Goal: Transaction & Acquisition: Purchase product/service

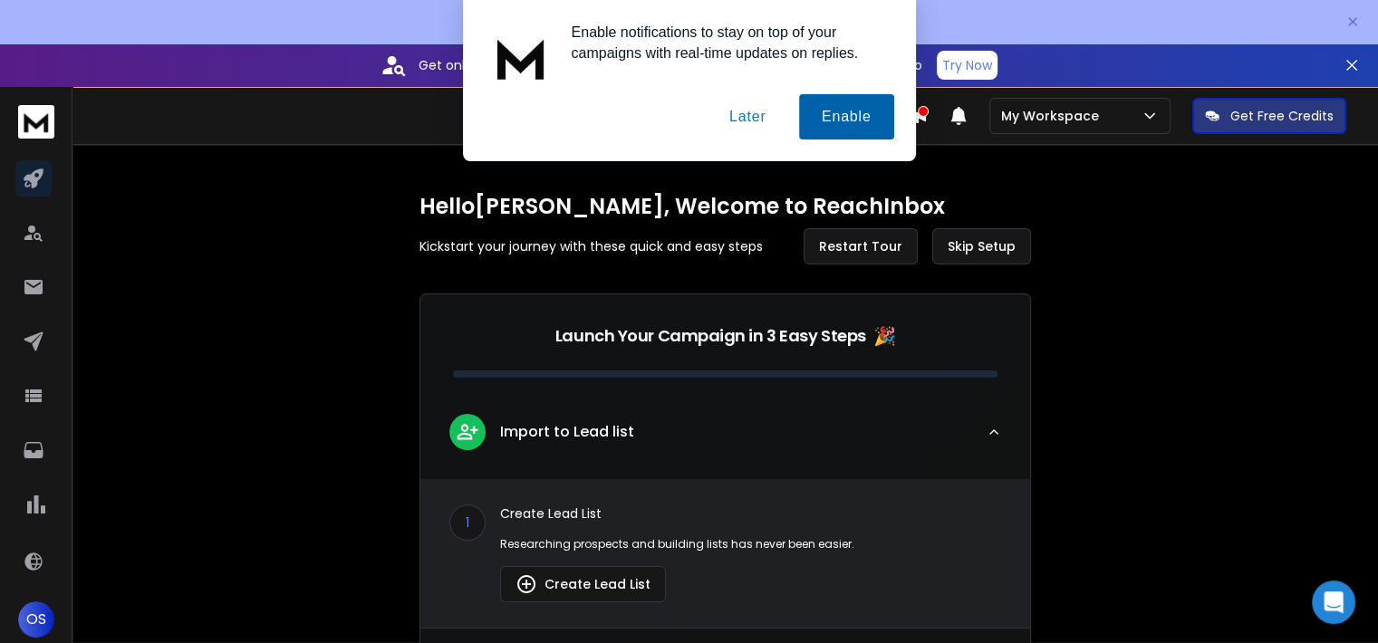
click at [866, 120] on button "Enable" at bounding box center [846, 116] width 95 height 45
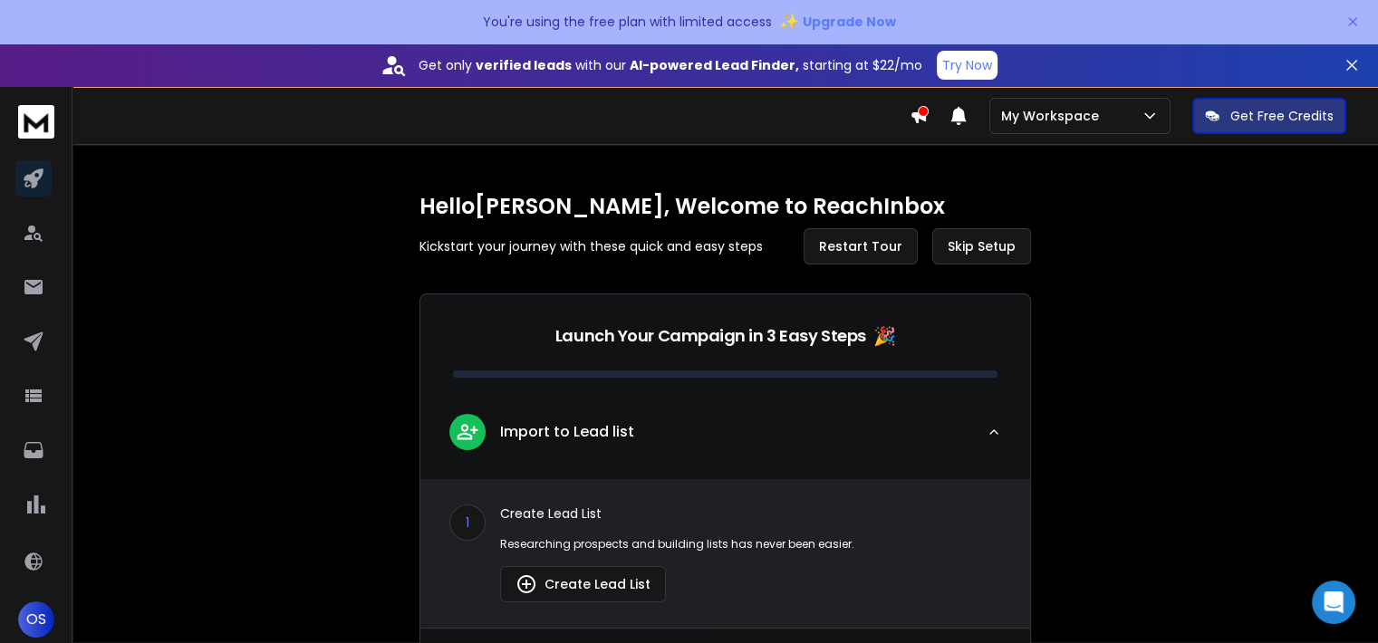
click at [946, 65] on p "Try Now" at bounding box center [967, 65] width 50 height 18
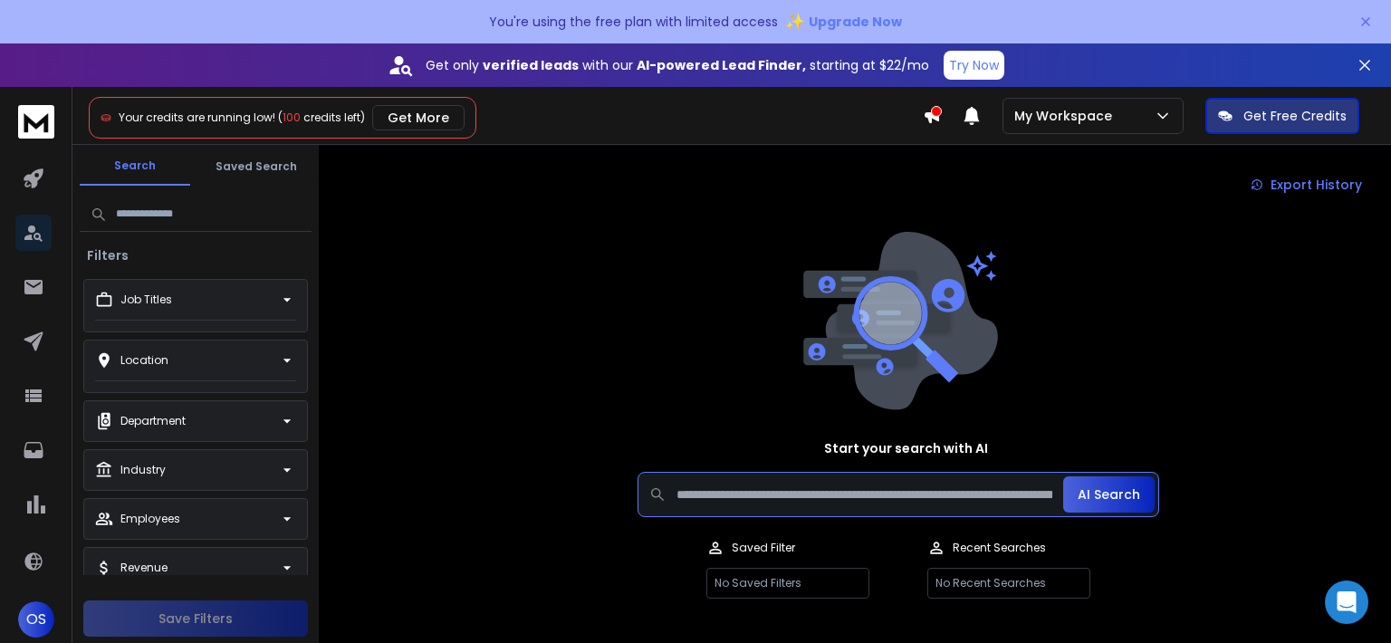
click at [1291, 117] on p "Get Free Credits" at bounding box center [1294, 116] width 103 height 18
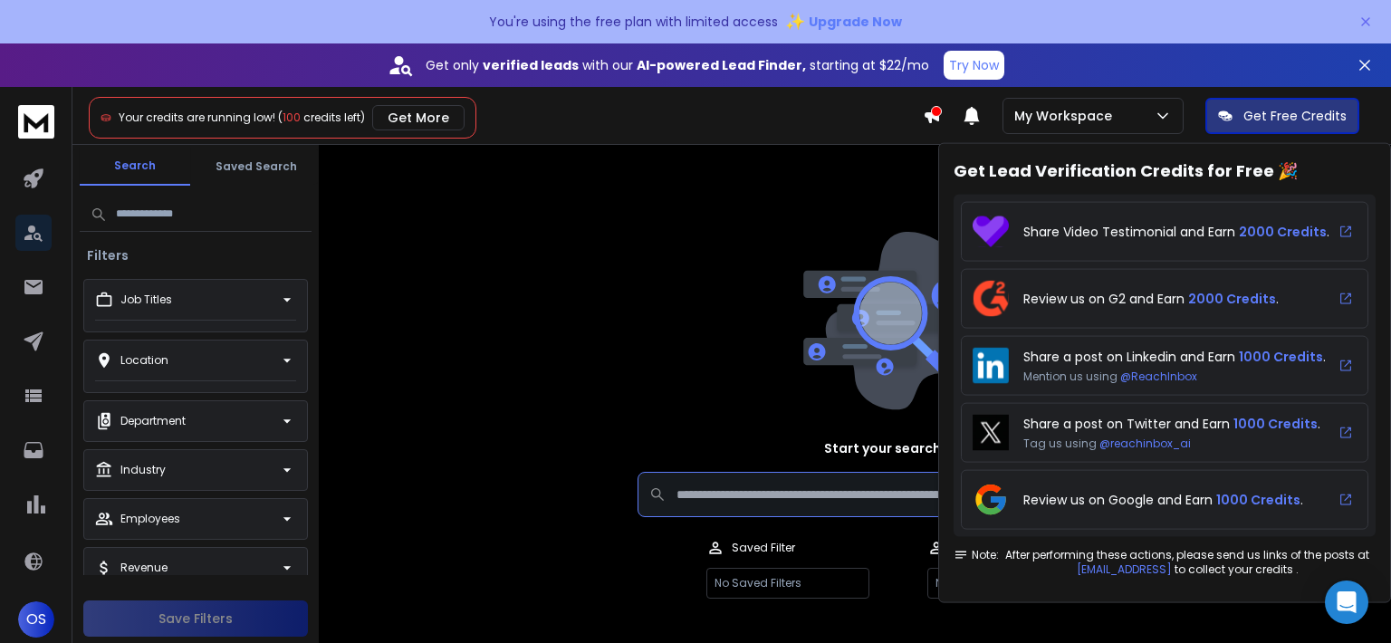
click at [583, 219] on div "Export History Start your search with AI" at bounding box center [898, 312] width 1101 height 291
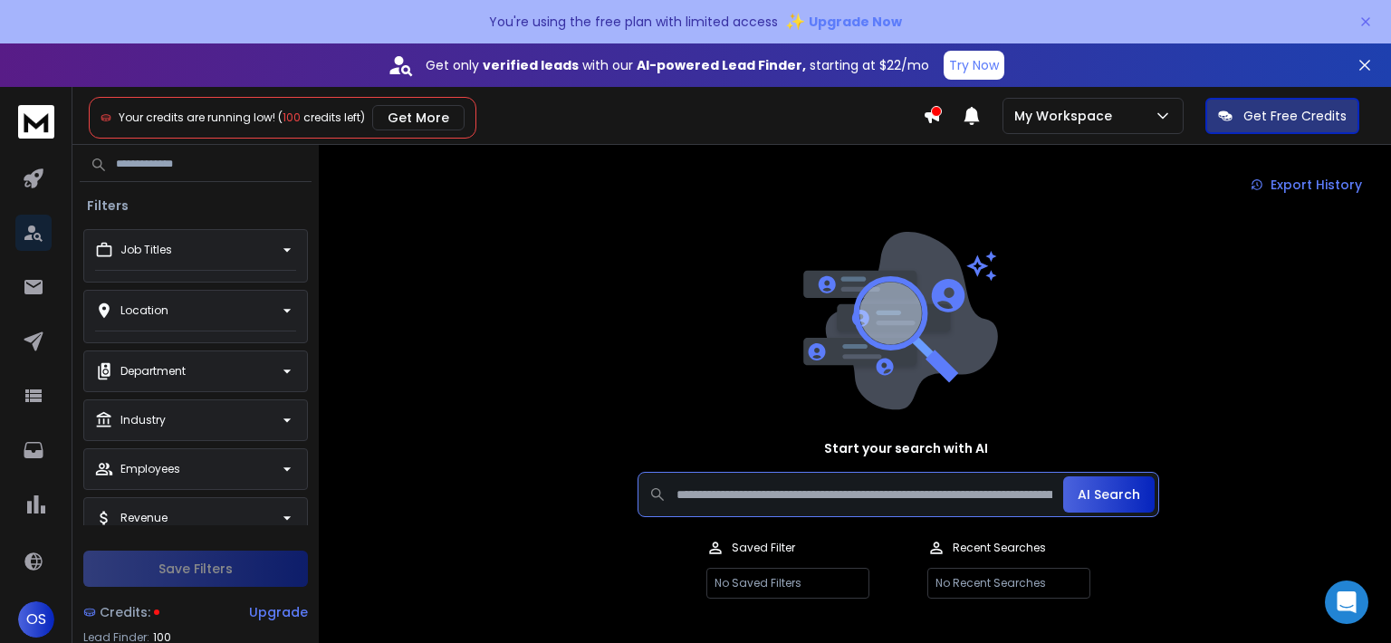
scroll to position [62, 0]
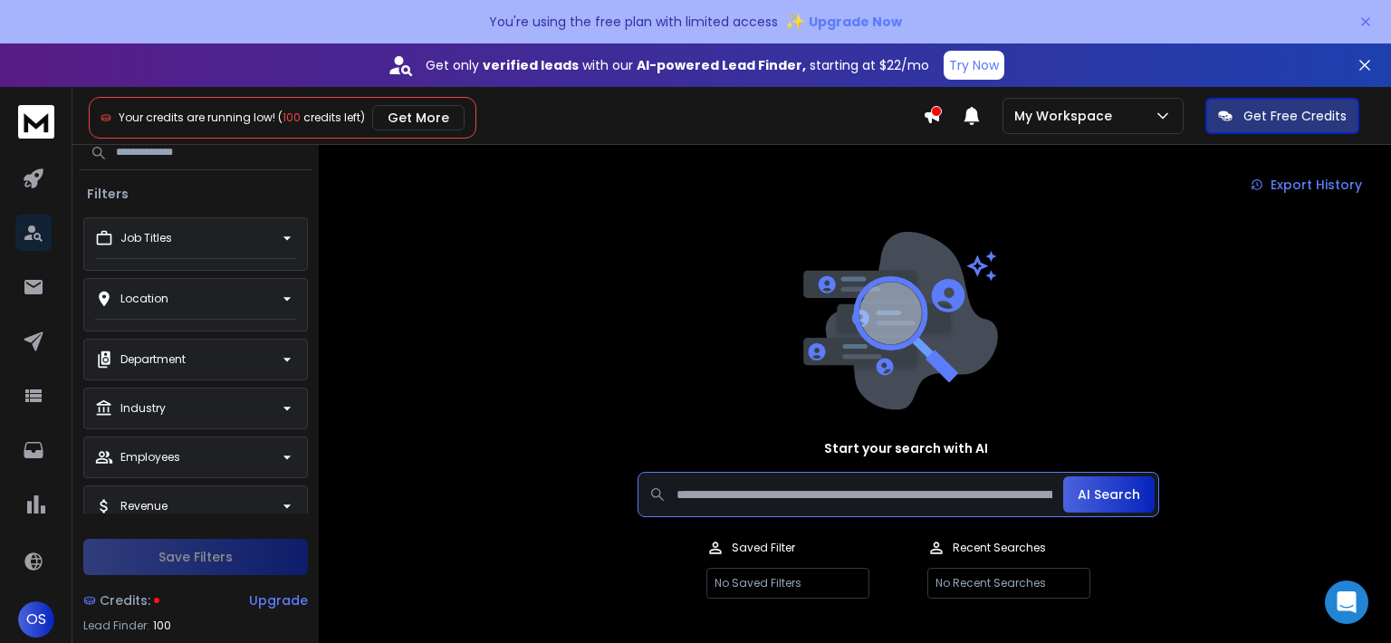
click at [257, 241] on div "Job Titles" at bounding box center [195, 238] width 201 height 18
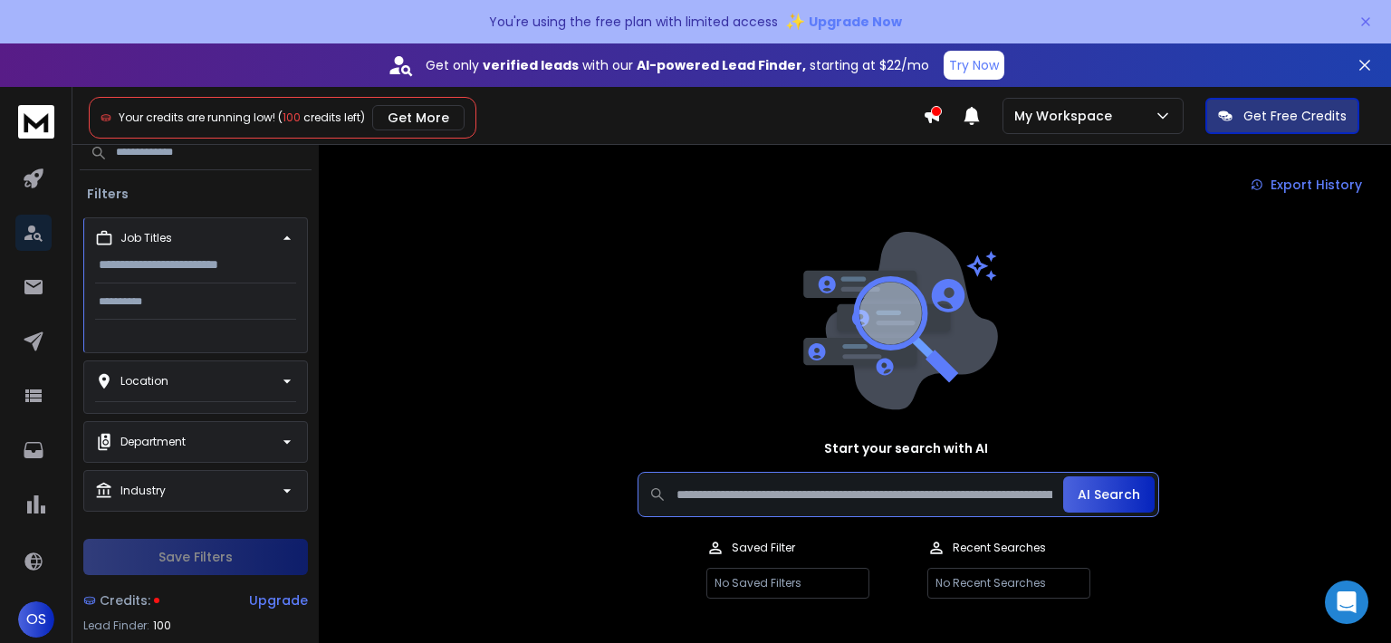
type input "**********"
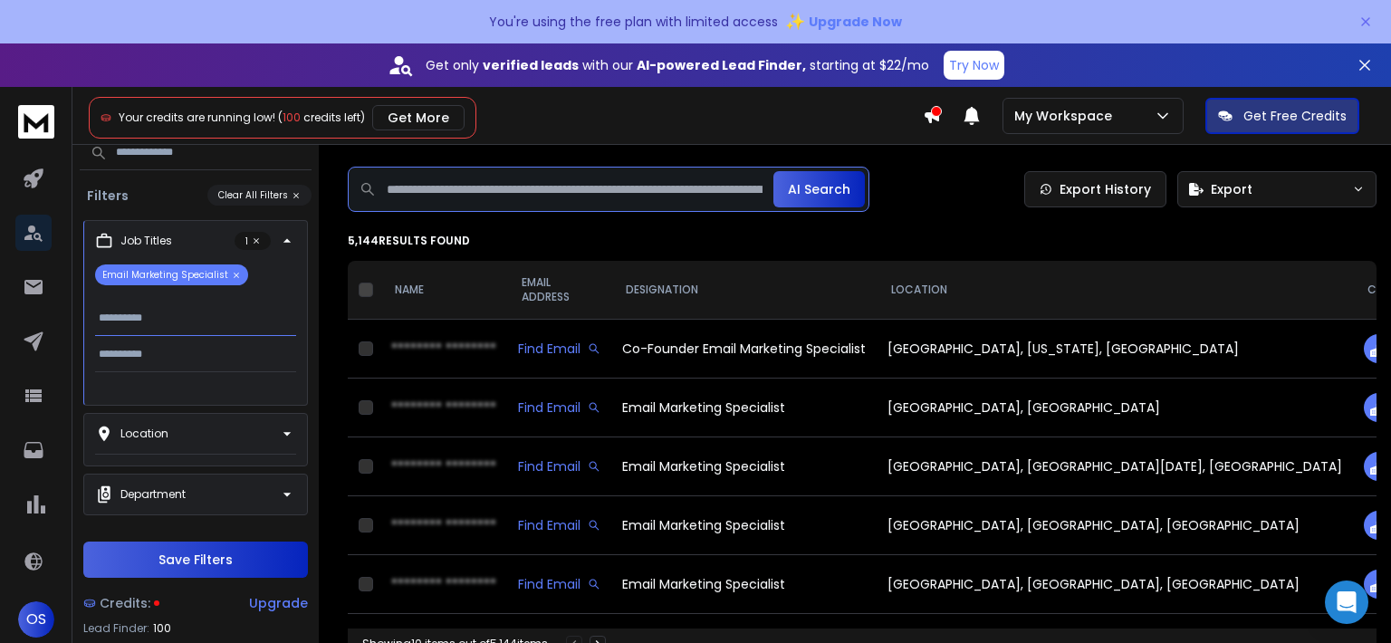
click at [193, 318] on input at bounding box center [195, 318] width 201 height 36
click at [206, 353] on input at bounding box center [195, 354] width 201 height 36
click at [507, 236] on p "5,144 results found" at bounding box center [862, 241] width 1029 height 14
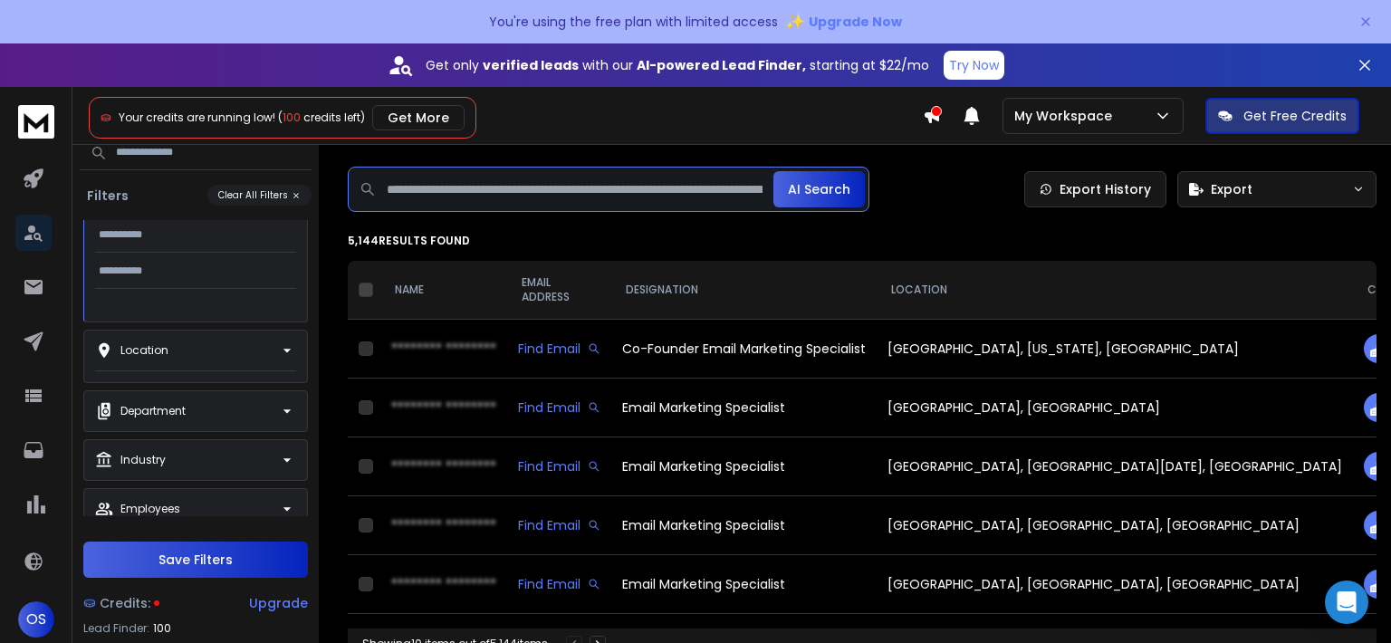
scroll to position [120, 0]
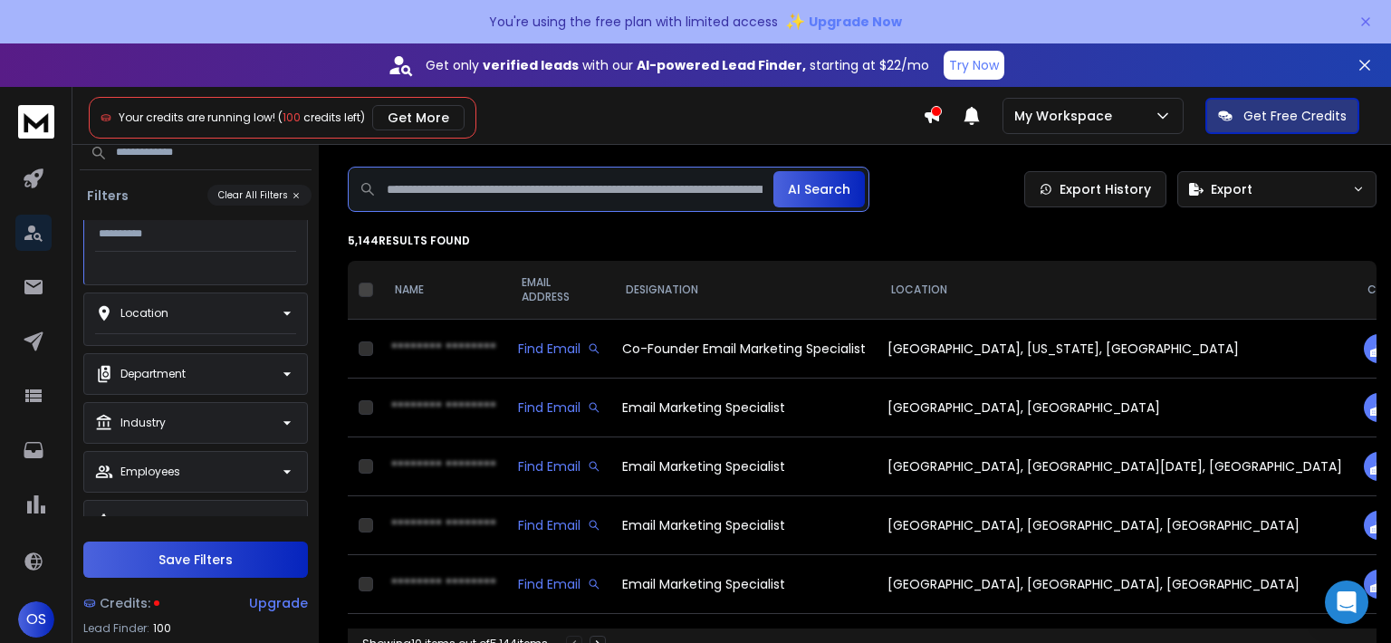
click at [278, 316] on icon at bounding box center [287, 313] width 18 height 18
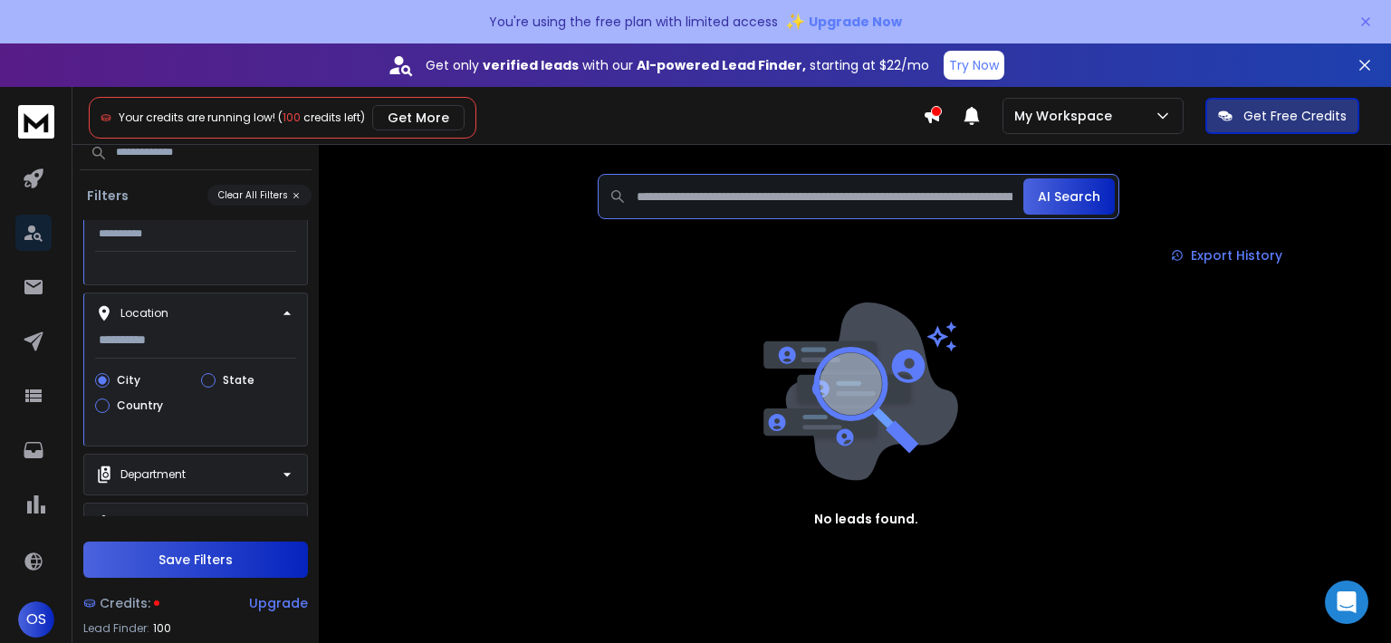
type input "**********"
click at [127, 414] on div "City State Country" at bounding box center [195, 400] width 201 height 54
click at [105, 399] on button "Country" at bounding box center [102, 405] width 14 height 14
click at [150, 440] on label "[GEOGRAPHIC_DATA]" at bounding box center [177, 445] width 121 height 14
click at [110, 440] on button "[GEOGRAPHIC_DATA]" at bounding box center [102, 445] width 14 height 14
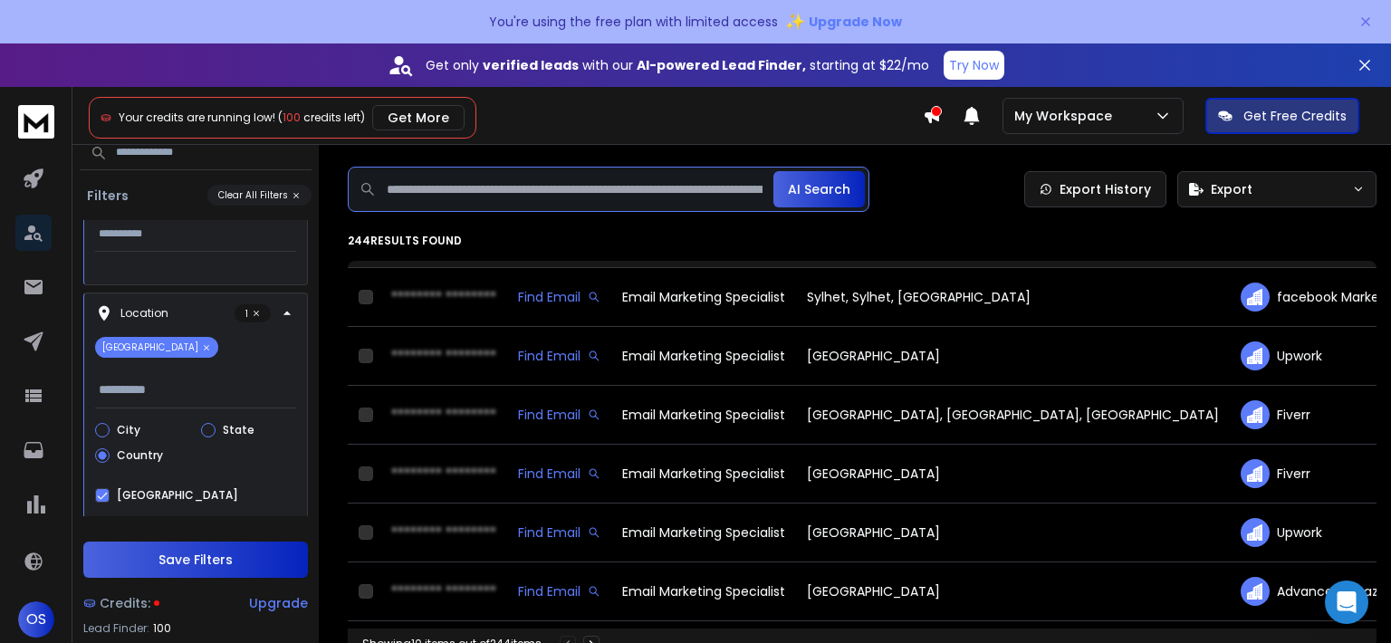
scroll to position [0, 0]
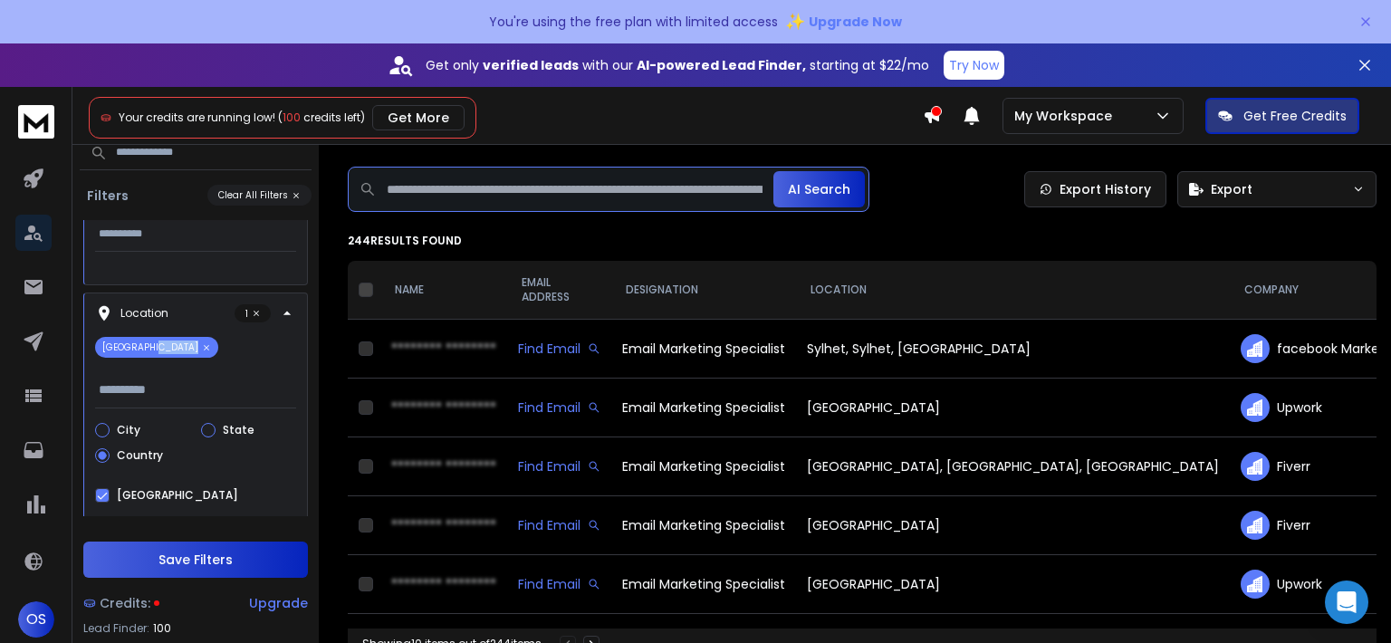
drag, startPoint x: 307, startPoint y: 340, endPoint x: 302, endPoint y: 379, distance: 39.3
click at [302, 379] on div "**********" at bounding box center [195, 332] width 246 height 404
click at [306, 331] on div "**********" at bounding box center [195, 332] width 246 height 404
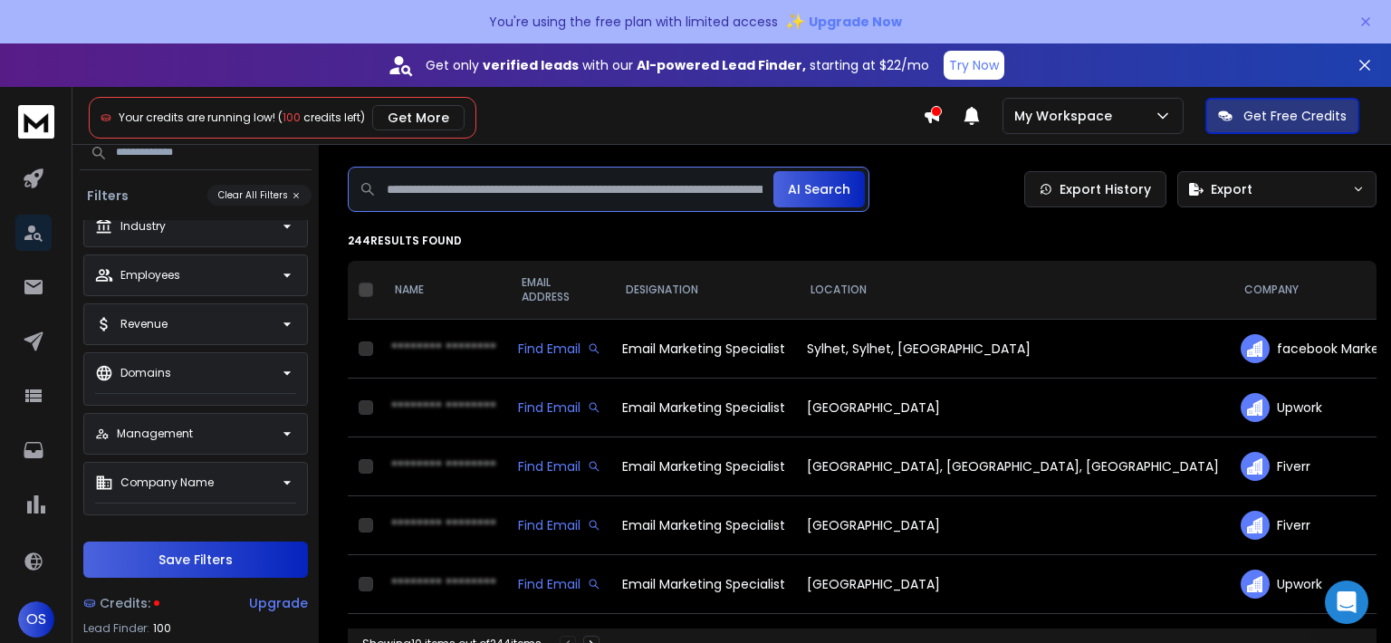
scroll to position [560, 0]
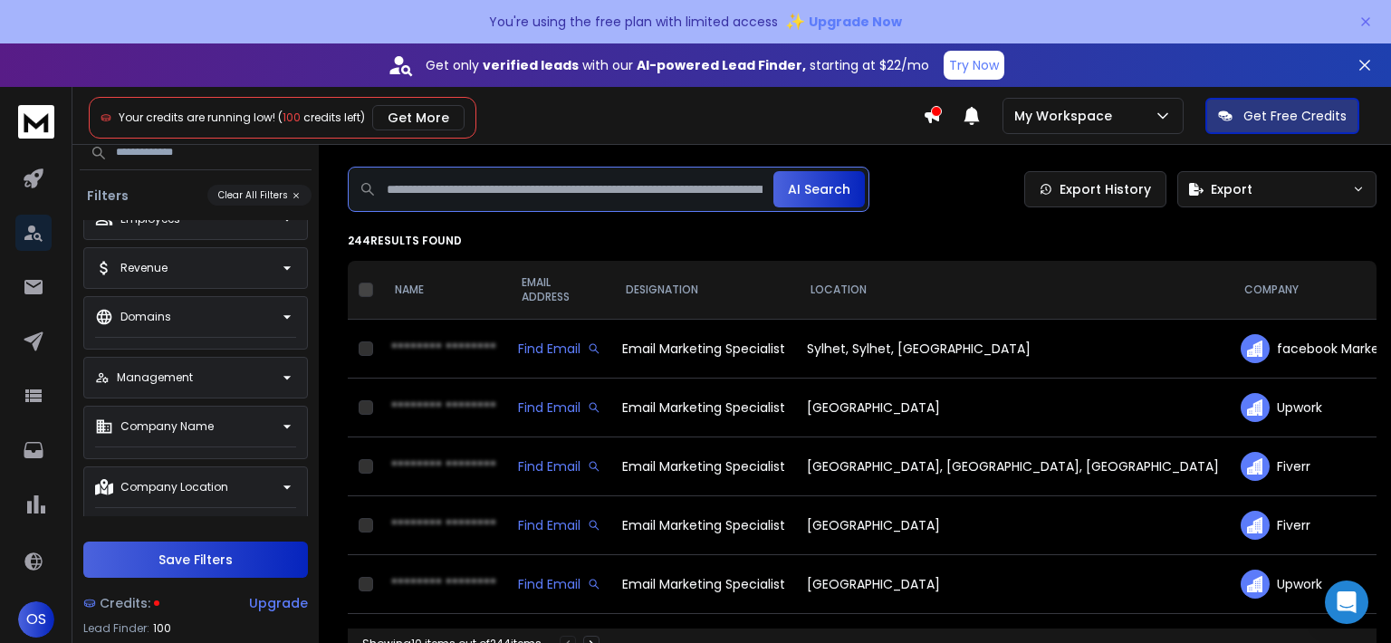
click at [264, 485] on div "Company Location" at bounding box center [195, 487] width 201 height 18
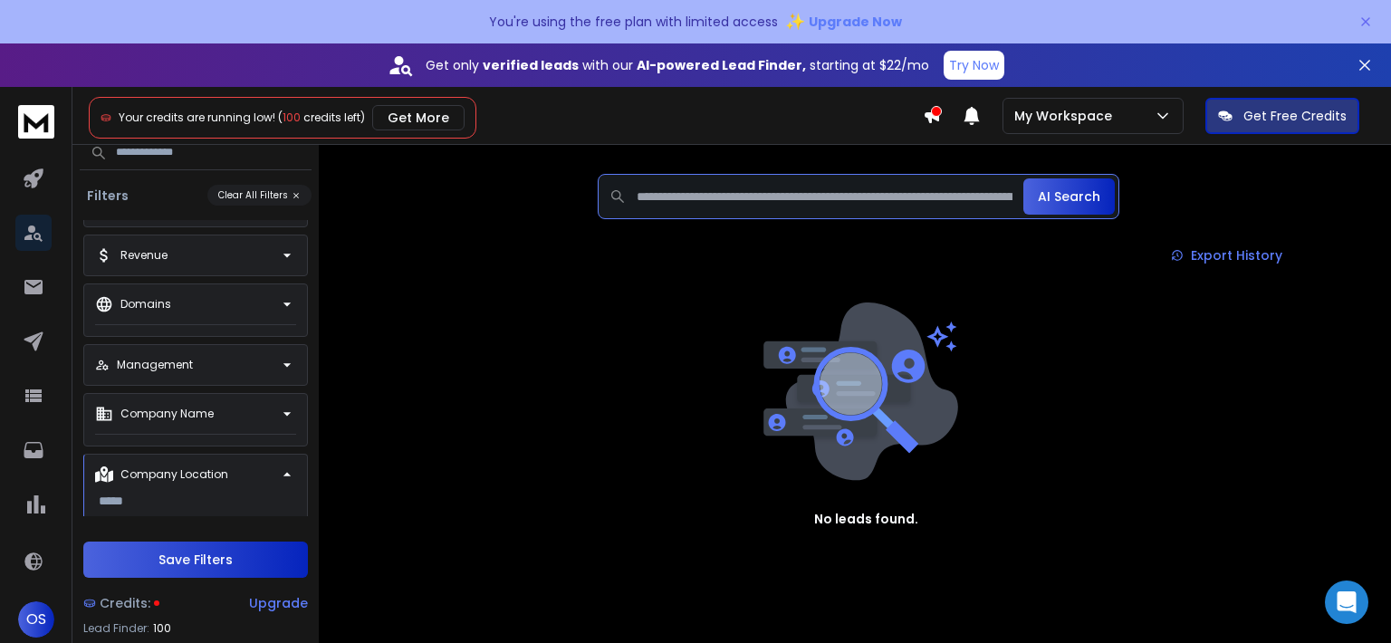
scroll to position [754, 0]
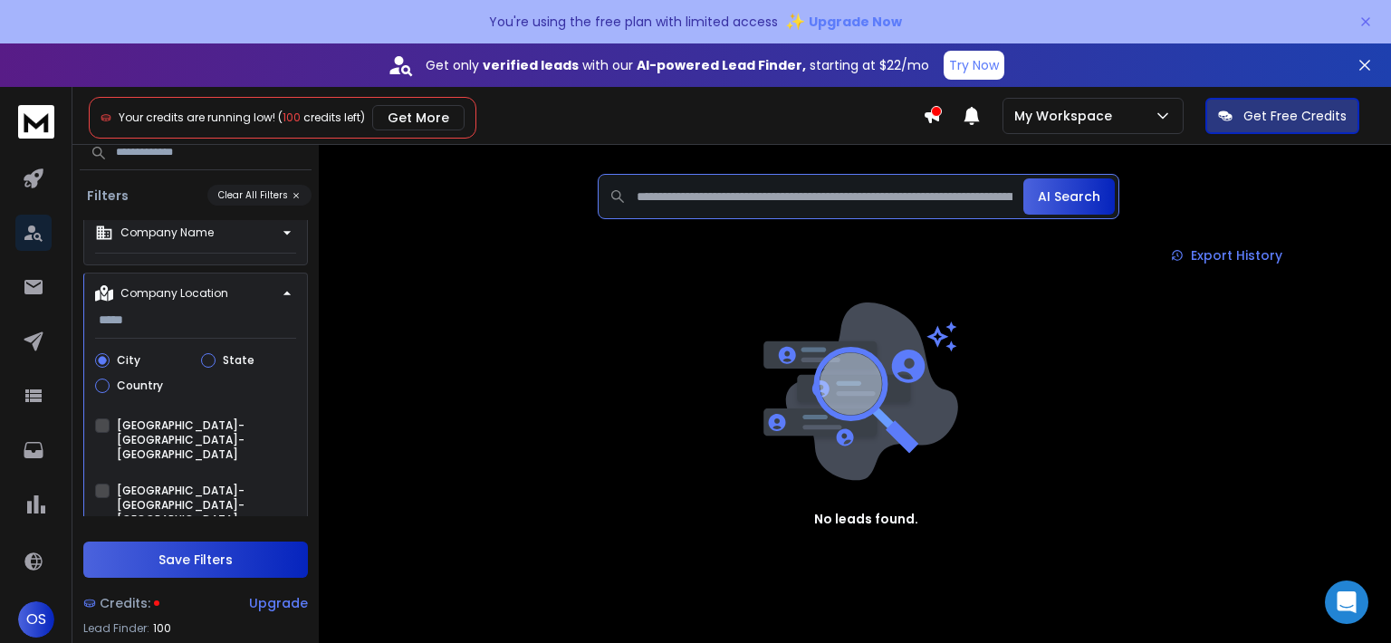
type input "*****"
click at [103, 425] on button "[GEOGRAPHIC_DATA]-[GEOGRAPHIC_DATA]-[GEOGRAPHIC_DATA]" at bounding box center [102, 425] width 14 height 14
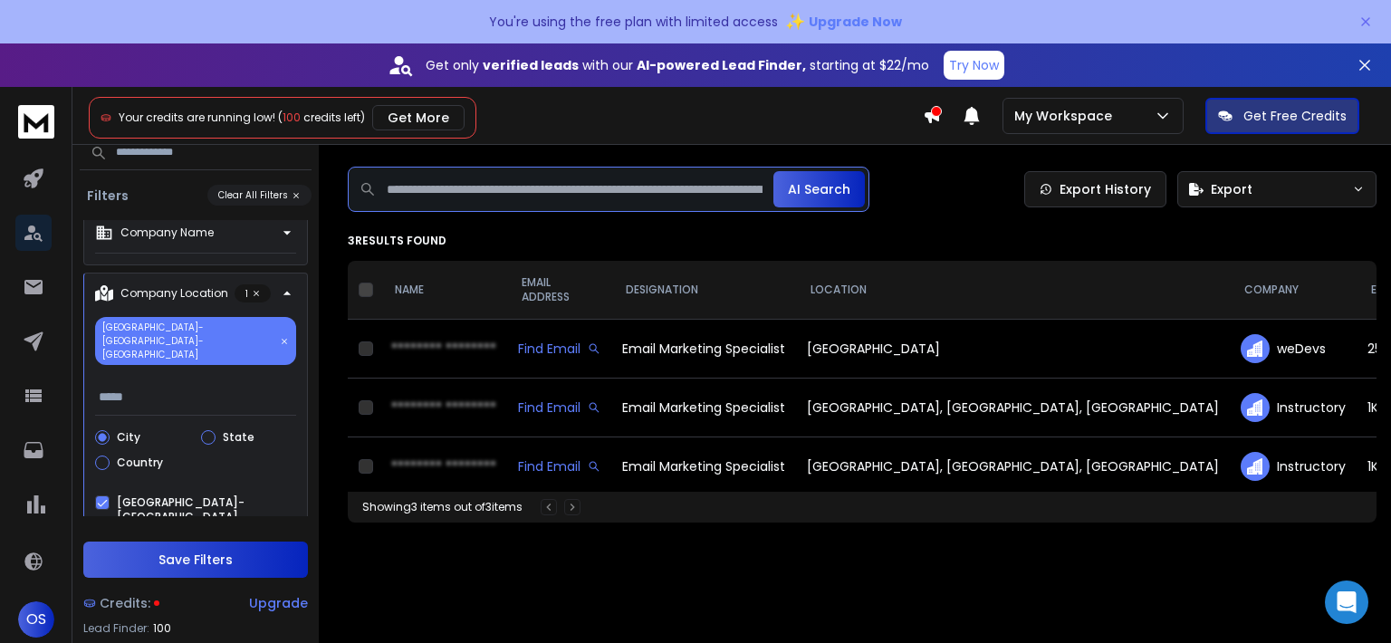
click at [105, 495] on button "[GEOGRAPHIC_DATA]-[GEOGRAPHIC_DATA]-[GEOGRAPHIC_DATA]" at bounding box center [102, 502] width 14 height 14
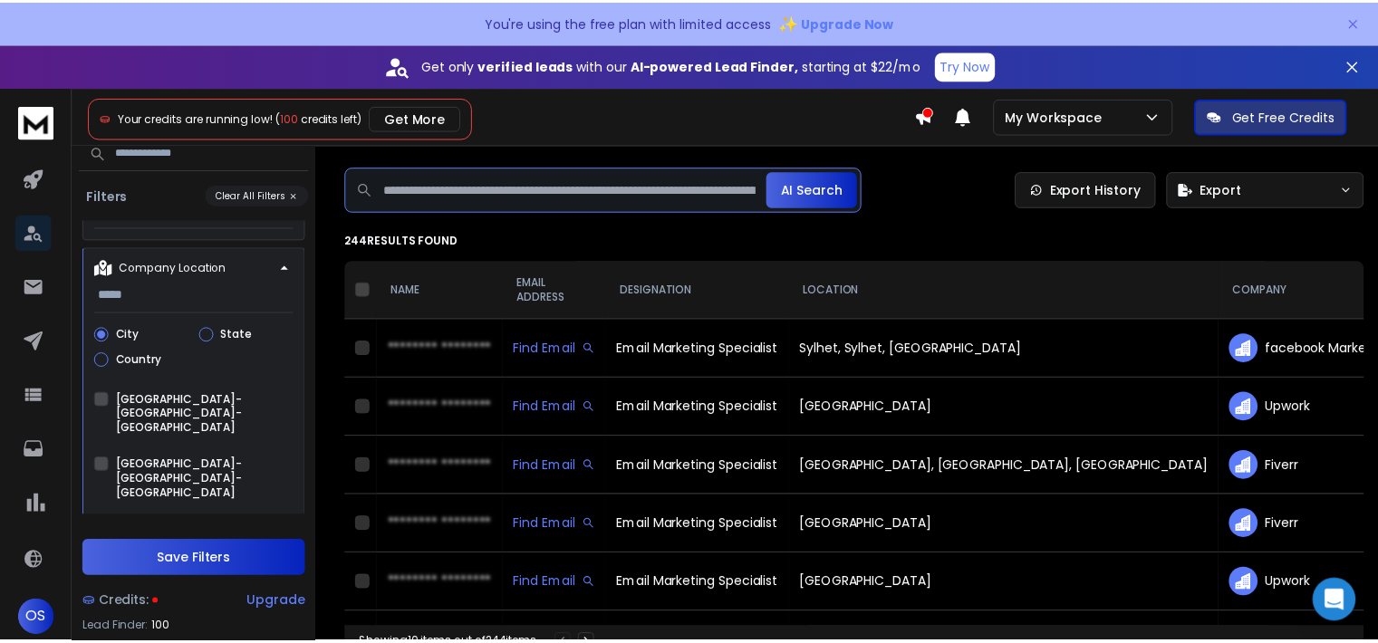
scroll to position [783, 0]
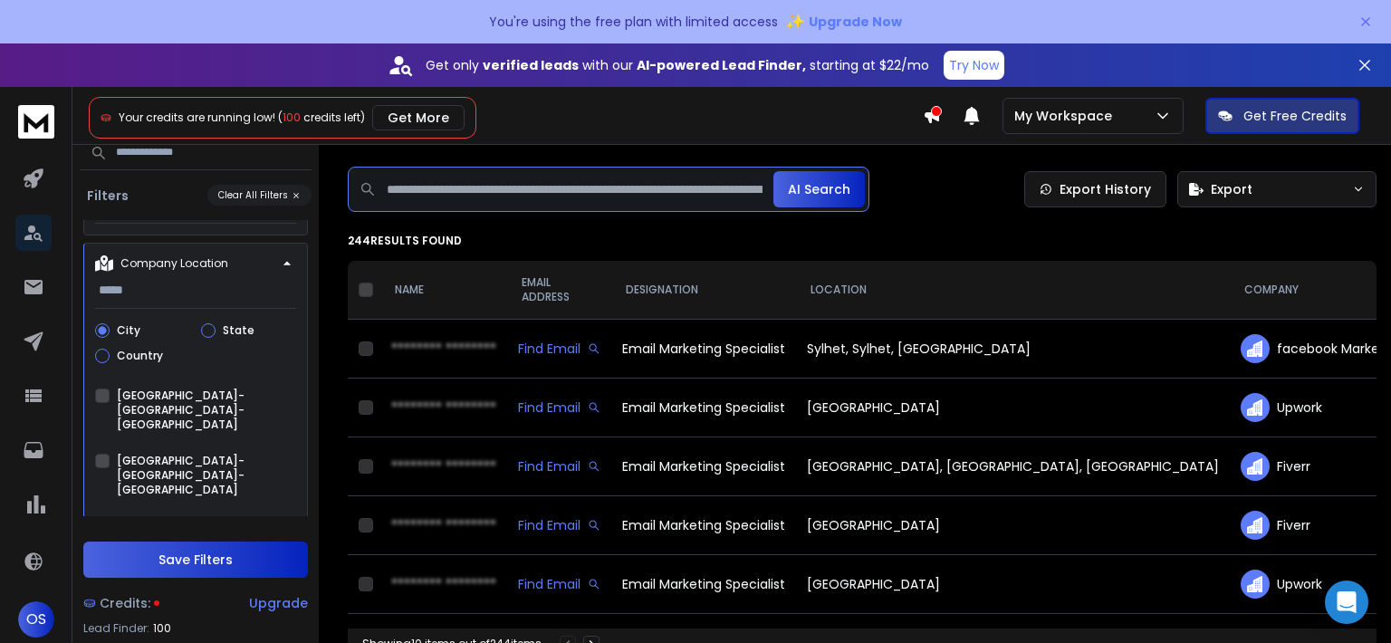
click at [366, 293] on button "button" at bounding box center [366, 290] width 14 height 14
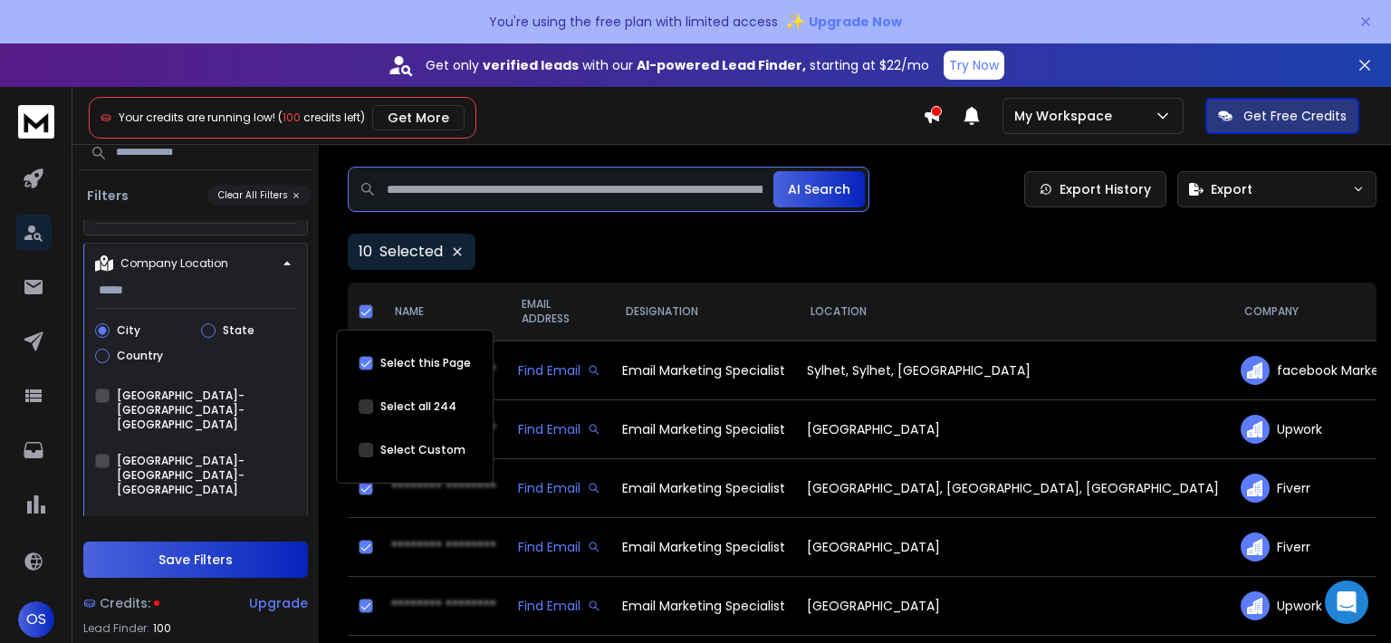
click at [407, 451] on label "Select Custom" at bounding box center [422, 450] width 85 height 14
click at [366, 452] on button "Select this Page" at bounding box center [366, 450] width 14 height 14
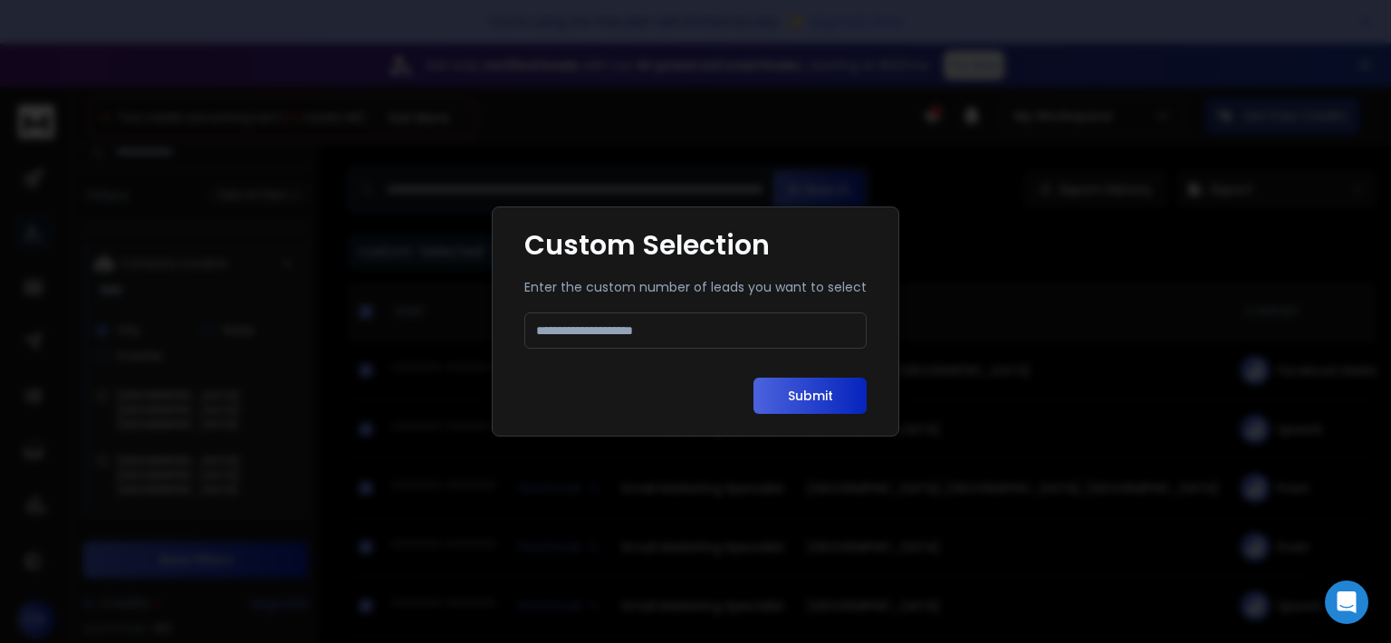
type input "**"
click at [817, 378] on button "Submit" at bounding box center [810, 396] width 113 height 36
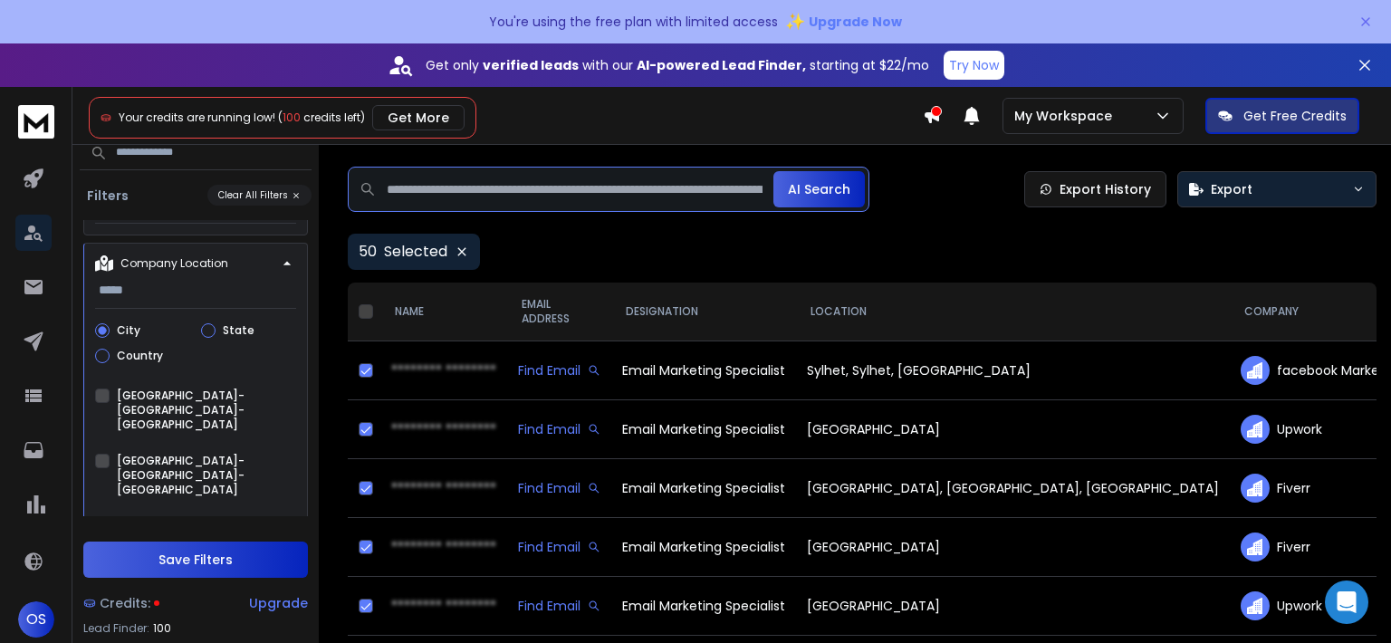
click at [1295, 202] on button "Export" at bounding box center [1276, 189] width 199 height 36
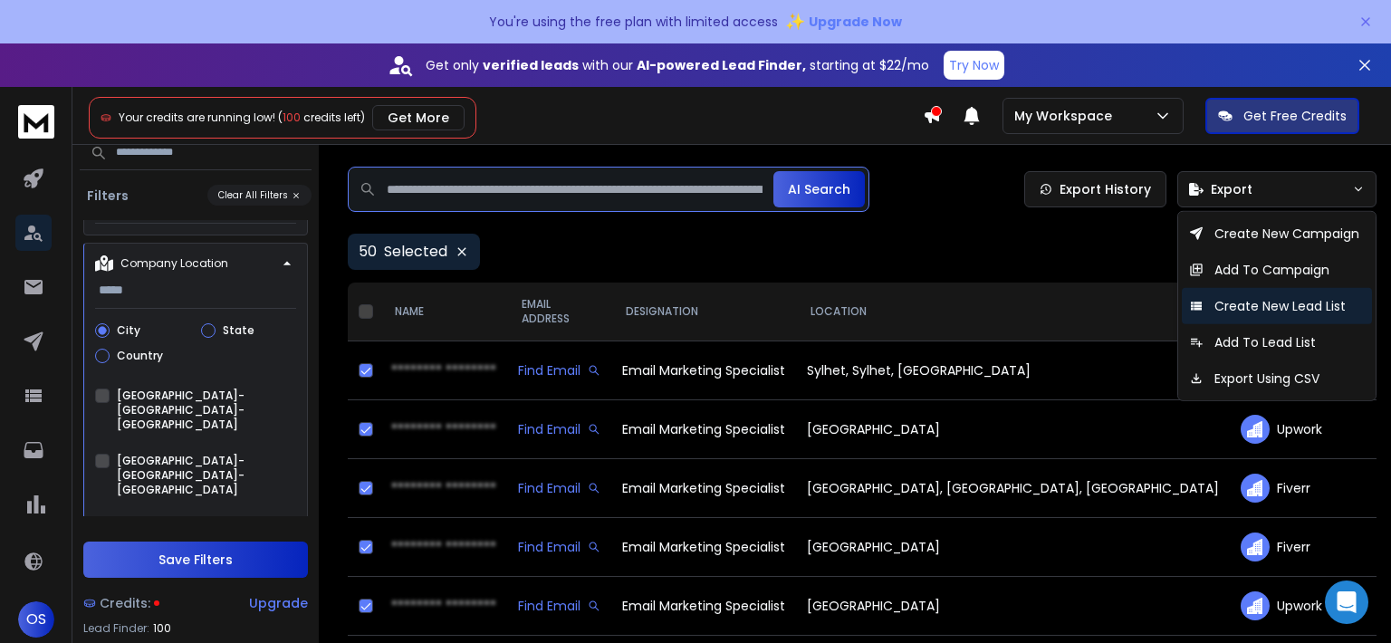
click at [1300, 310] on p "Create New Lead List" at bounding box center [1280, 305] width 139 height 25
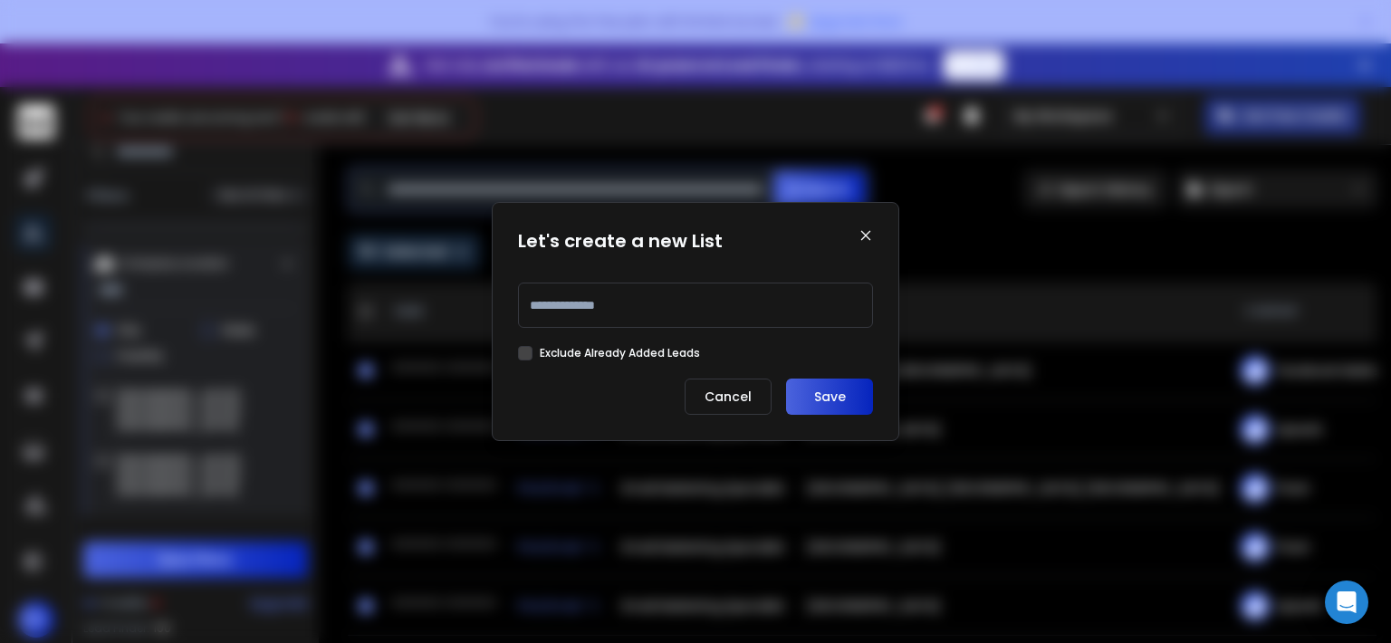
click at [722, 302] on input at bounding box center [695, 305] width 355 height 45
type input "*"
type input "**********"
click at [516, 356] on div "**********" at bounding box center [696, 321] width 408 height 239
click at [522, 354] on button "Exclude Already Added Leads" at bounding box center [525, 353] width 14 height 14
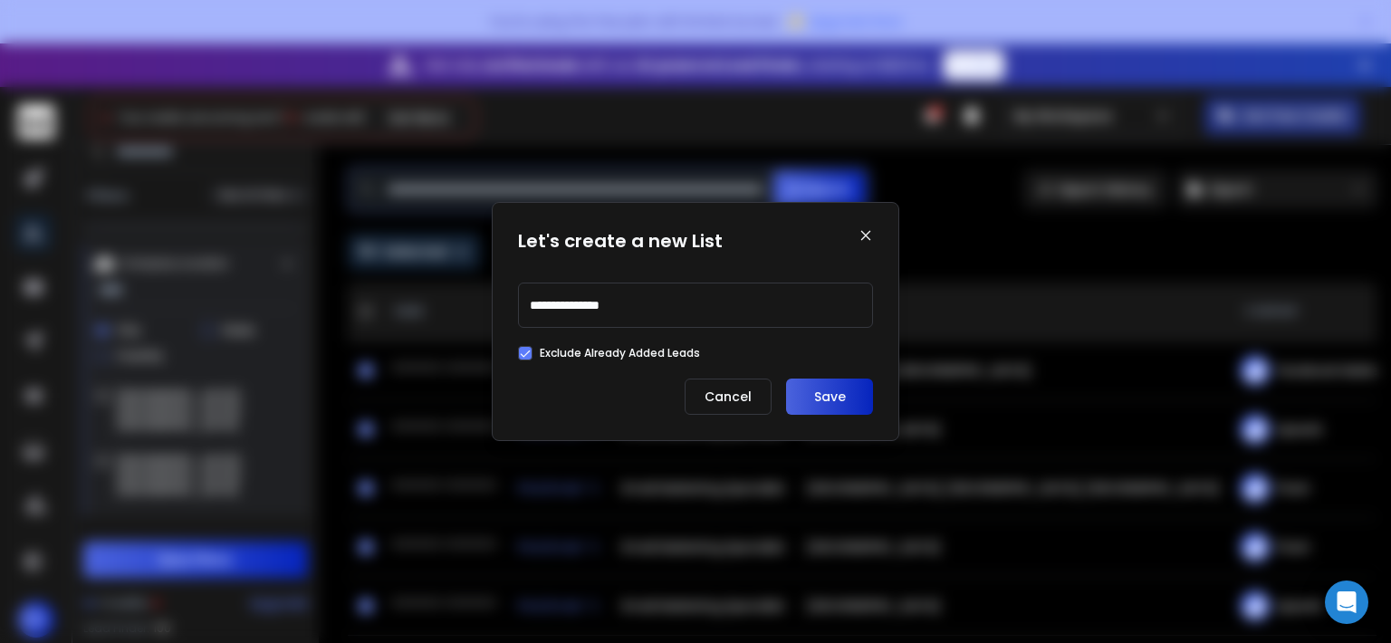
click at [814, 395] on button "Save" at bounding box center [829, 397] width 87 height 36
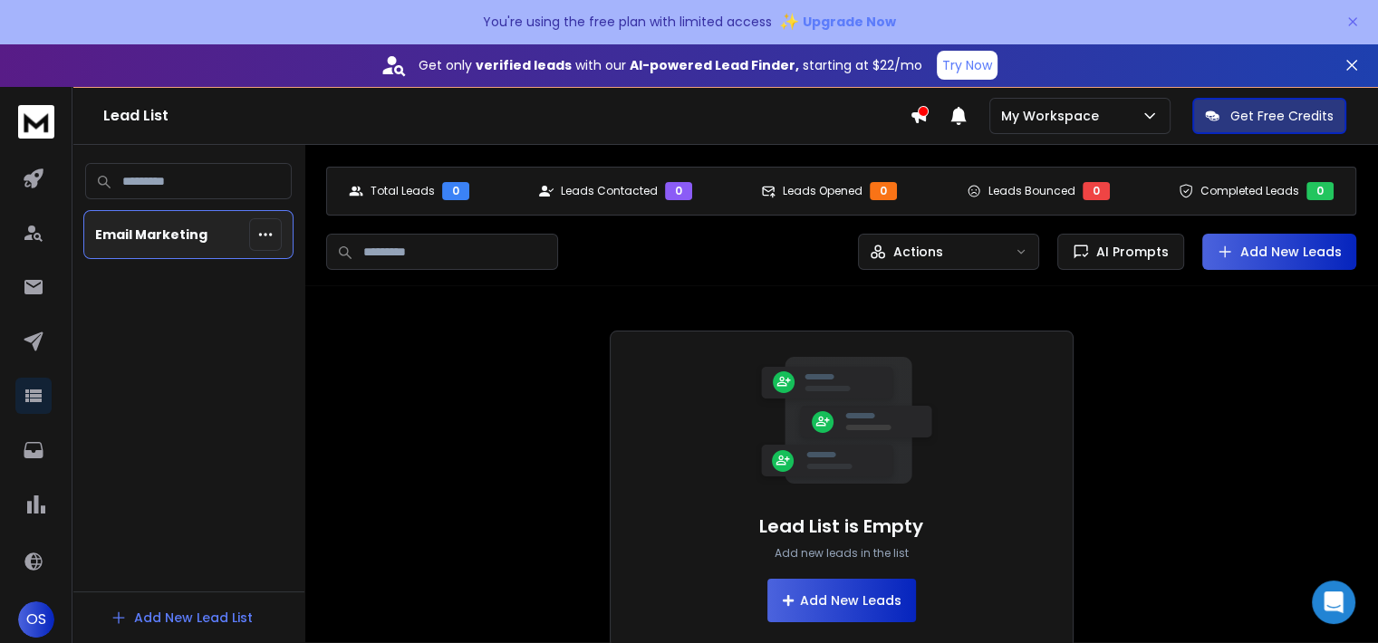
click at [942, 73] on p "Try Now" at bounding box center [967, 65] width 50 height 18
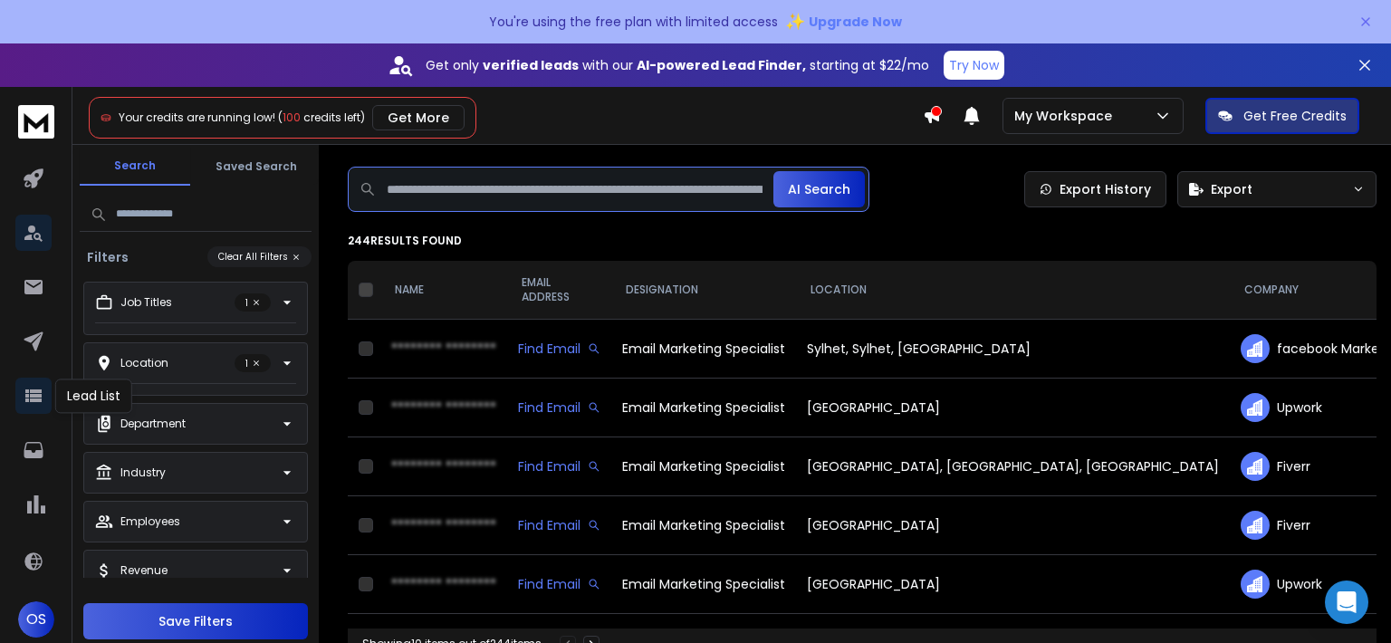
click at [37, 396] on icon at bounding box center [33, 395] width 16 height 13
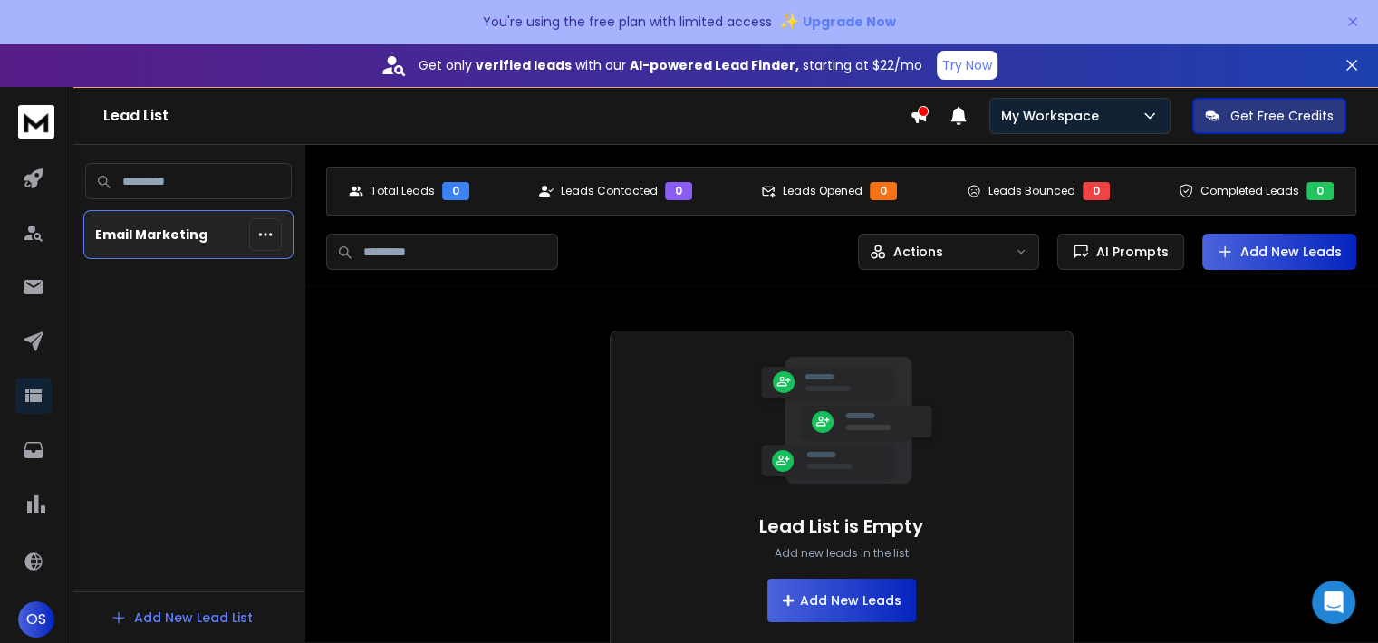
click at [1156, 107] on icon "button" at bounding box center [1149, 116] width 18 height 18
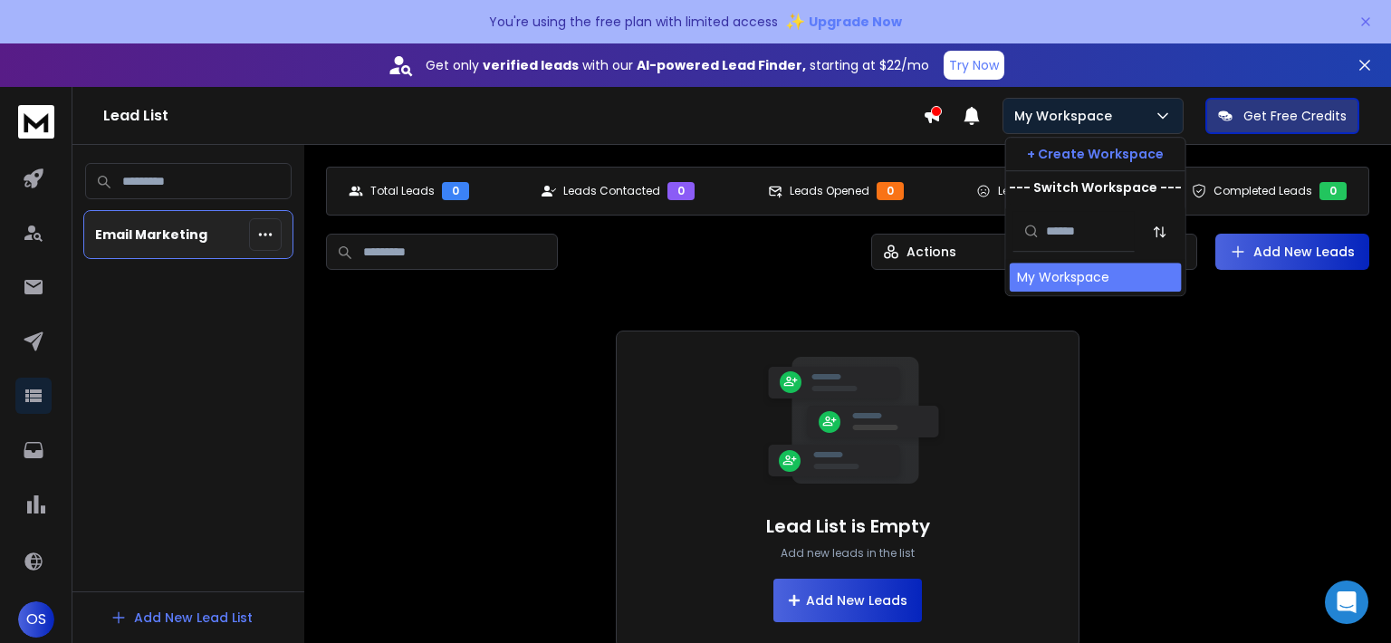
click at [1156, 107] on icon "button" at bounding box center [1163, 116] width 18 height 18
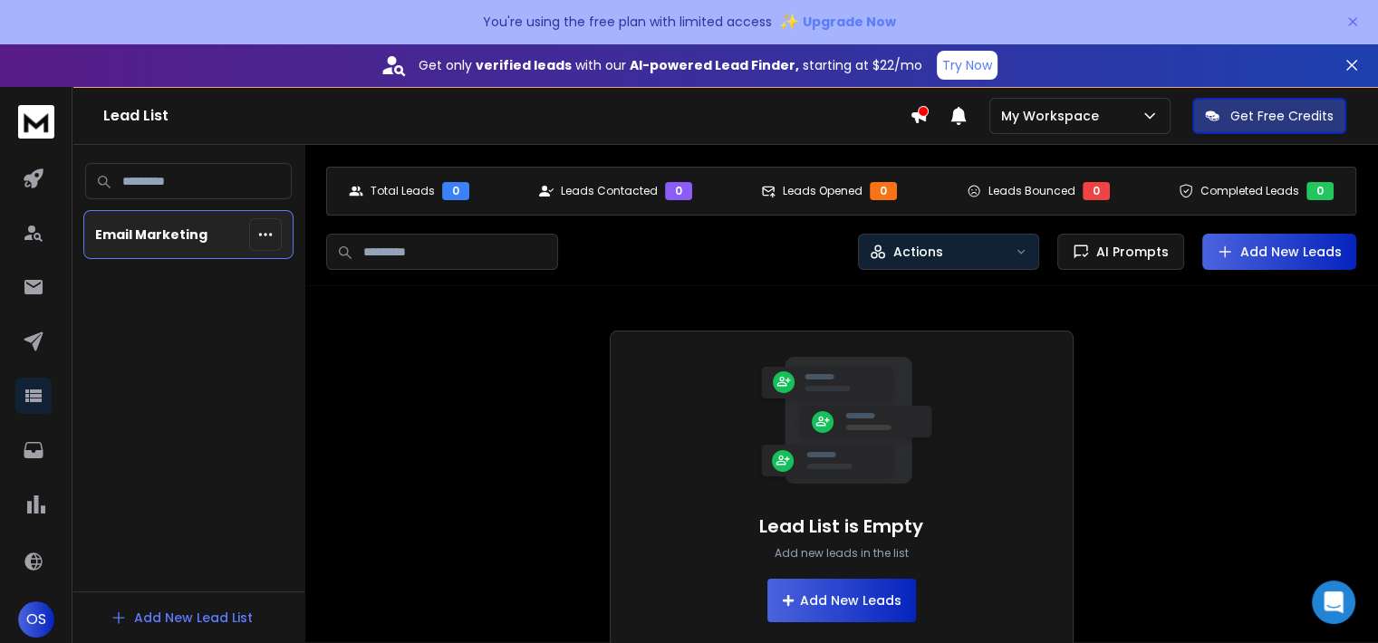
click at [1024, 251] on icon "button" at bounding box center [1020, 252] width 13 height 14
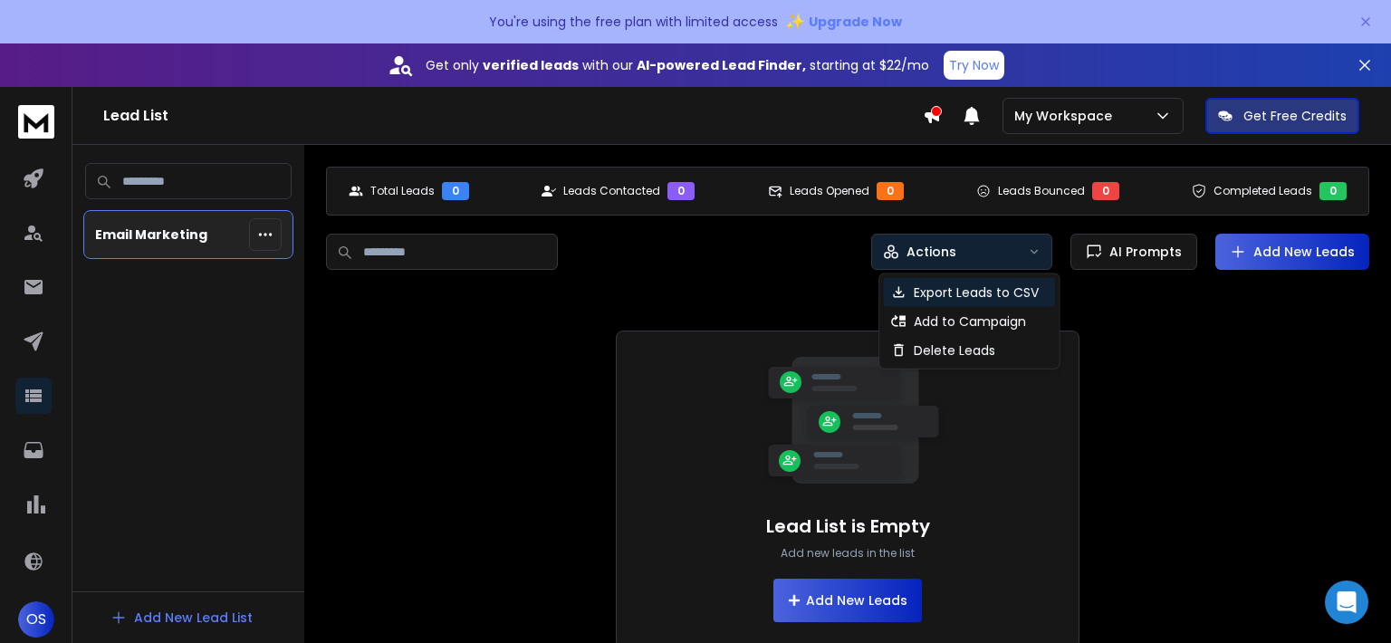
click at [1021, 251] on div "Actions" at bounding box center [952, 252] width 138 height 18
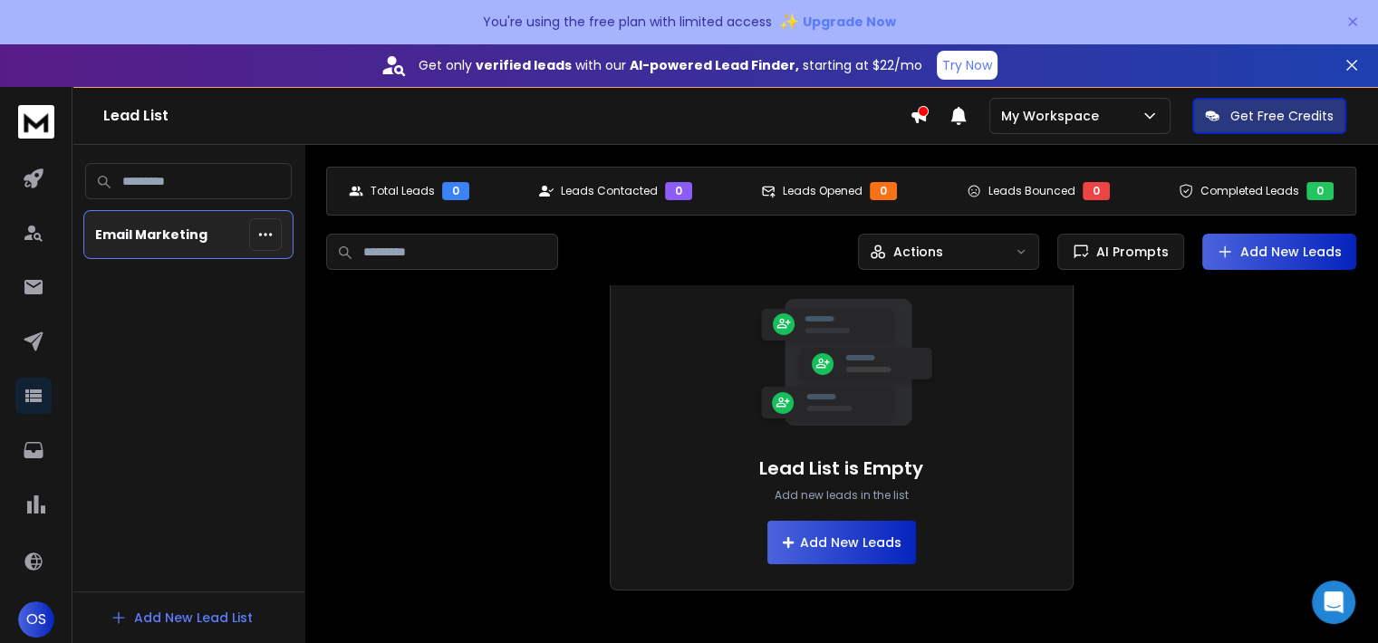
scroll to position [67, 0]
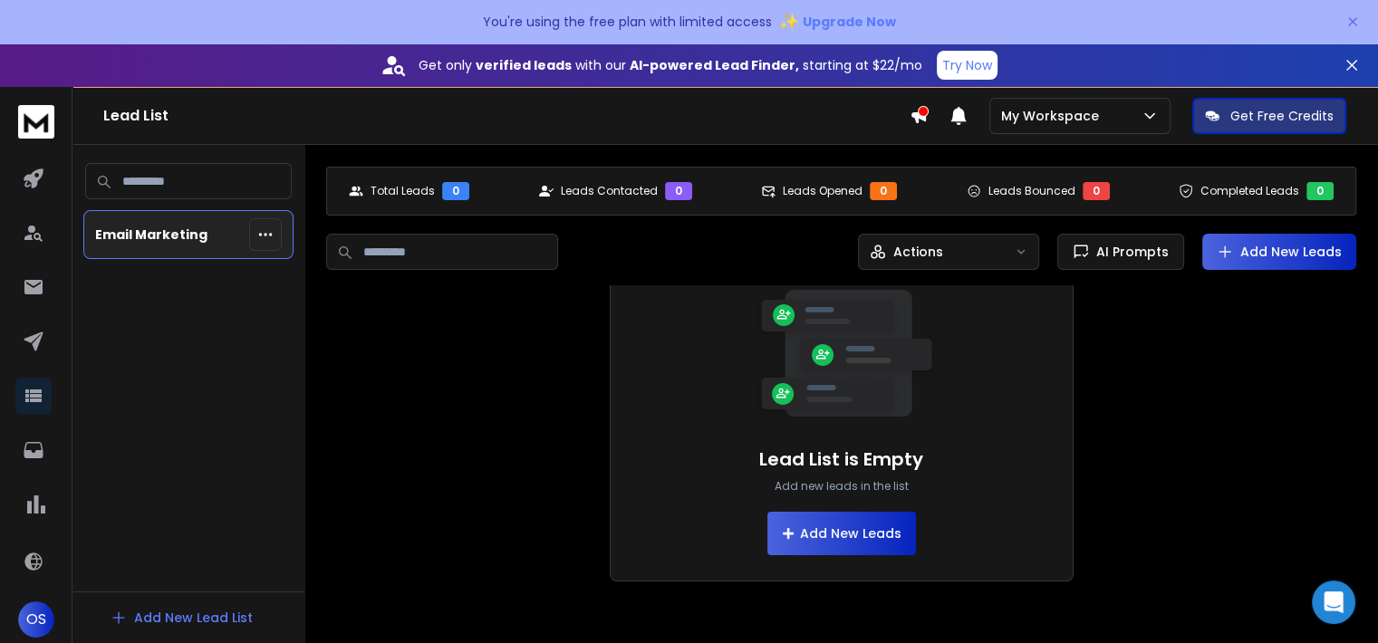
click at [810, 544] on button "Add New Leads" at bounding box center [841, 533] width 149 height 43
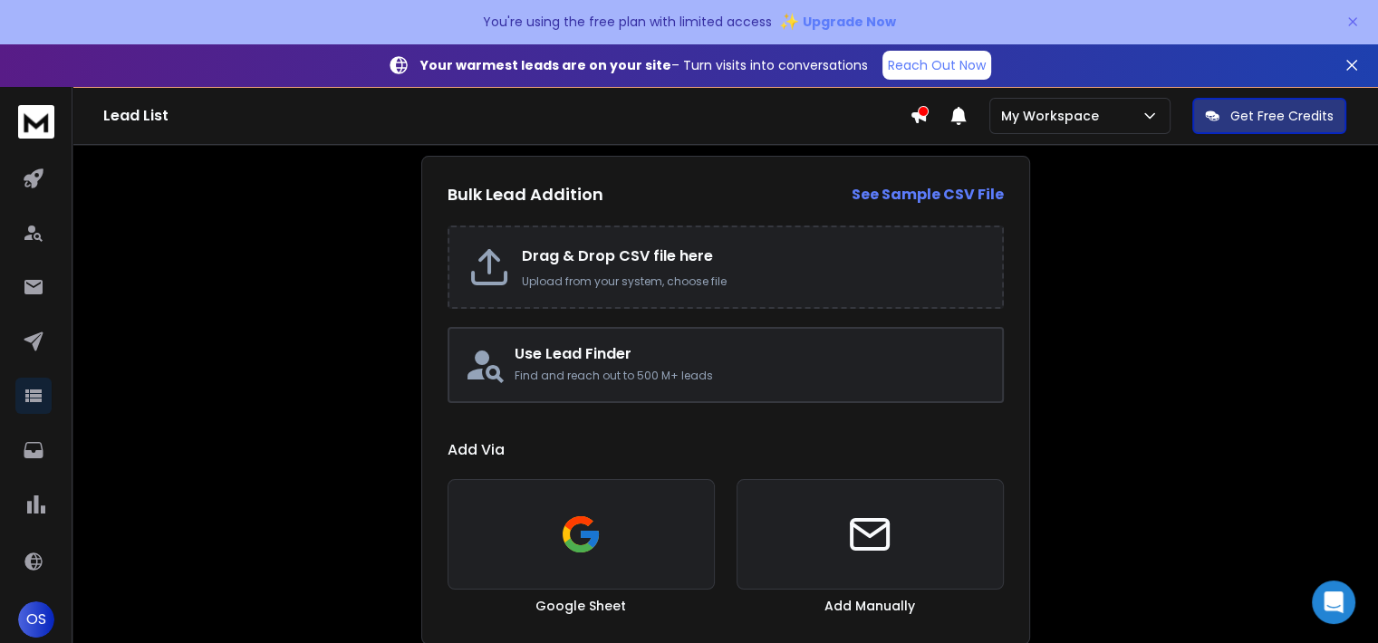
click at [1164, 470] on div "Add New Leads to Lead List Bulk Lead Addition See Sample CSV File Drag & Drop C…" at bounding box center [724, 378] width 1305 height 533
click at [40, 236] on icon at bounding box center [34, 233] width 22 height 22
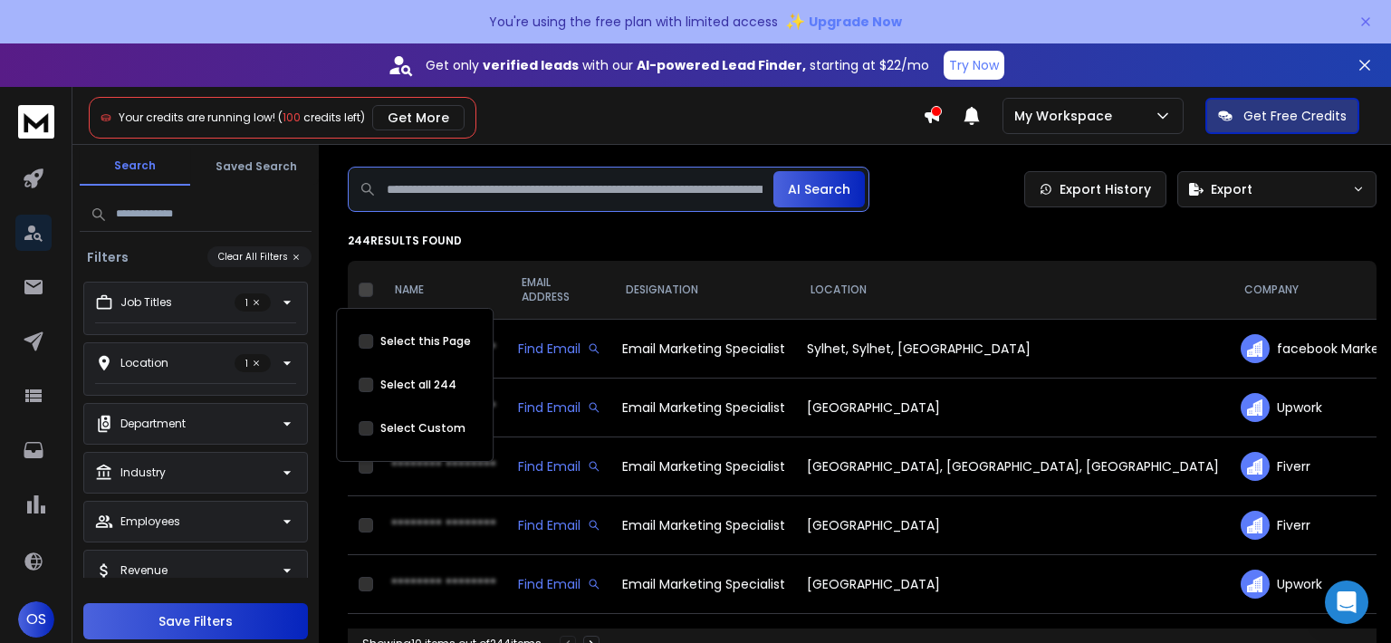
click at [362, 295] on button "Select this Page" at bounding box center [366, 290] width 14 height 14
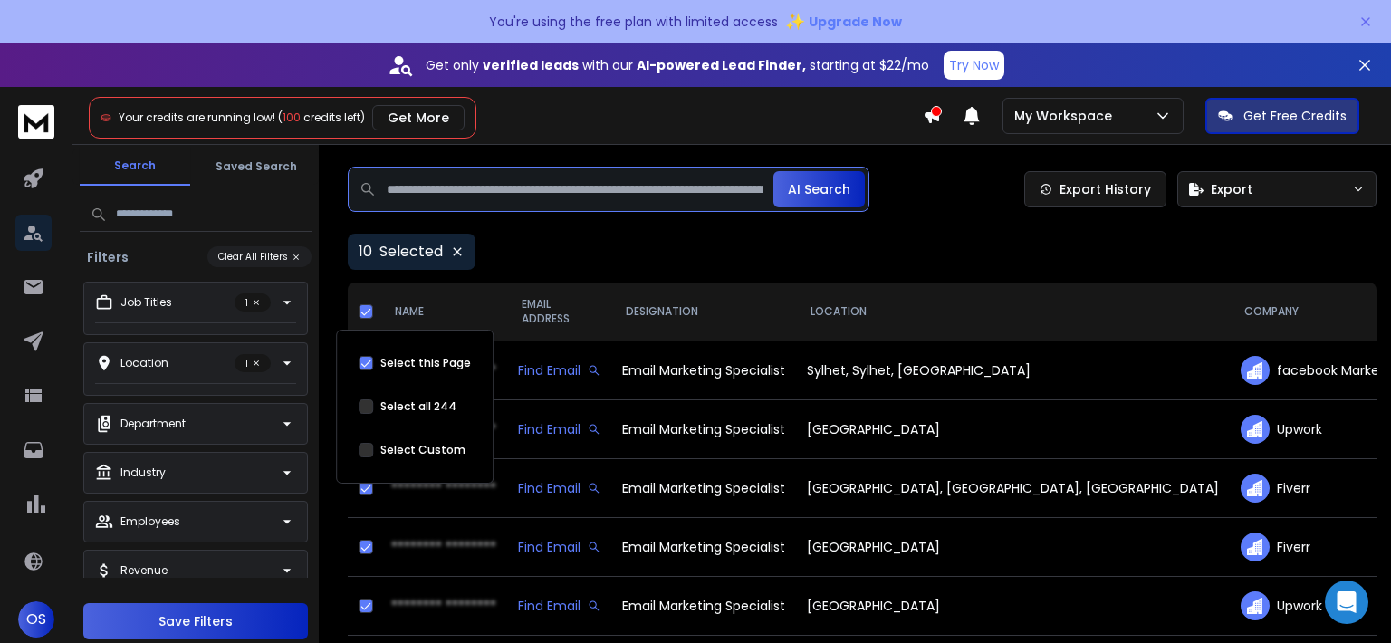
click at [369, 316] on button "Select this Page" at bounding box center [366, 311] width 14 height 14
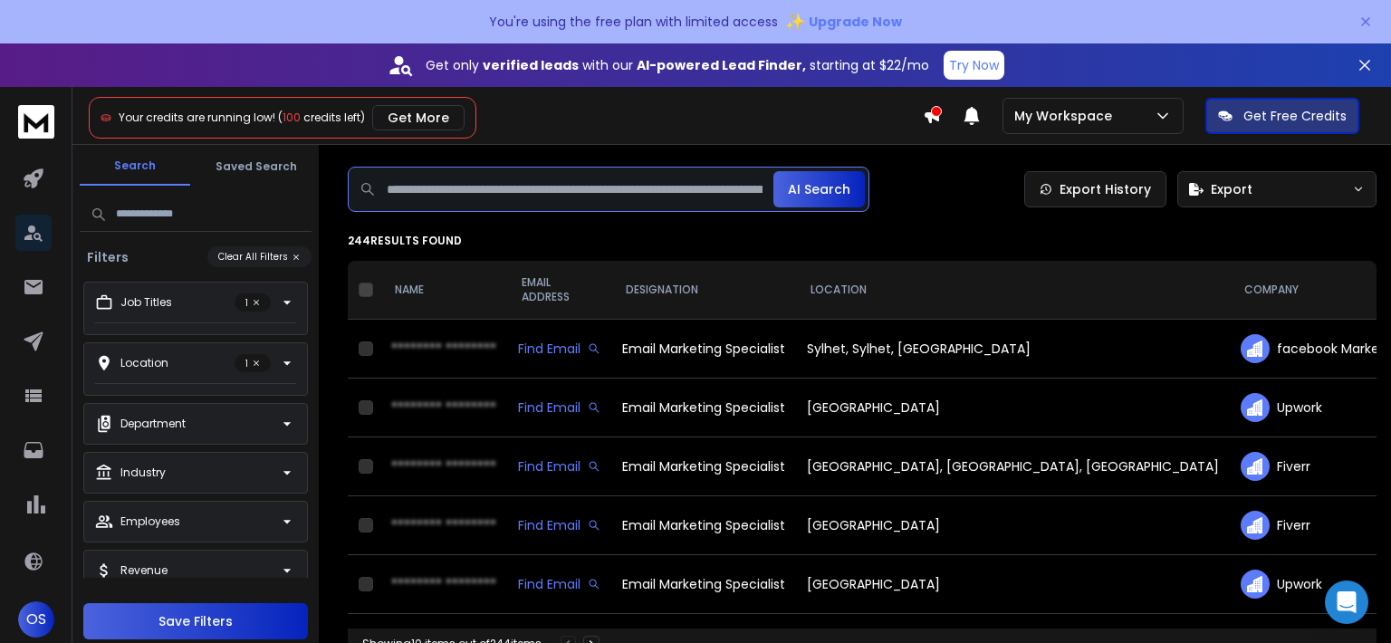
click at [363, 299] on th at bounding box center [364, 290] width 33 height 59
click at [363, 293] on button "Select this Page" at bounding box center [366, 290] width 14 height 14
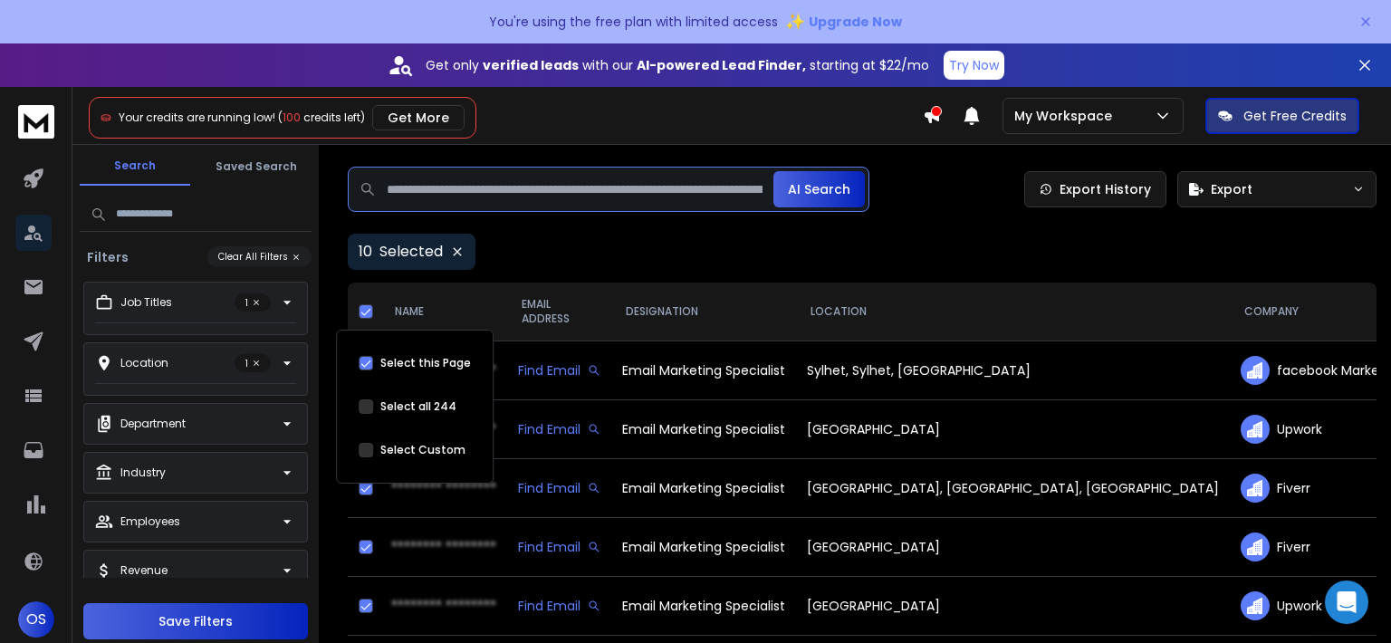
click at [409, 449] on label "Select Custom" at bounding box center [422, 450] width 85 height 14
click at [386, 250] on p "Selected" at bounding box center [410, 252] width 63 height 22
click at [361, 445] on button "Select this Page" at bounding box center [366, 450] width 14 height 14
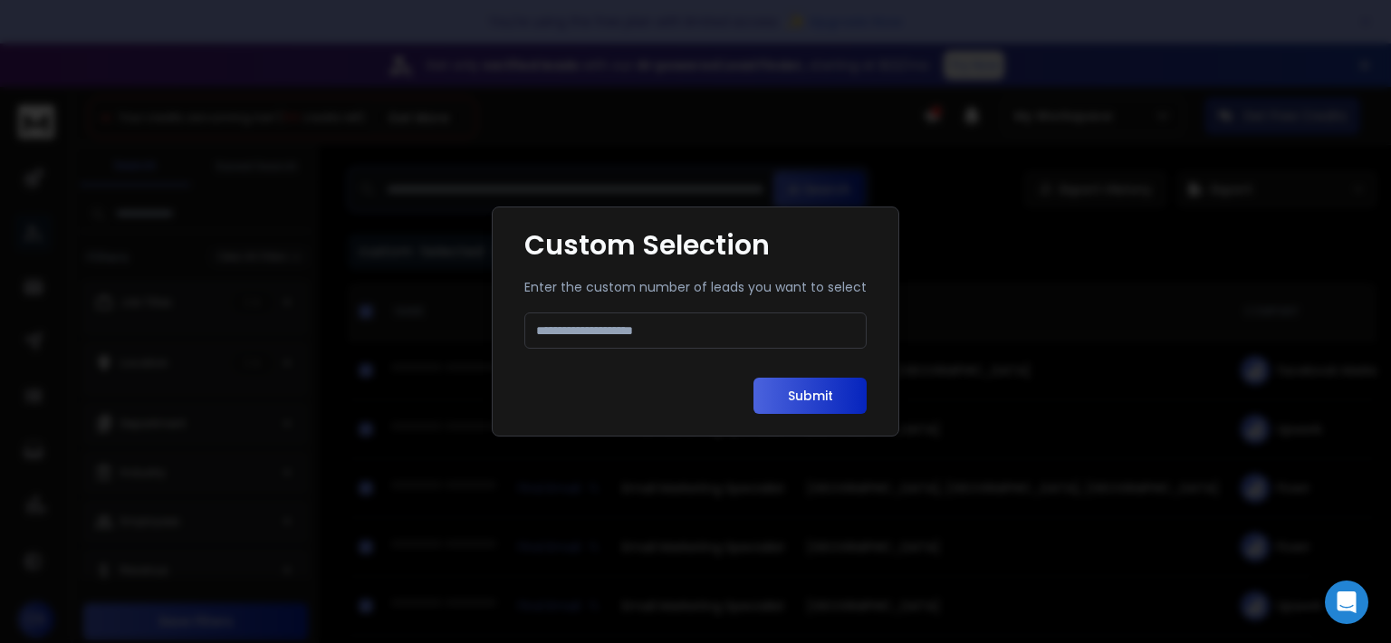
type input "**"
click at [840, 398] on button "Submit" at bounding box center [810, 396] width 113 height 36
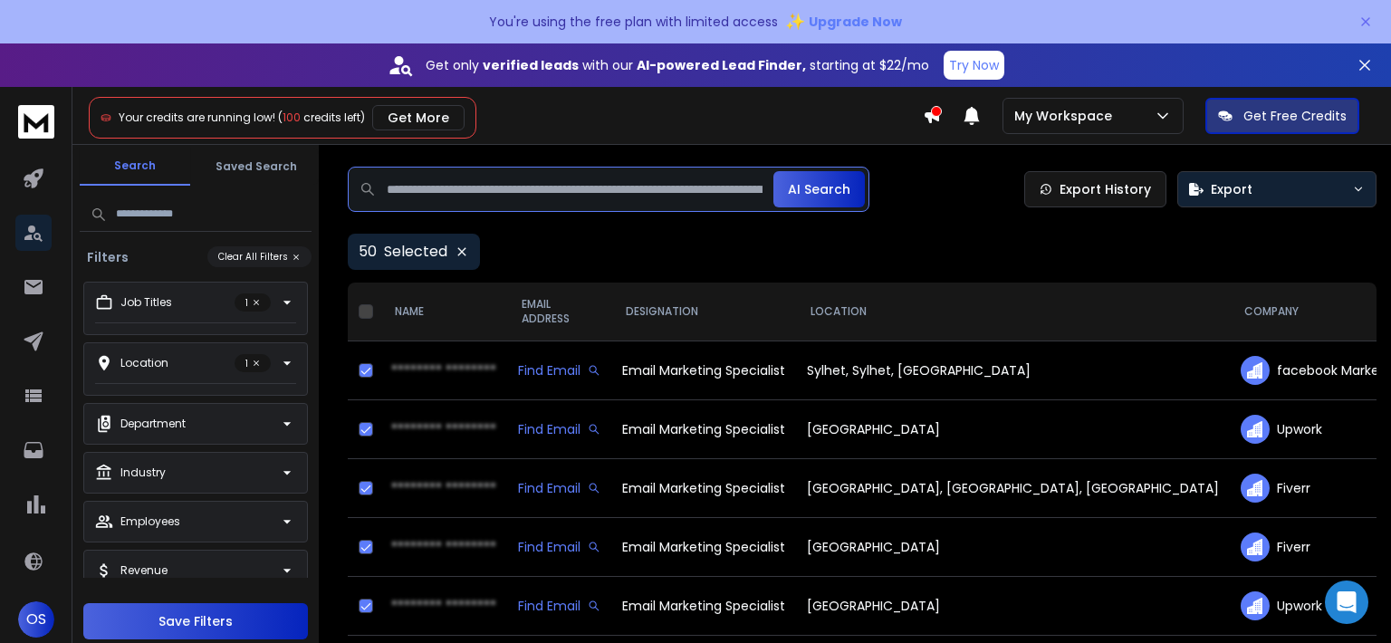
click at [1310, 181] on div "Export" at bounding box center [1267, 189] width 156 height 18
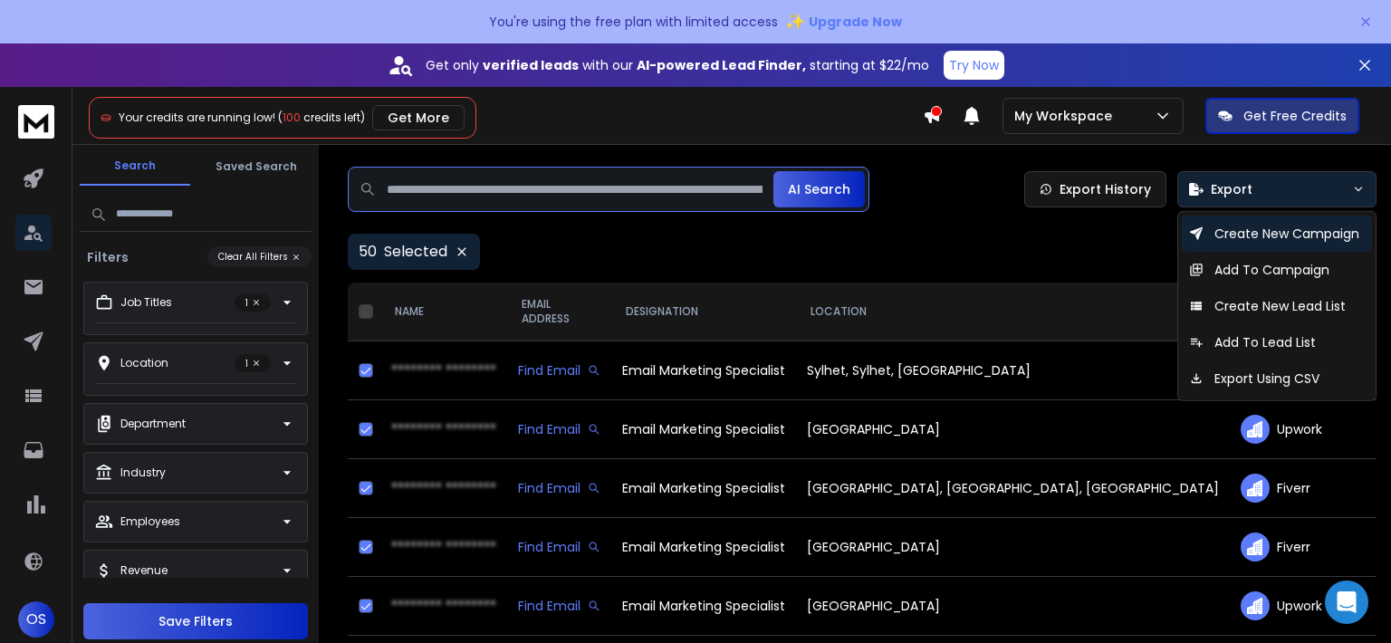
click at [1310, 182] on div "Export" at bounding box center [1267, 189] width 156 height 18
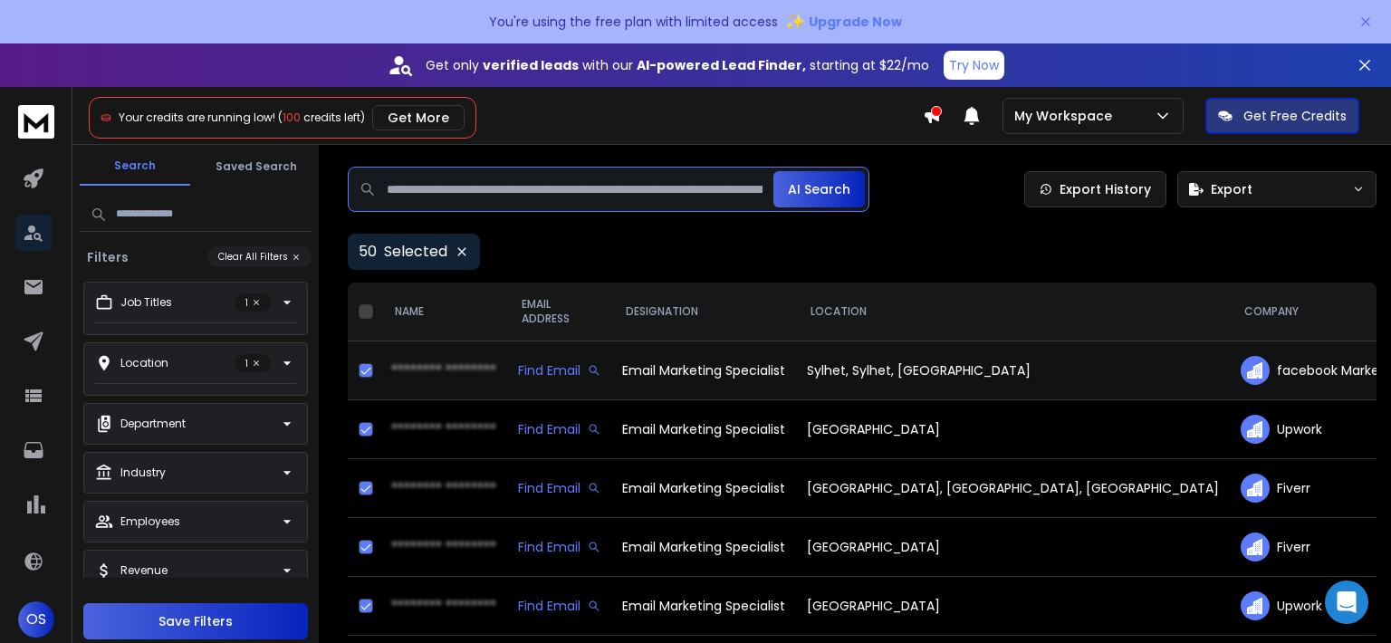
click at [543, 372] on div "Find Email" at bounding box center [559, 370] width 82 height 18
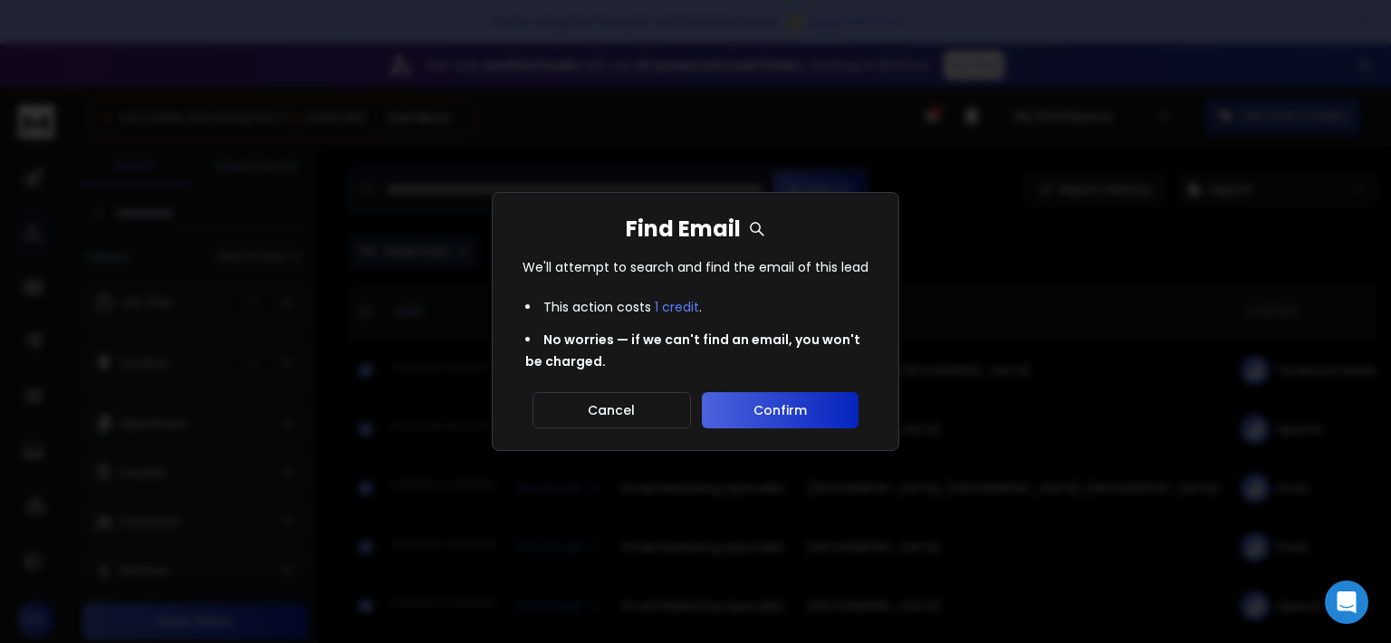
click at [808, 415] on button "Confirm" at bounding box center [780, 410] width 157 height 36
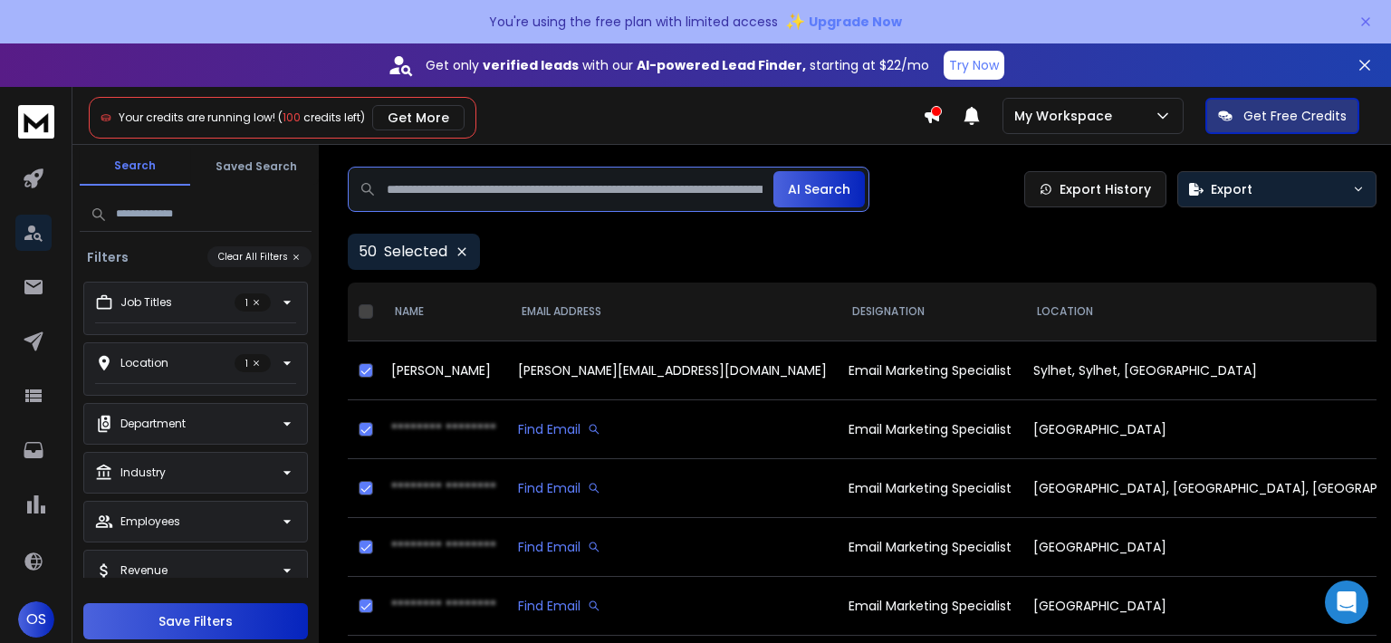
click at [1301, 184] on div "Export" at bounding box center [1267, 189] width 156 height 18
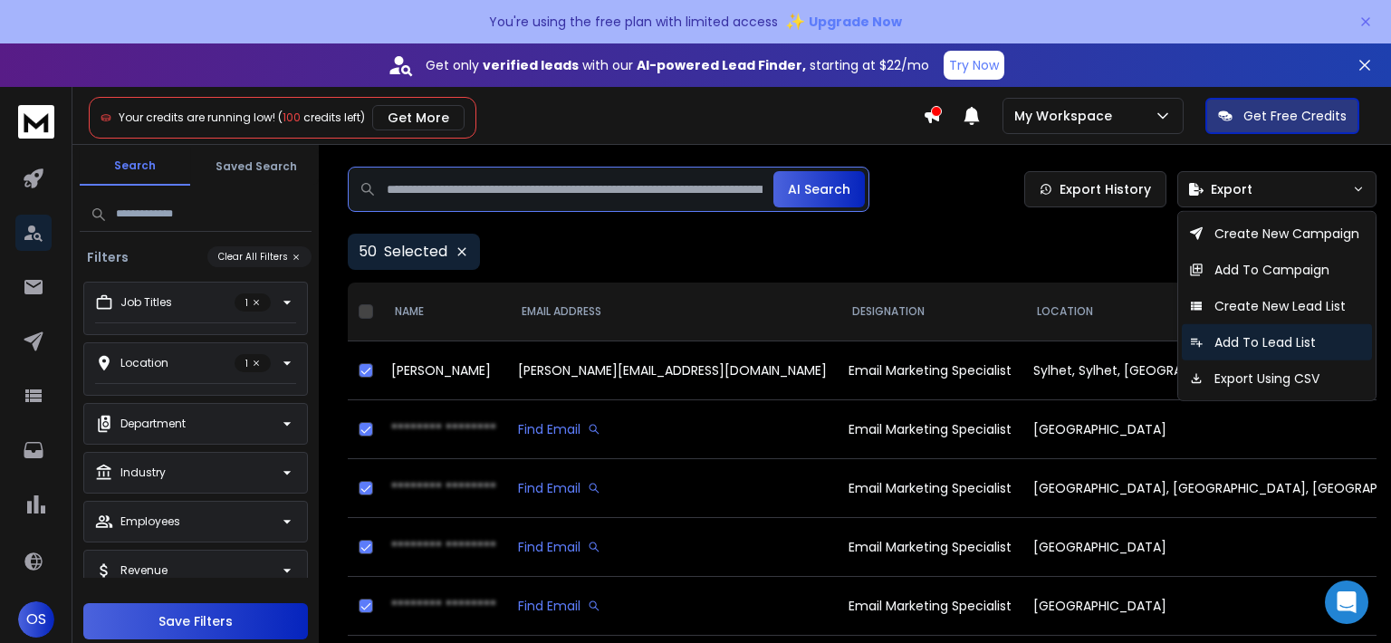
click at [1296, 341] on p "Add To Lead List" at bounding box center [1265, 342] width 109 height 25
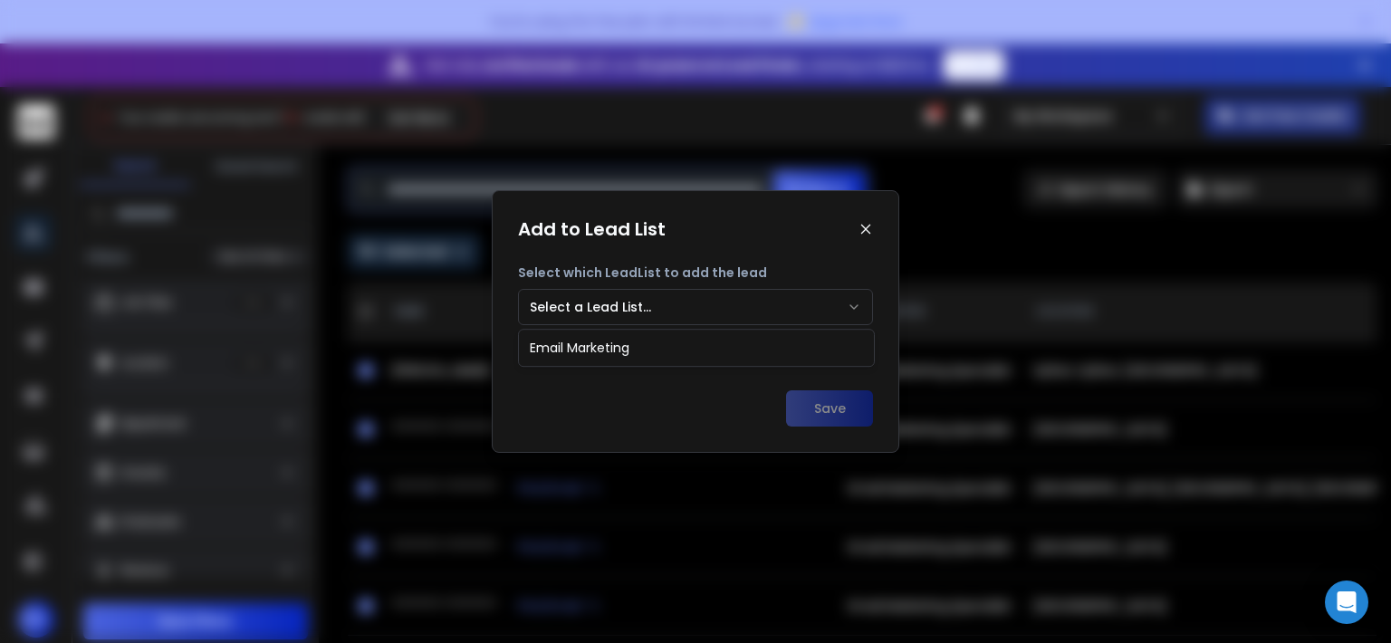
click at [713, 301] on button "Select a Lead List..." at bounding box center [695, 307] width 355 height 36
click at [680, 356] on label "Exclude Already Added Leads" at bounding box center [620, 350] width 160 height 14
click at [533, 356] on button "Exclude Already Added Leads" at bounding box center [525, 350] width 14 height 14
click at [831, 414] on button "Save" at bounding box center [829, 408] width 87 height 36
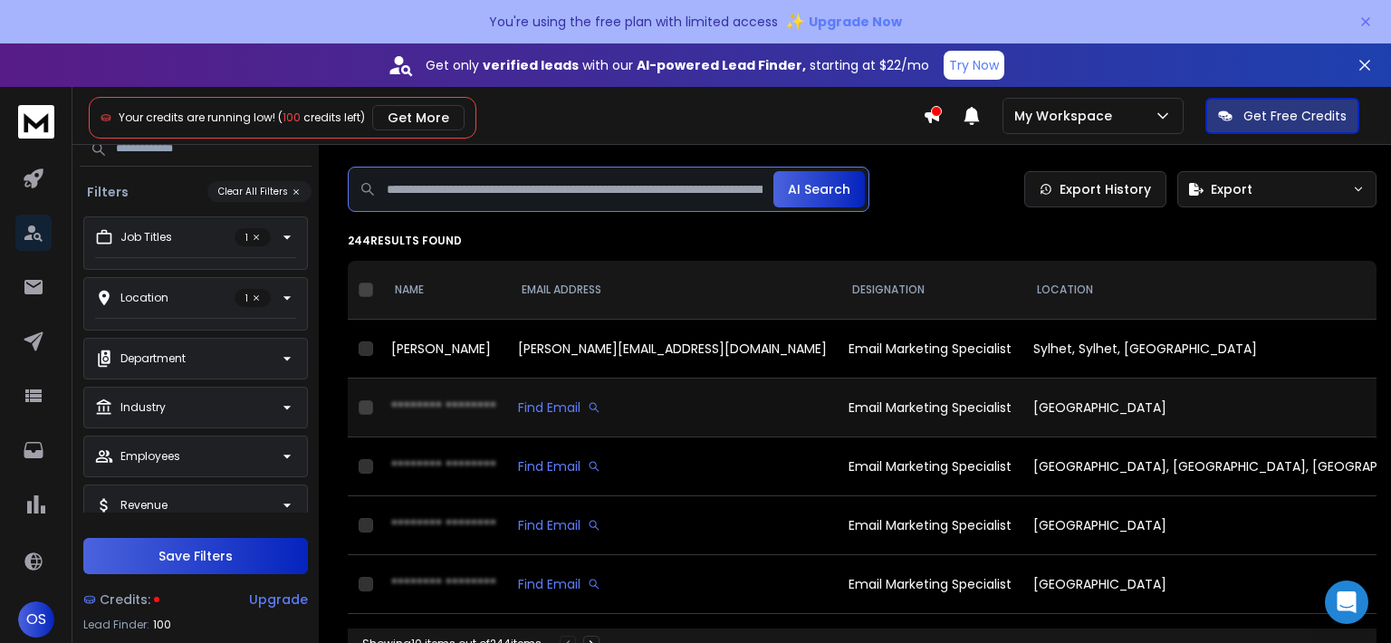
click at [366, 407] on button "button" at bounding box center [366, 407] width 14 height 14
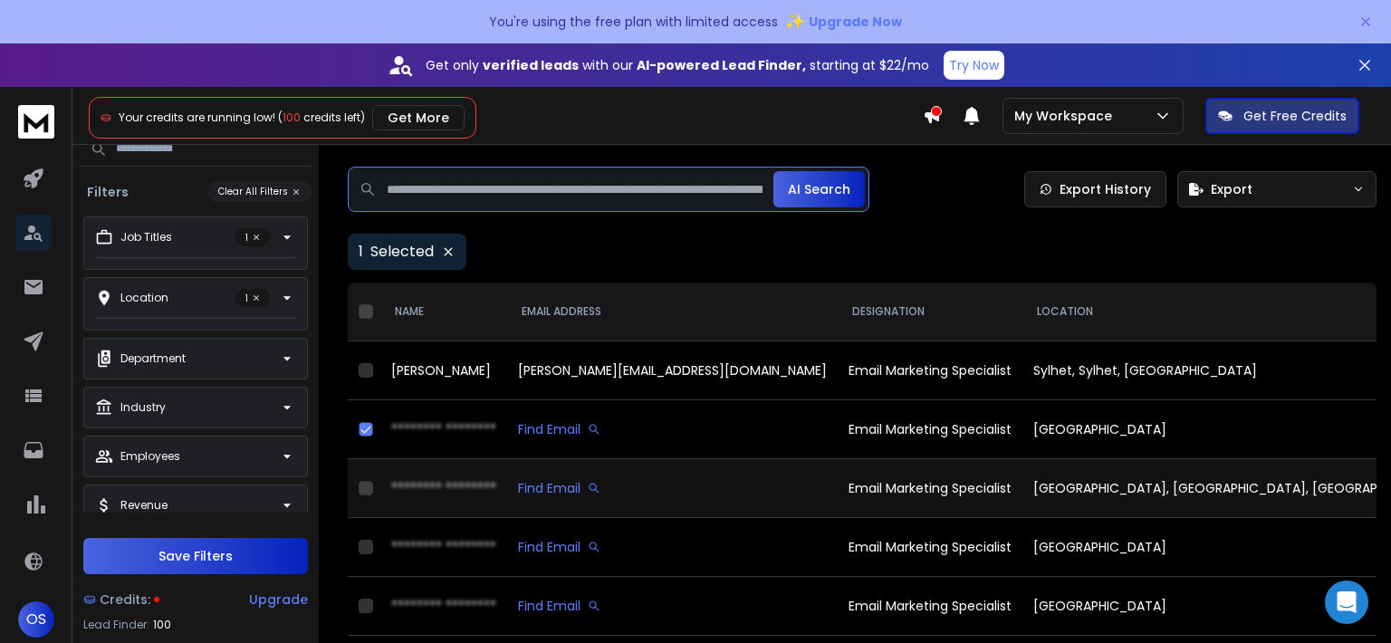
click at [368, 477] on td at bounding box center [364, 488] width 33 height 59
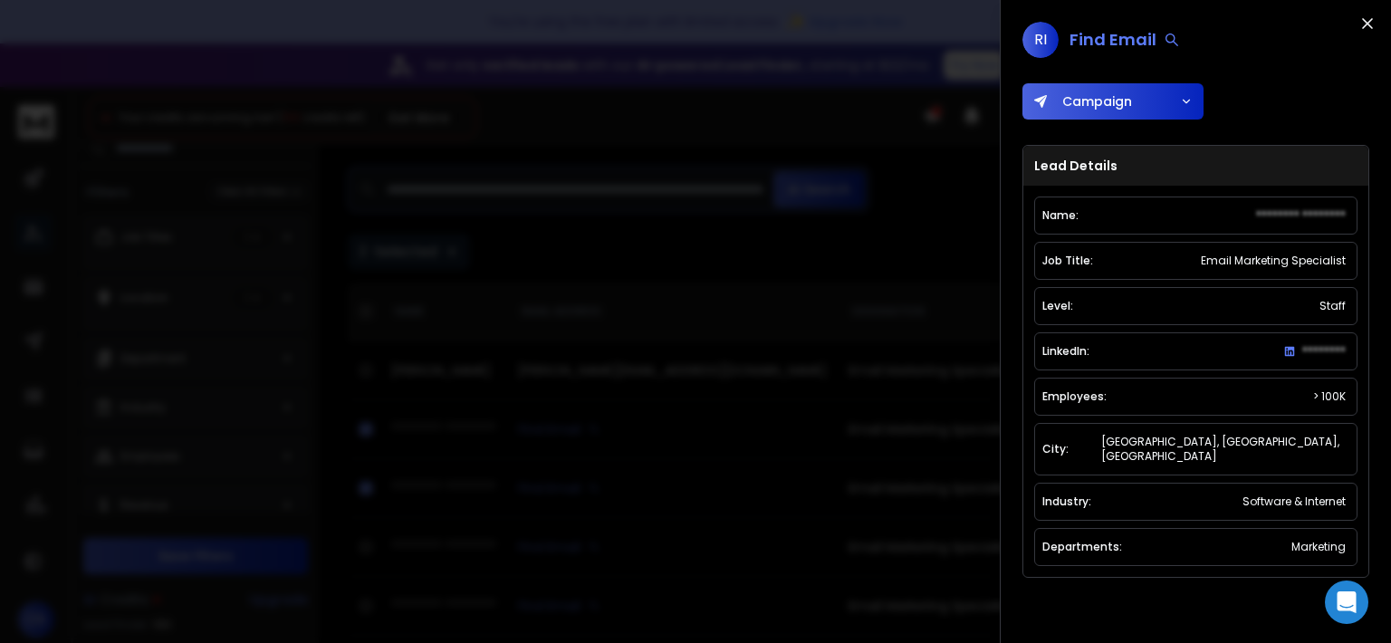
click at [1368, 22] on icon "button" at bounding box center [1368, 23] width 18 height 18
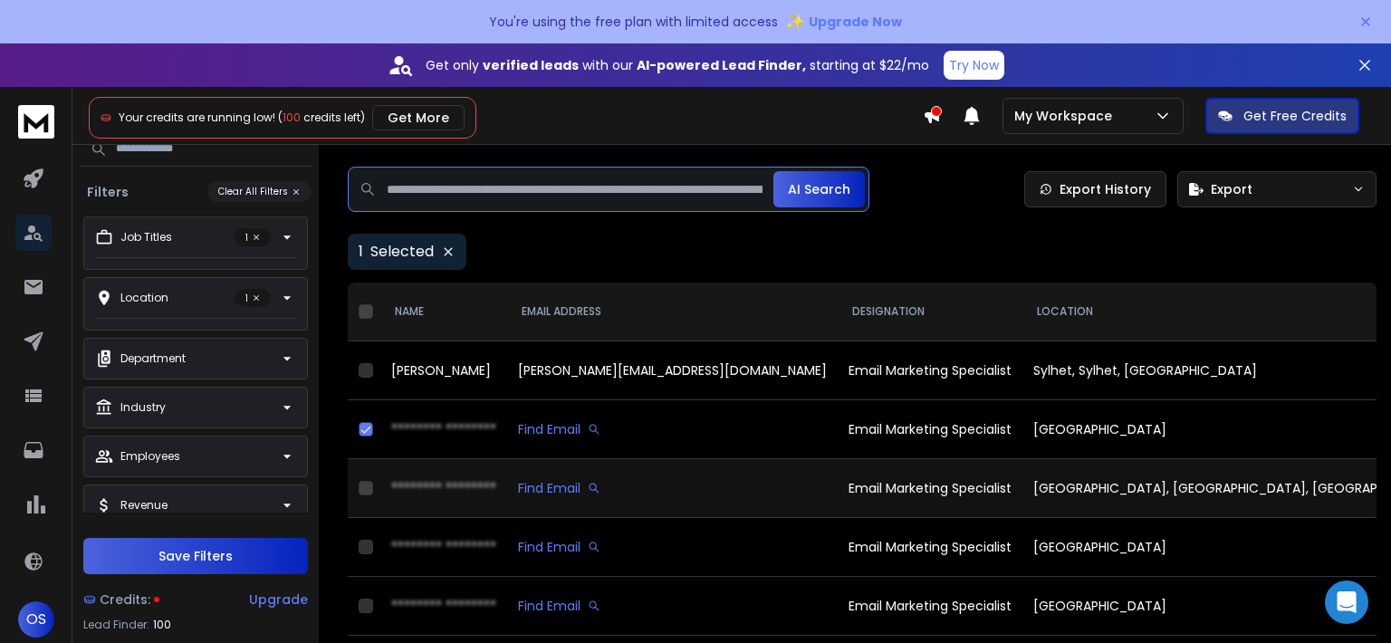
click at [370, 491] on button "button" at bounding box center [366, 488] width 14 height 14
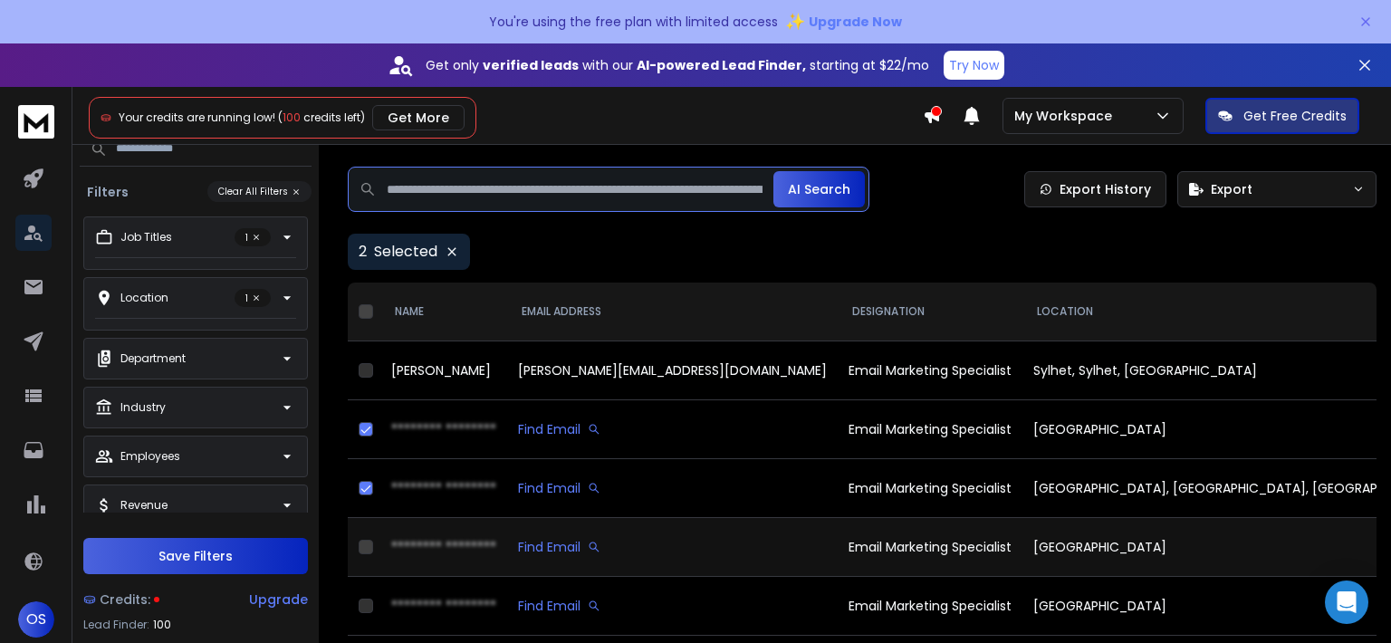
click at [366, 552] on button "button" at bounding box center [366, 547] width 14 height 14
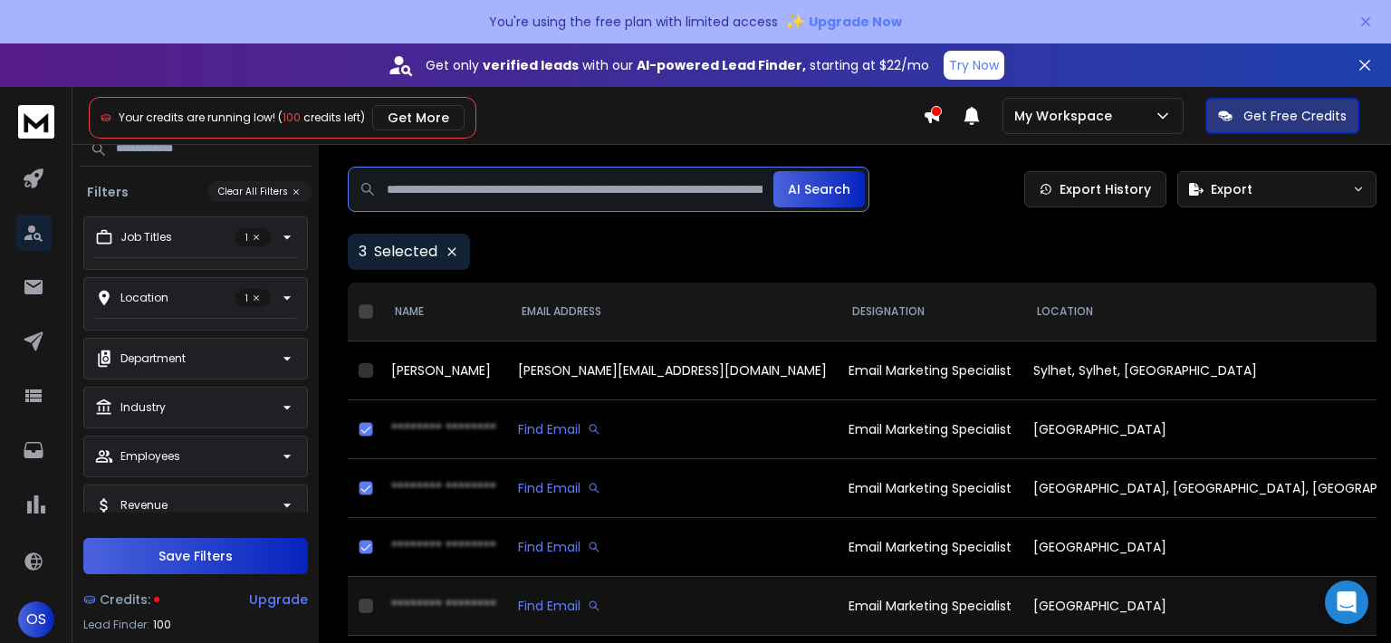
click at [363, 606] on button "button" at bounding box center [366, 606] width 14 height 14
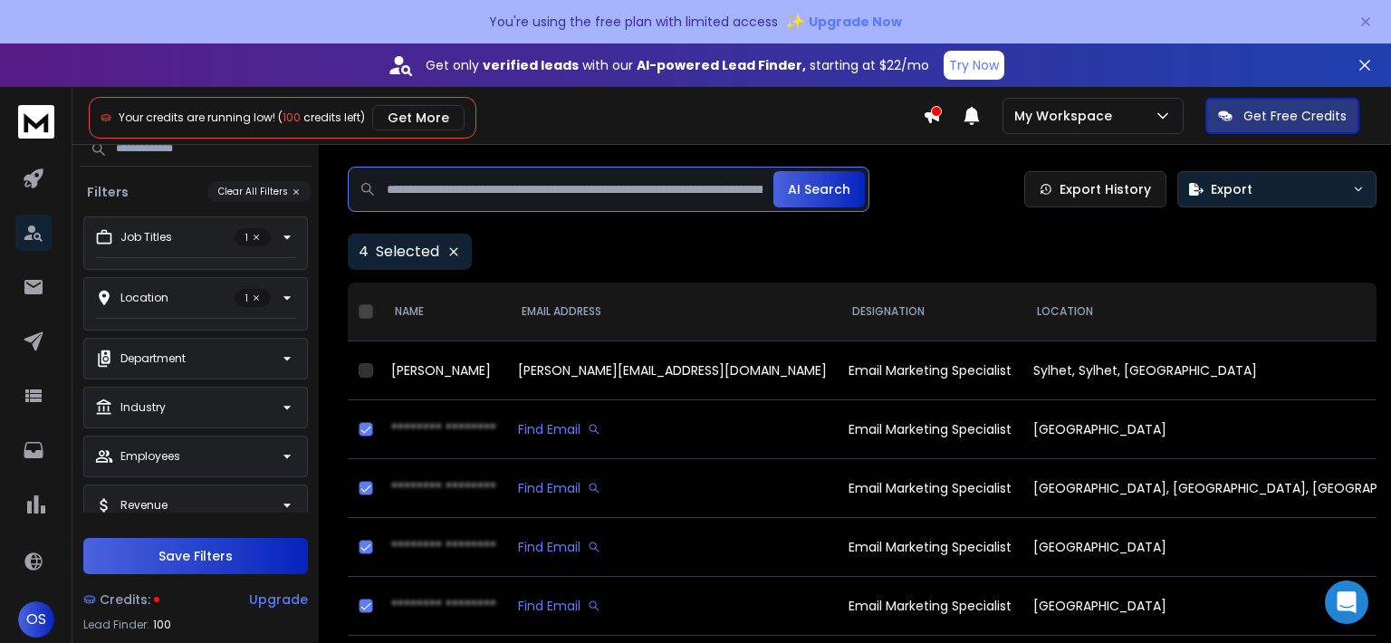
click at [1245, 196] on span "Export" at bounding box center [1232, 189] width 42 height 18
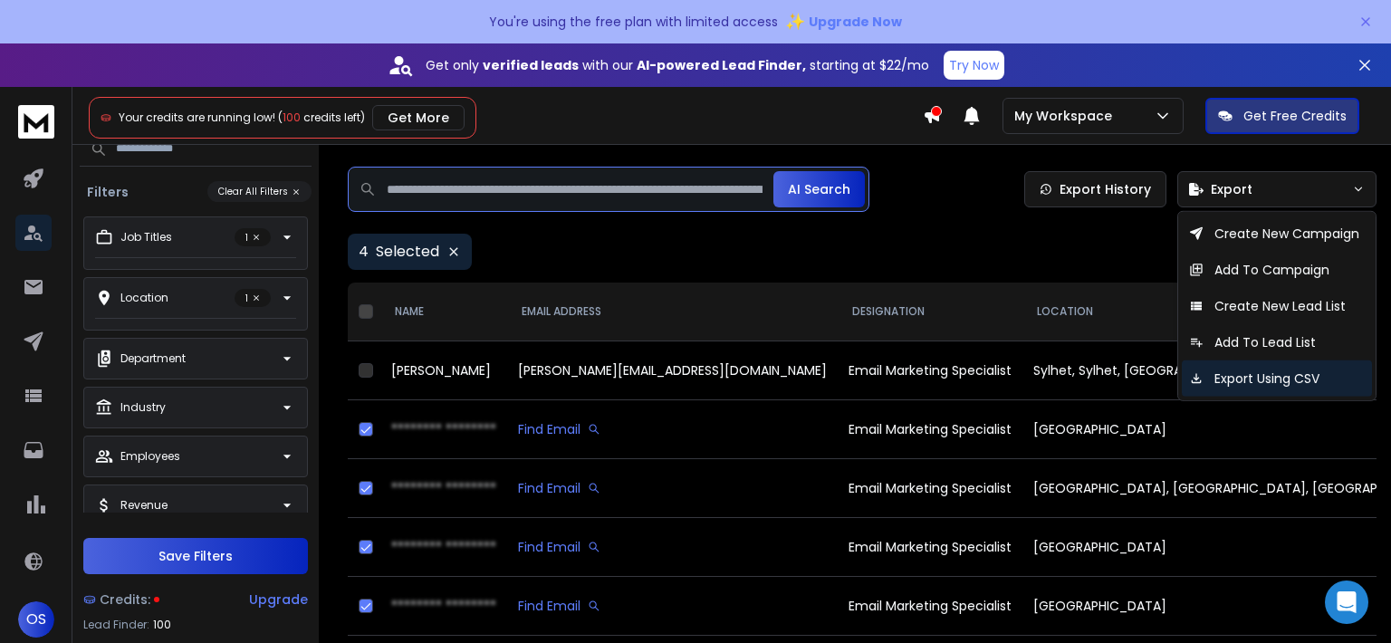
click at [1264, 376] on p "Export Using CSV" at bounding box center [1267, 378] width 112 height 25
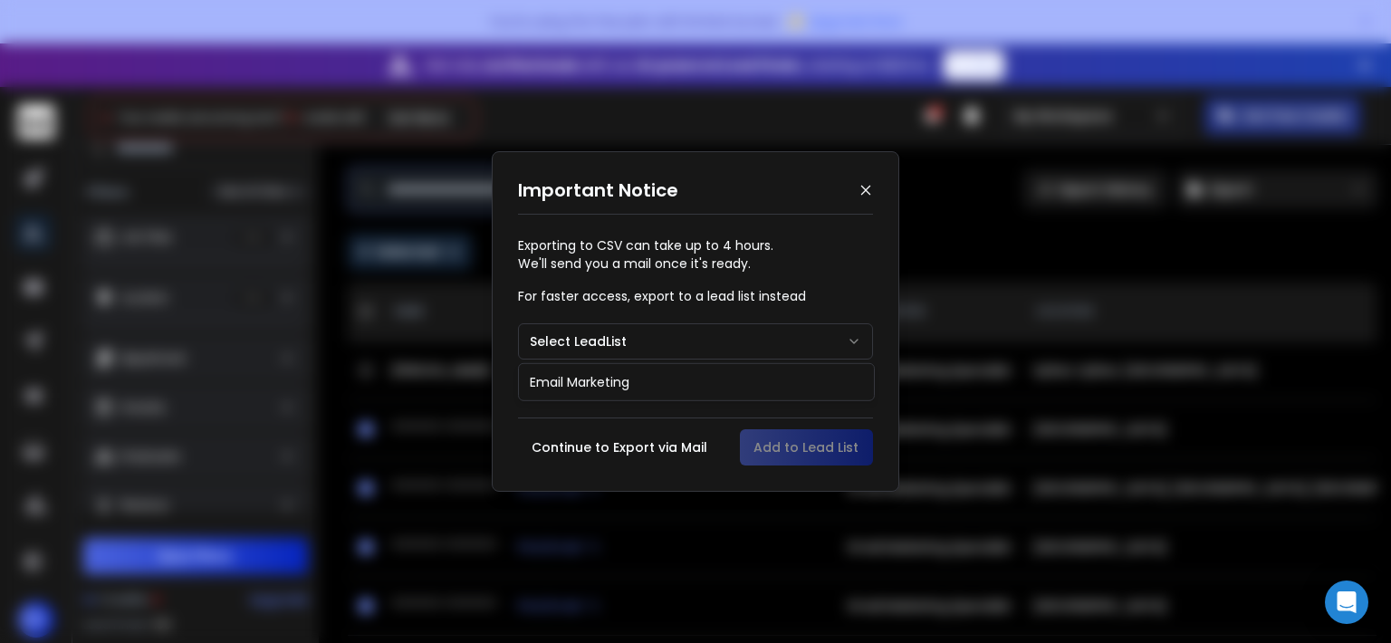
click at [720, 336] on button "Select LeadList" at bounding box center [695, 341] width 355 height 36
click at [838, 450] on button "Add to Lead List" at bounding box center [806, 447] width 133 height 36
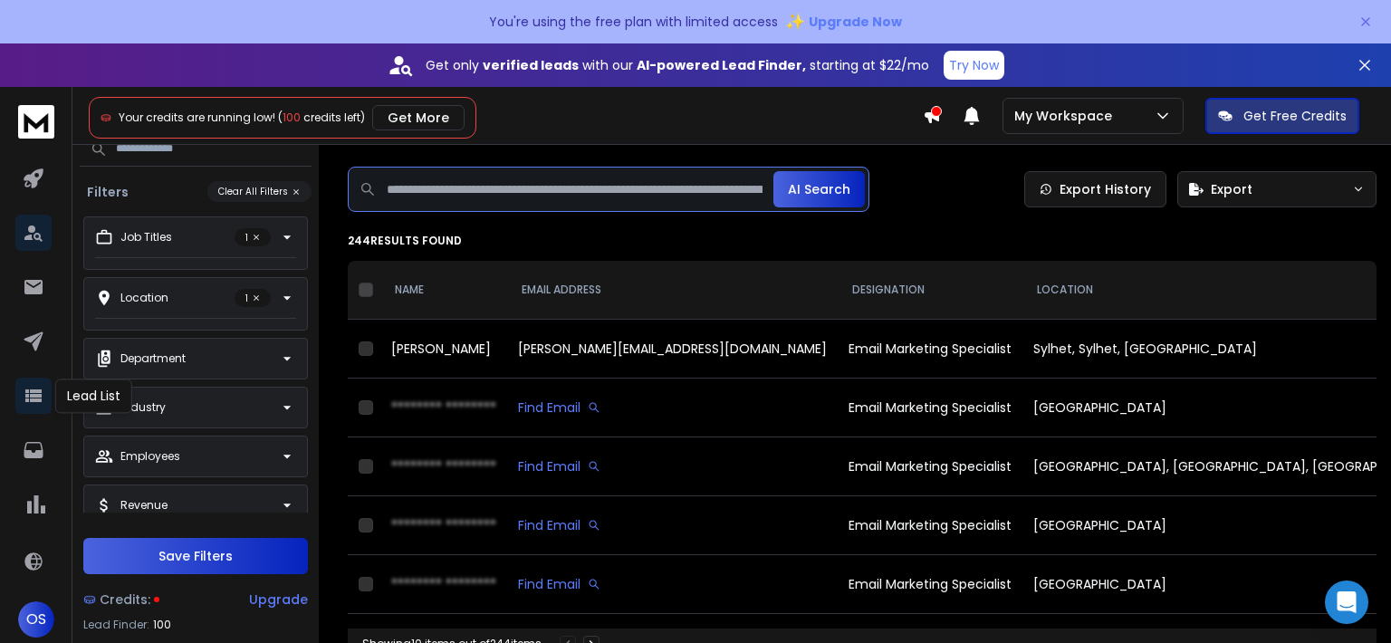
click at [33, 400] on icon at bounding box center [33, 395] width 16 height 13
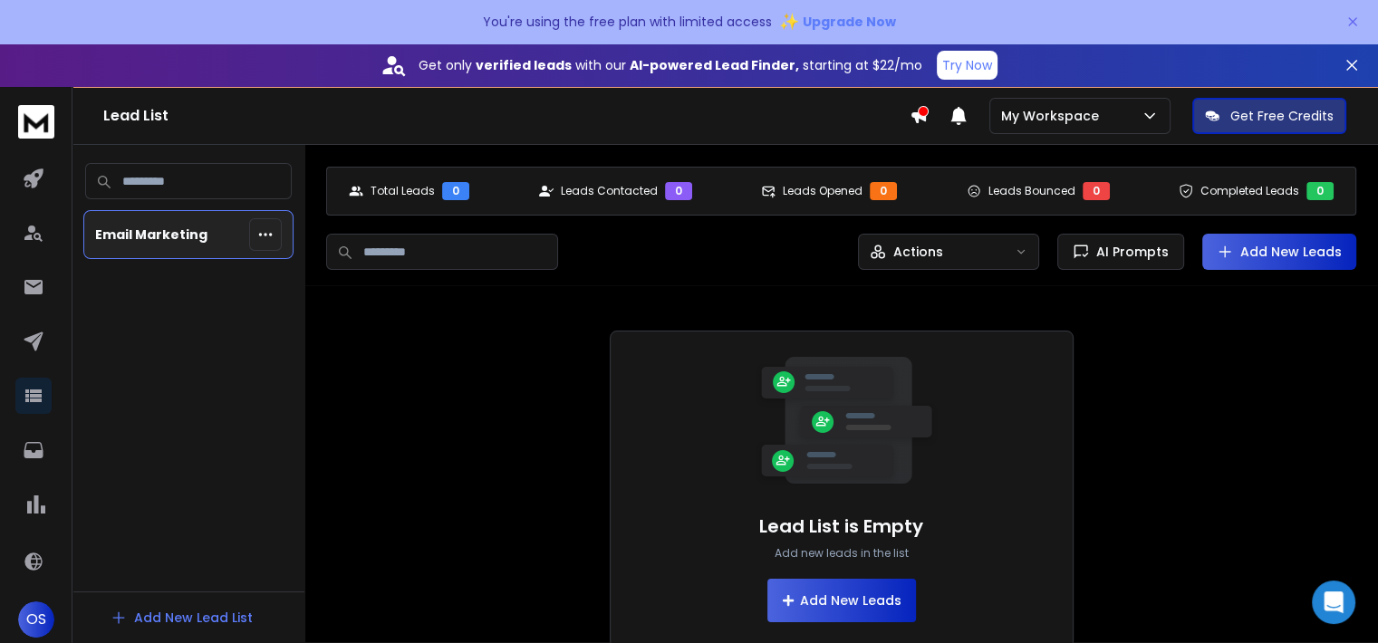
click at [160, 233] on p "Email Marketing" at bounding box center [151, 235] width 112 height 18
click at [780, 168] on div "Total Leads 0 Leads Contacted 0 Leads Opened 0 Leads Bounced 0 Completed Leads 0" at bounding box center [841, 191] width 1030 height 49
click at [776, 186] on div "Leads Opened 0" at bounding box center [829, 191] width 136 height 18
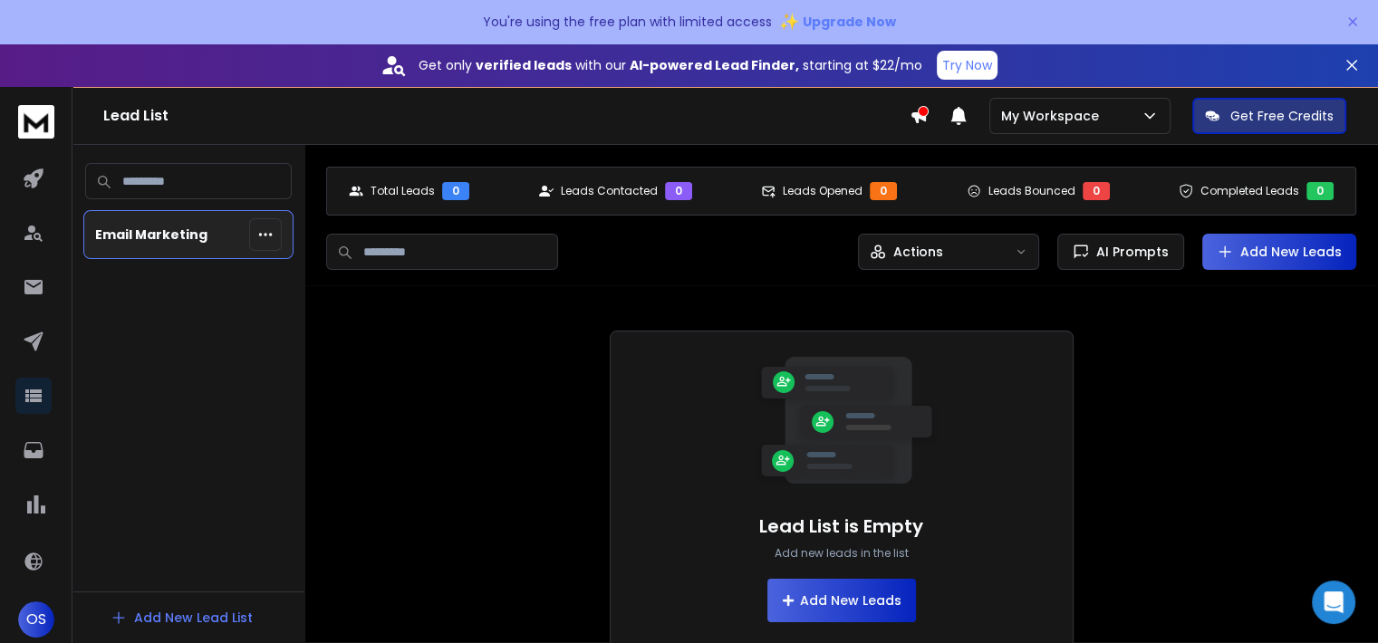
click at [392, 197] on p "Total Leads" at bounding box center [402, 191] width 64 height 14
click at [1136, 124] on div "My Workspace" at bounding box center [1080, 116] width 158 height 18
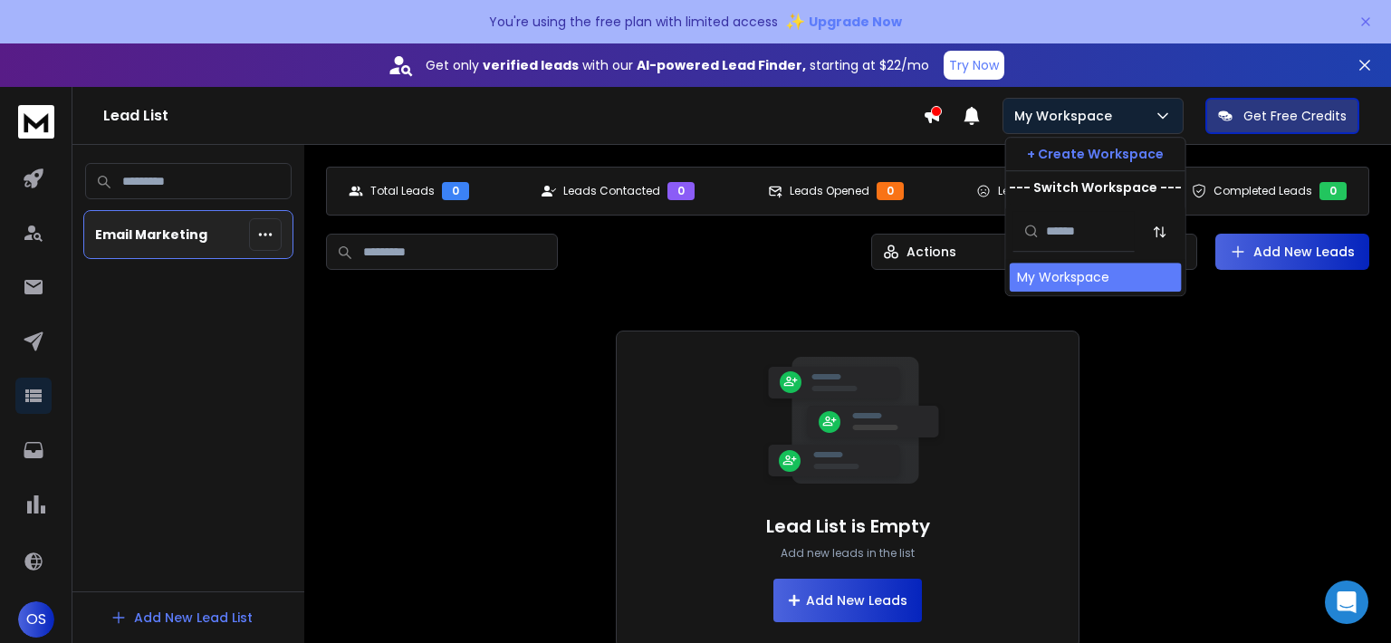
click at [1135, 124] on button "My Workspace" at bounding box center [1093, 116] width 181 height 36
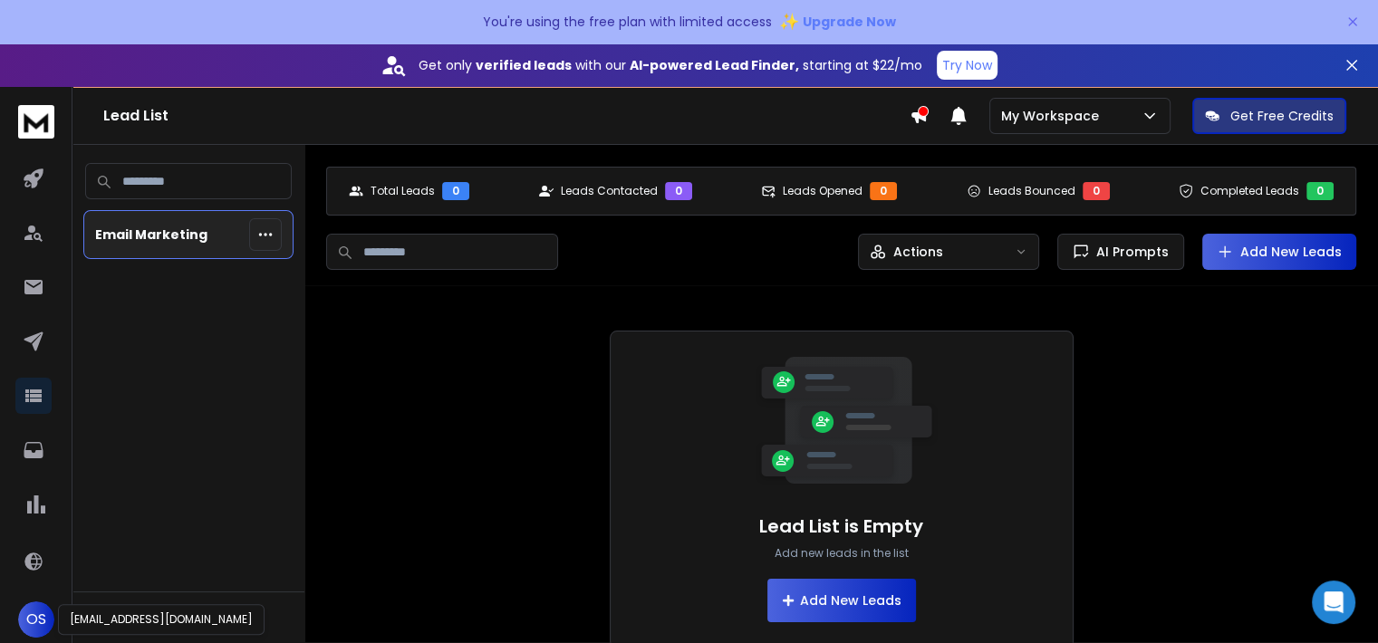
click at [30, 619] on span "OS" at bounding box center [36, 619] width 36 height 36
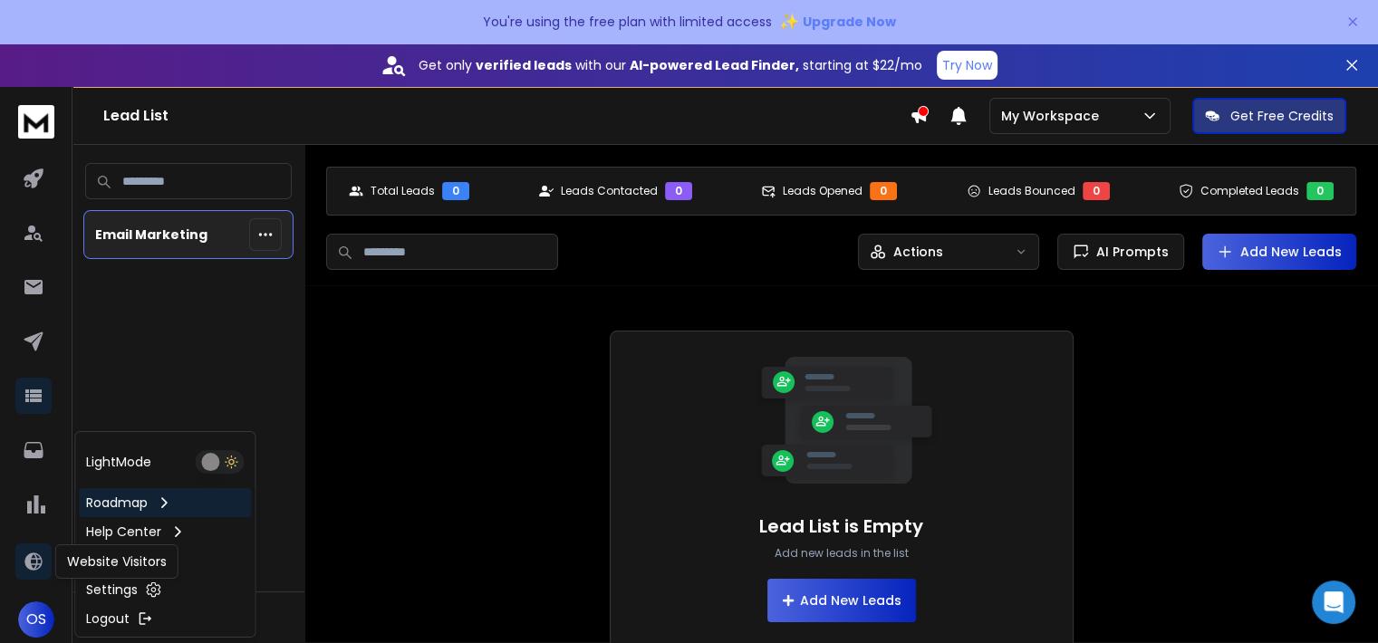
click at [18, 560] on link at bounding box center [33, 561] width 36 height 36
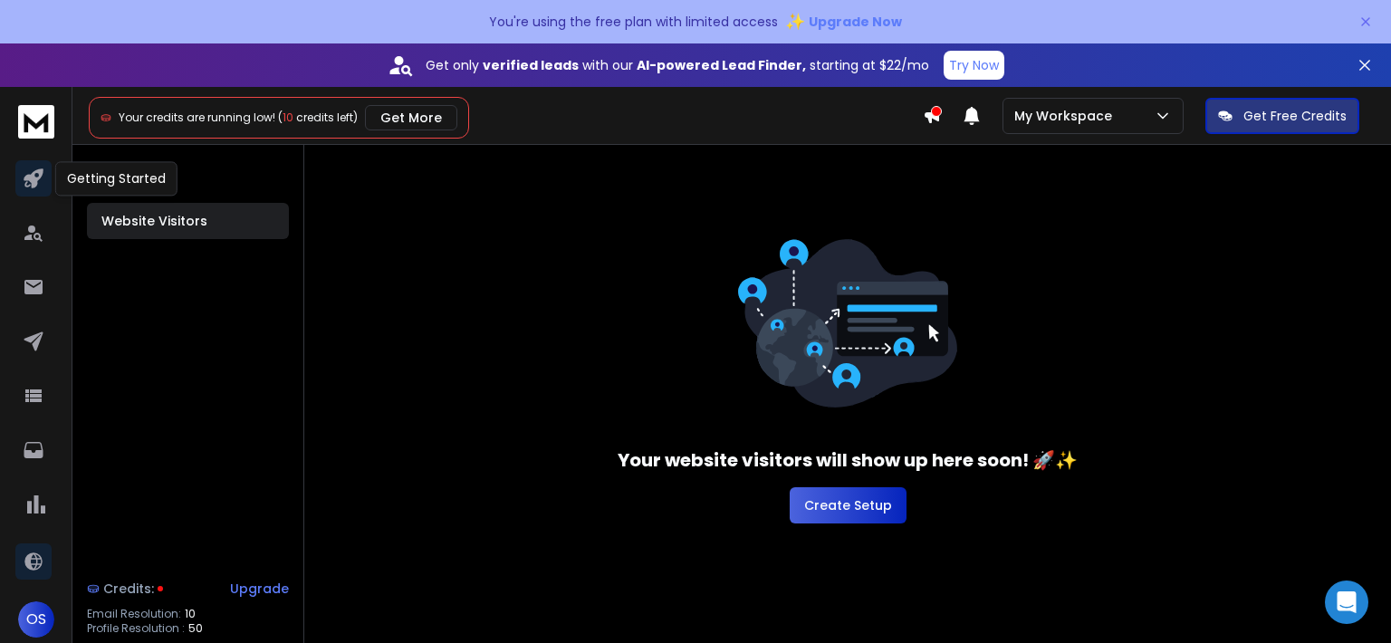
click at [29, 187] on icon at bounding box center [34, 179] width 22 height 22
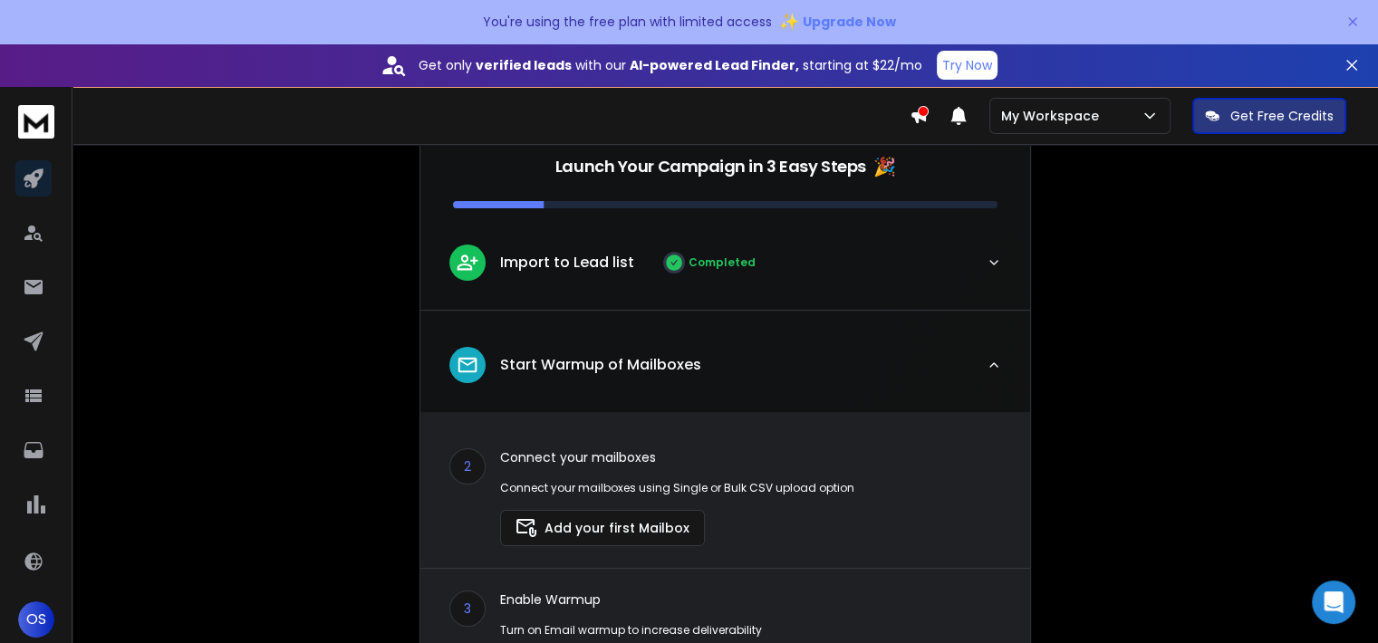
scroll to position [290, 0]
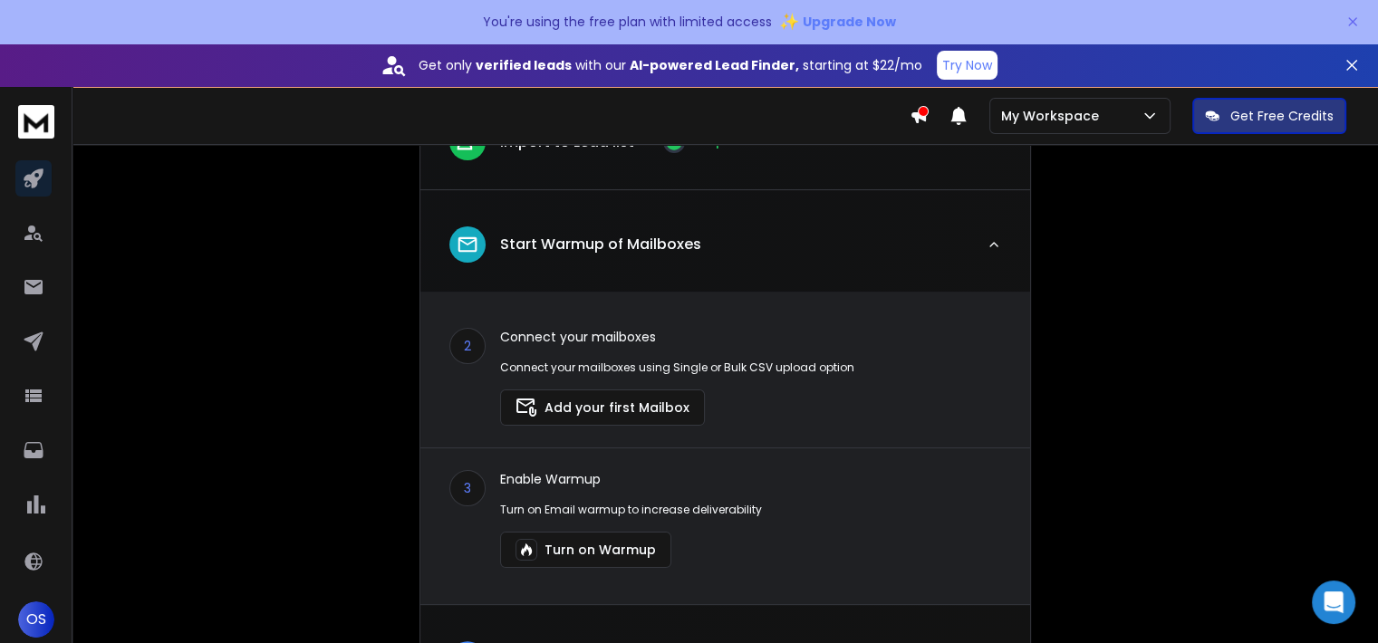
click at [656, 253] on p "Start Warmup of Mailboxes" at bounding box center [600, 245] width 201 height 22
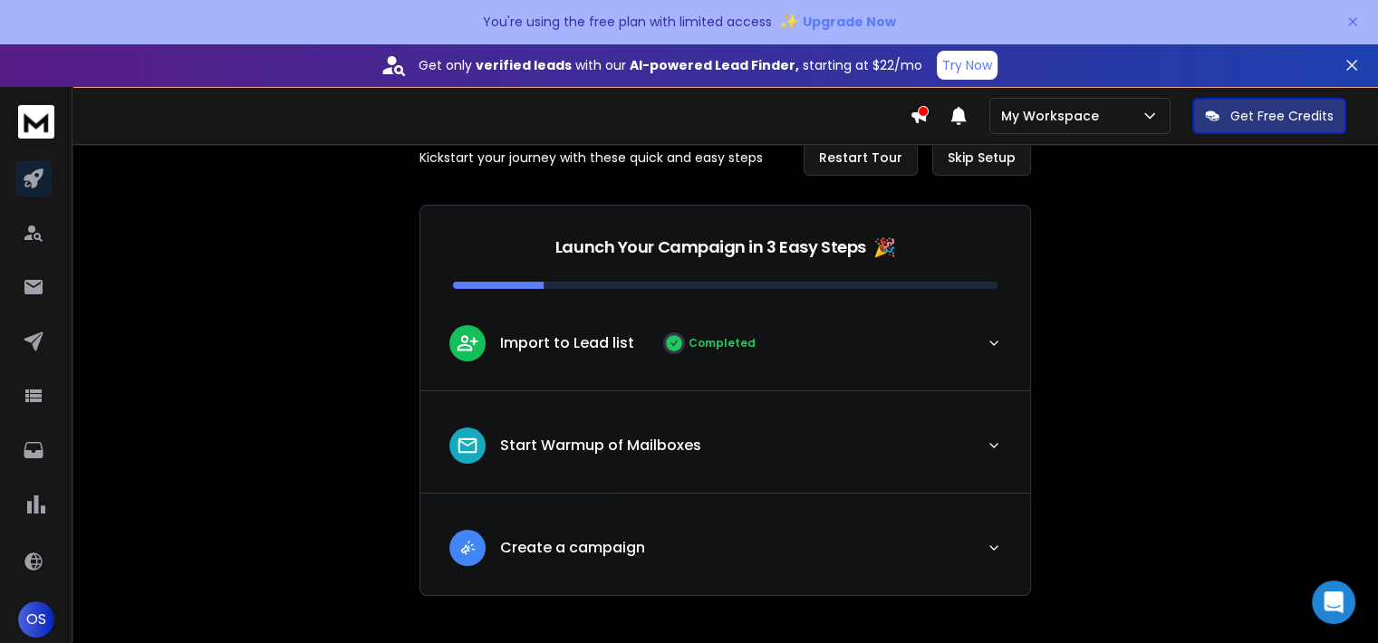
scroll to position [88, 0]
click at [32, 283] on icon at bounding box center [33, 287] width 18 height 14
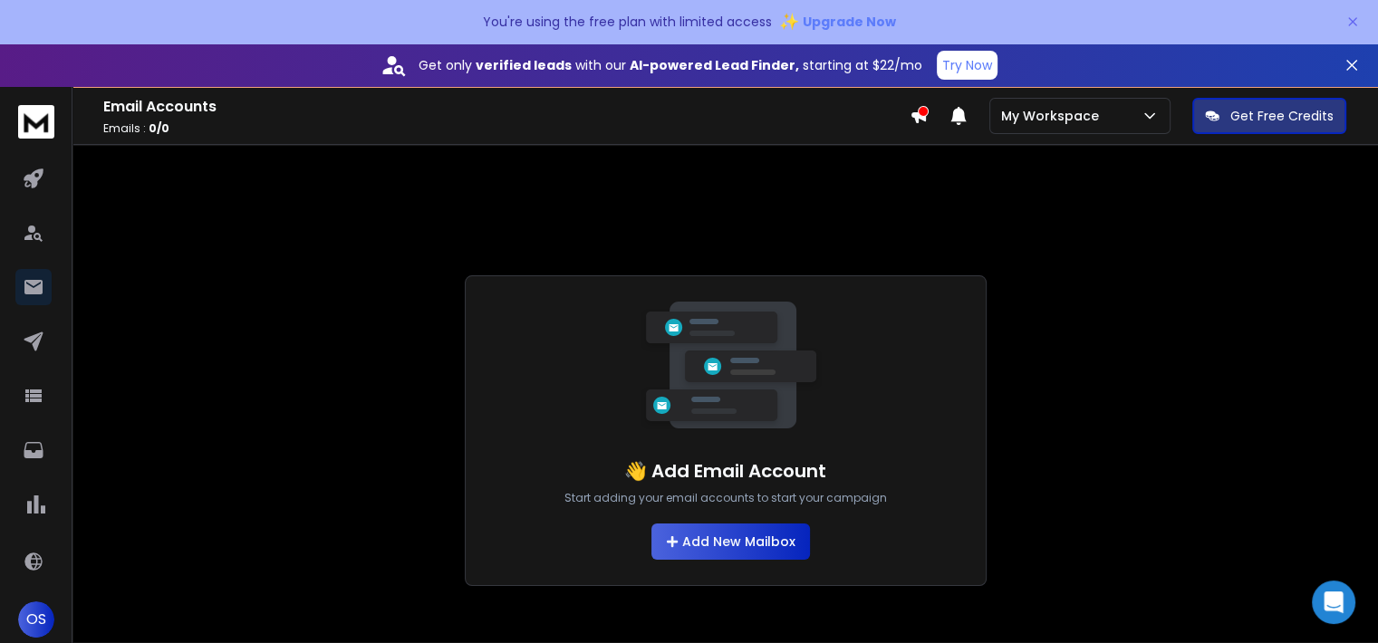
click at [743, 553] on button "Add New Mailbox" at bounding box center [730, 541] width 158 height 36
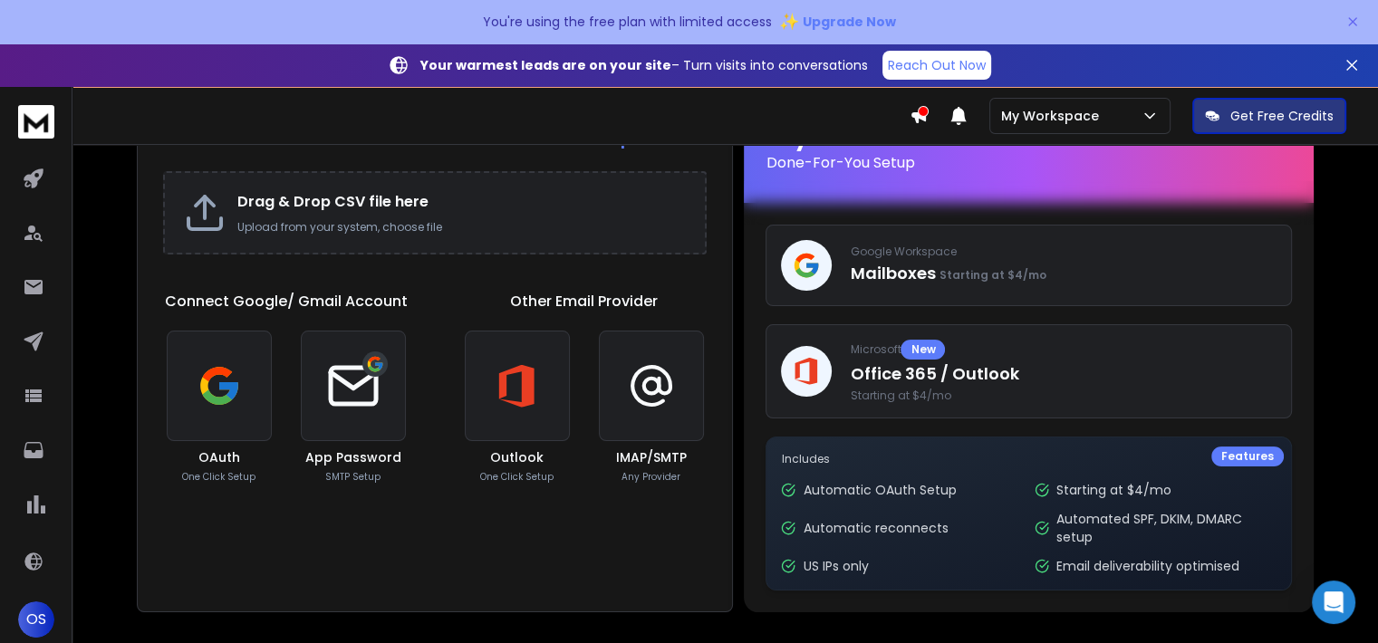
scroll to position [167, 0]
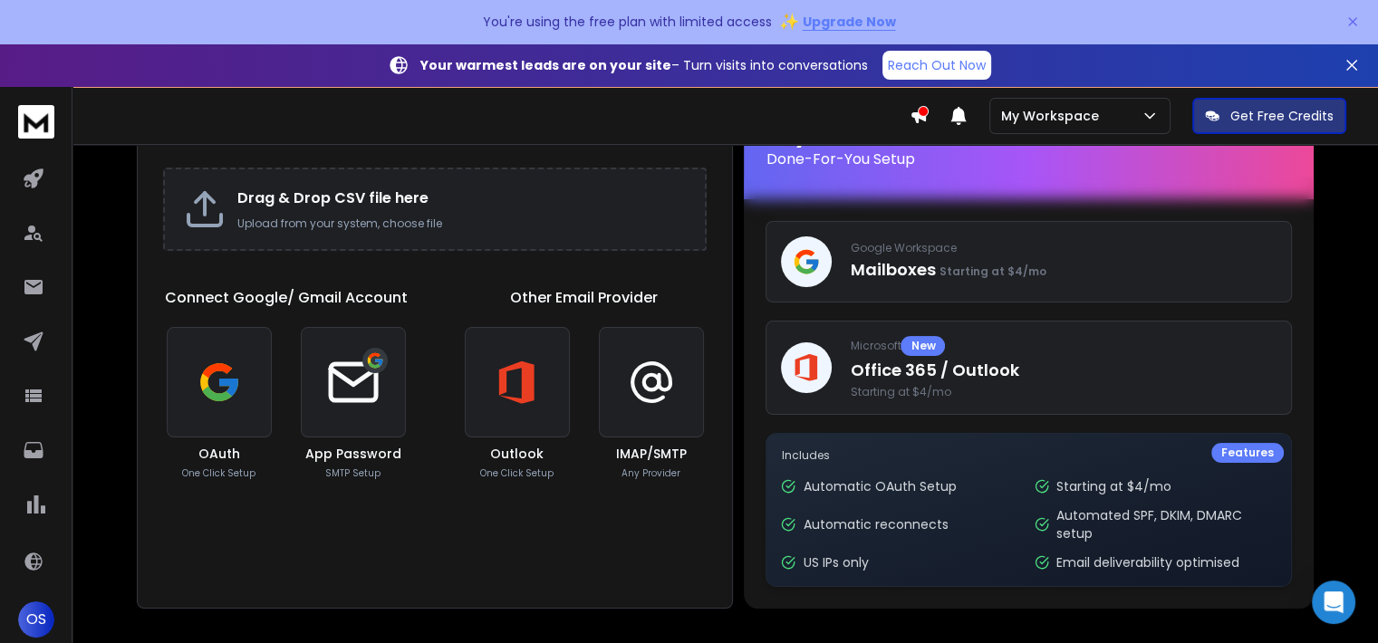
click at [815, 21] on span "Upgrade Now" at bounding box center [848, 22] width 93 height 18
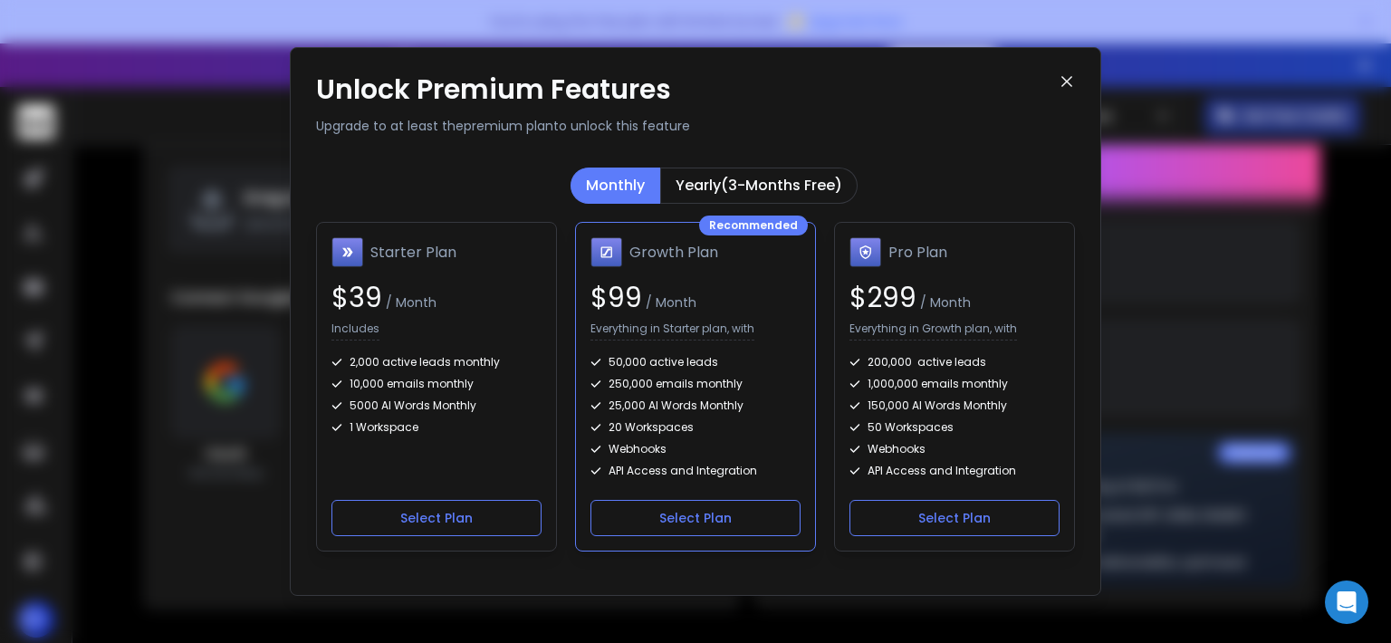
click at [1071, 82] on icon at bounding box center [1067, 81] width 16 height 16
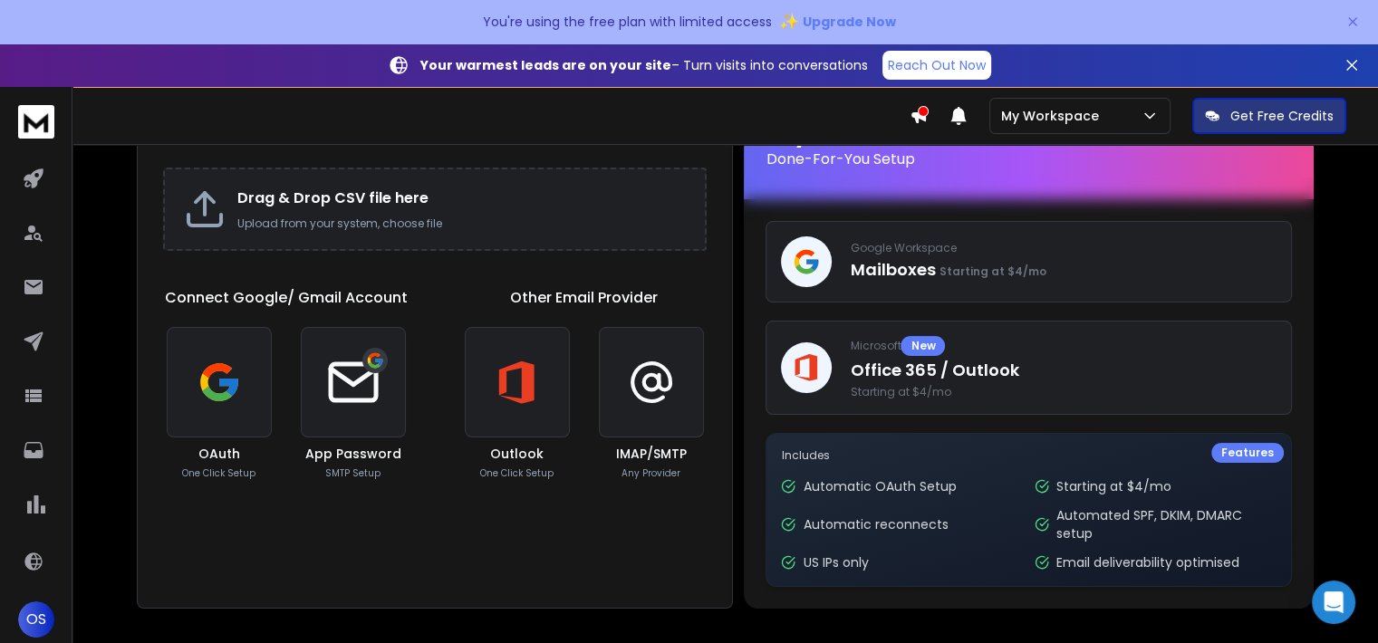
click at [1043, 252] on p "Google Workspace" at bounding box center [1063, 248] width 427 height 14
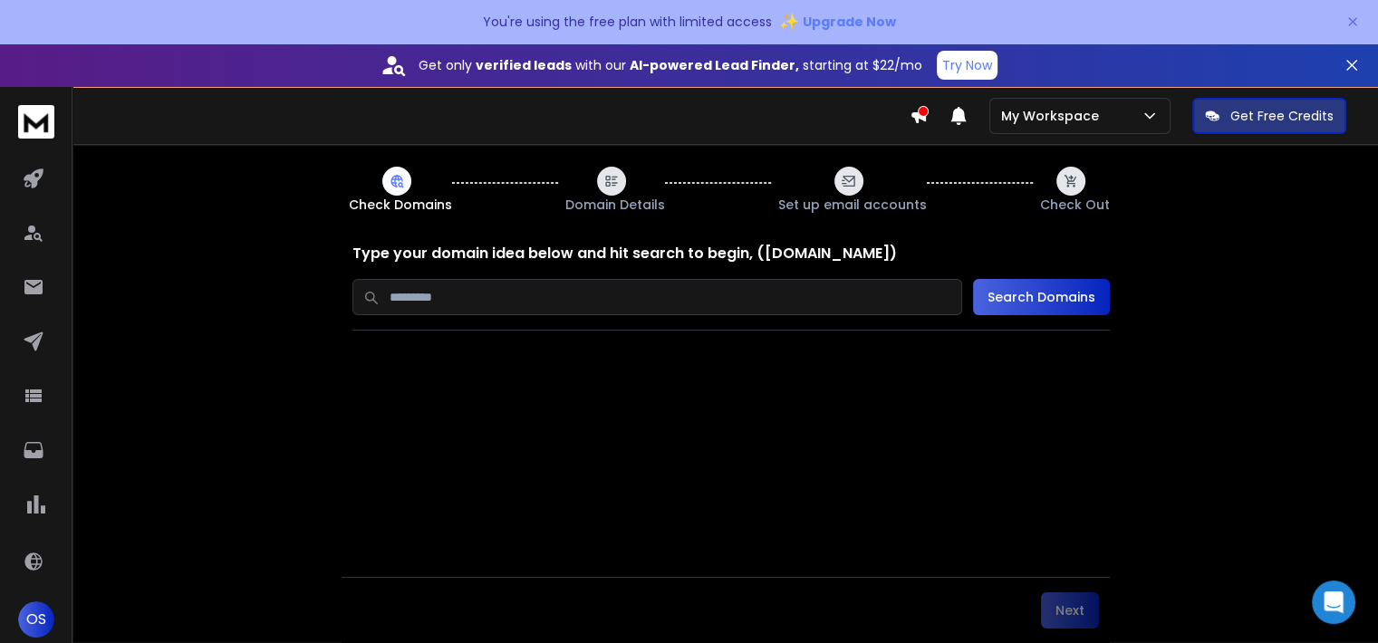
scroll to position [167, 0]
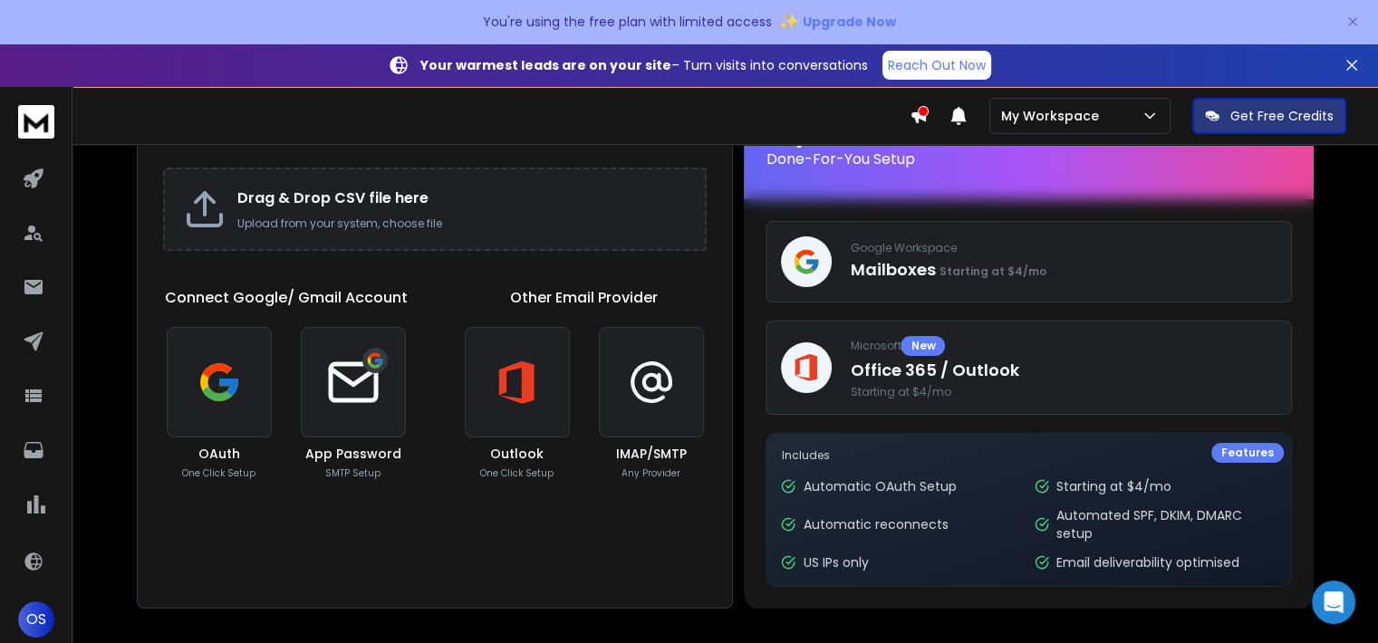
click at [1100, 283] on div "Google Workspace Mailboxes Starting at $4/mo" at bounding box center [1028, 262] width 526 height 82
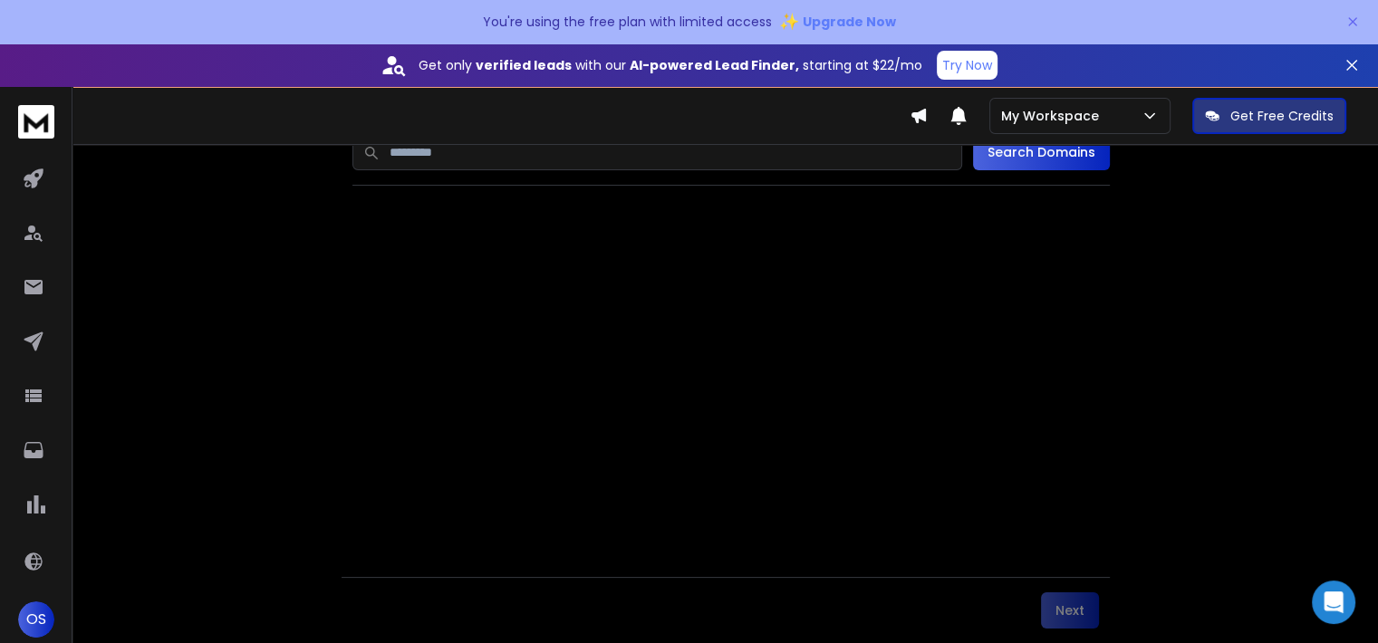
scroll to position [145, 0]
click at [652, 158] on input at bounding box center [657, 152] width 610 height 36
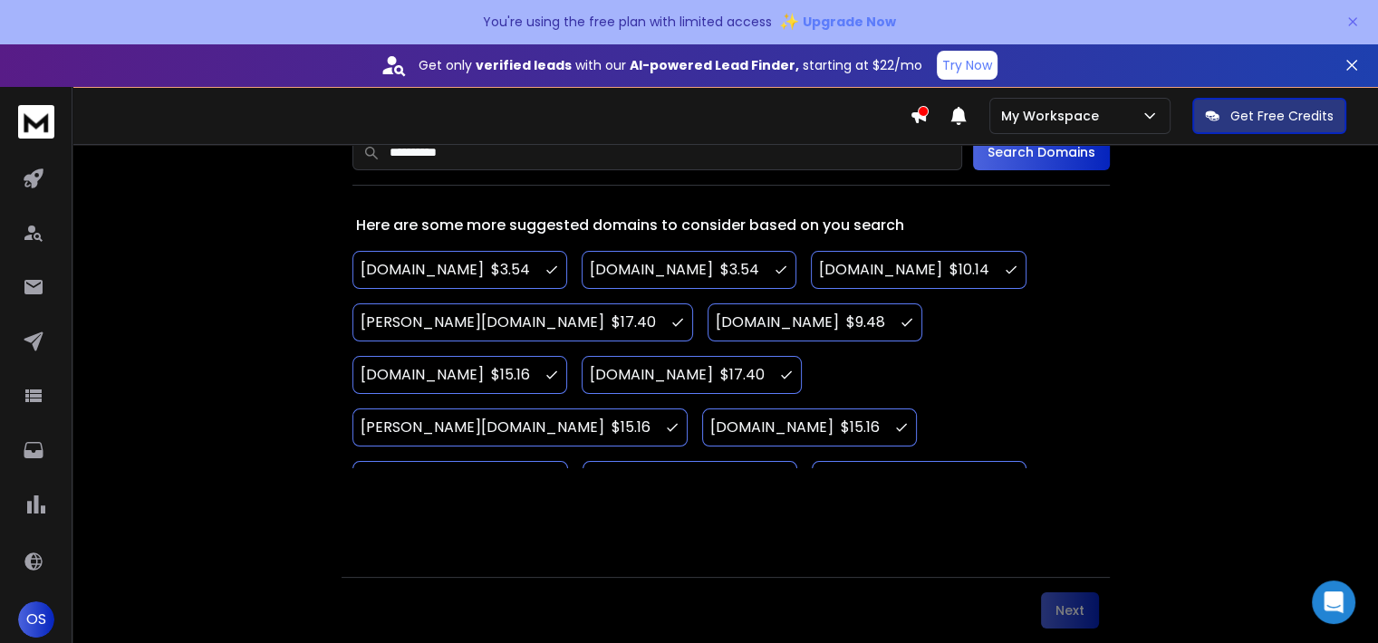
scroll to position [0, 0]
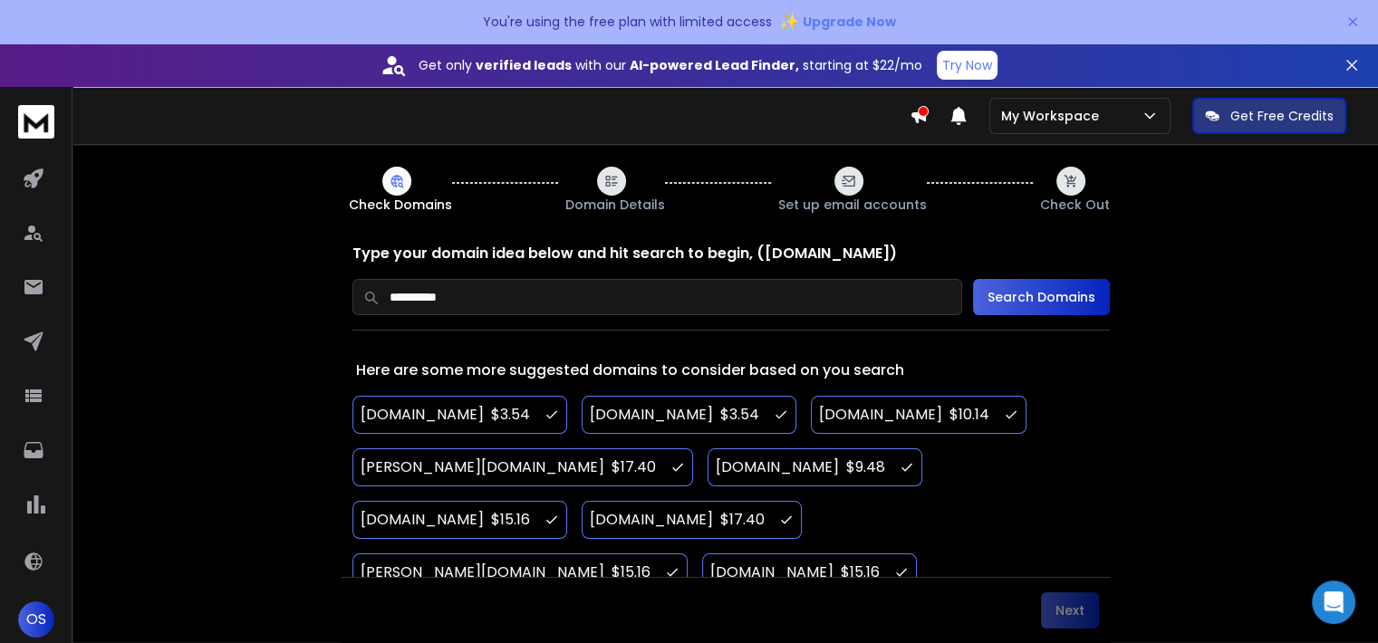
type input "**********"
click at [499, 412] on h4 "$ 3.54" at bounding box center [510, 415] width 39 height 22
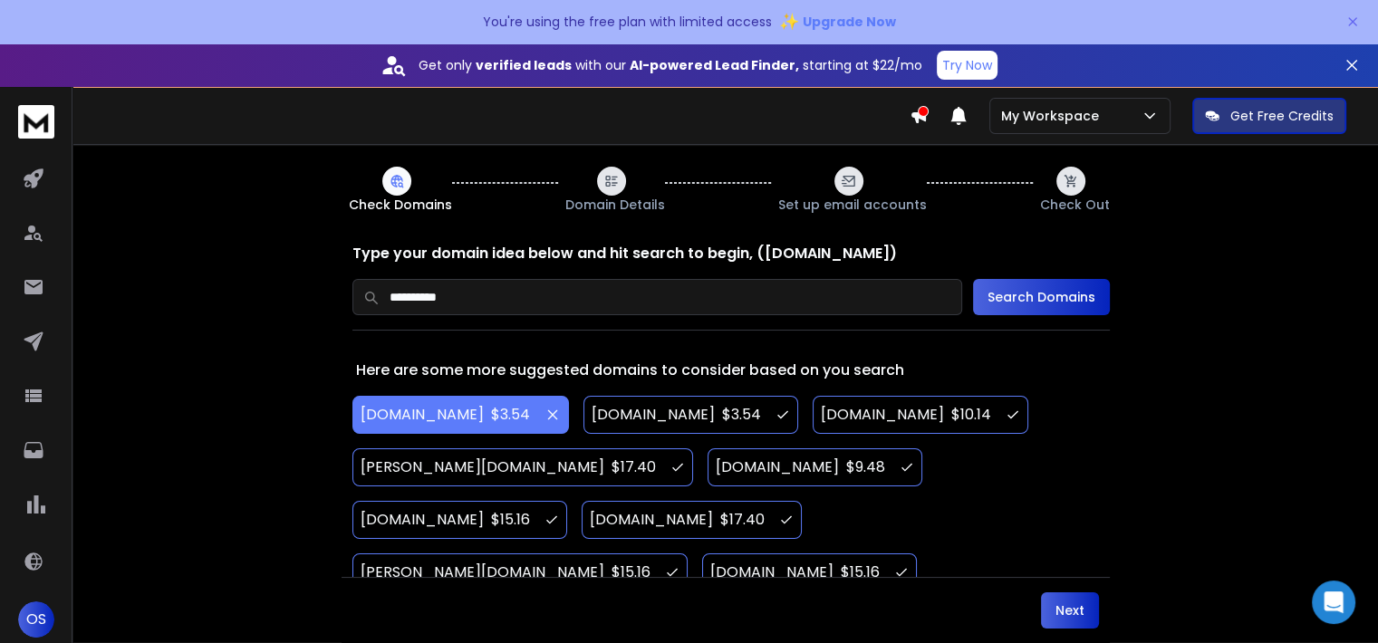
click at [514, 418] on h4 "$ 3.54" at bounding box center [510, 415] width 39 height 22
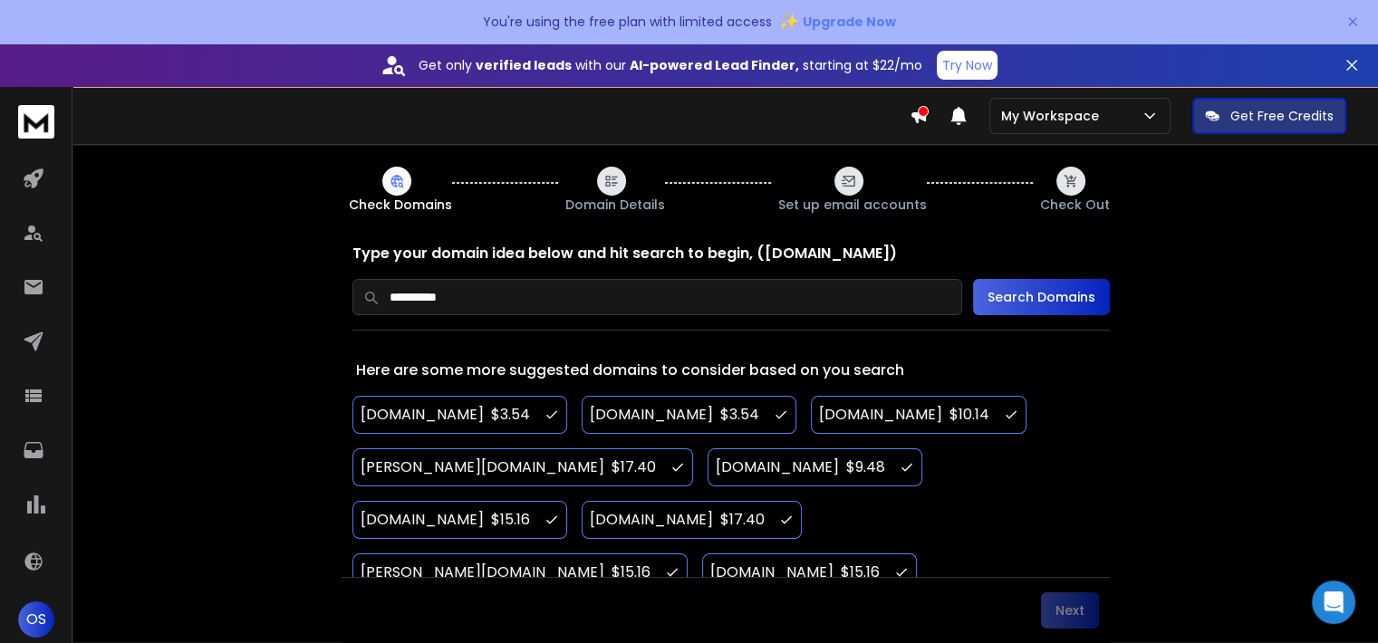
click at [618, 408] on h3 "[DOMAIN_NAME]" at bounding box center [651, 415] width 123 height 22
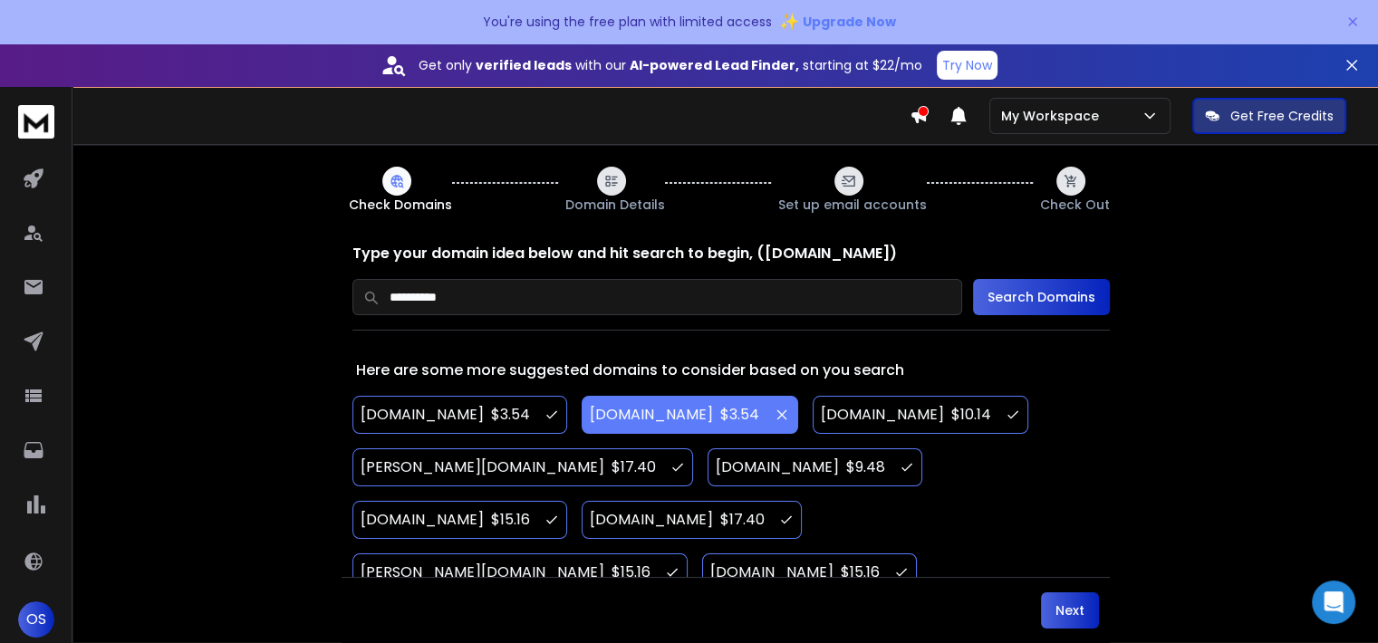
click at [1076, 615] on button "Next" at bounding box center [1070, 610] width 58 height 36
